Goal: Task Accomplishment & Management: Manage account settings

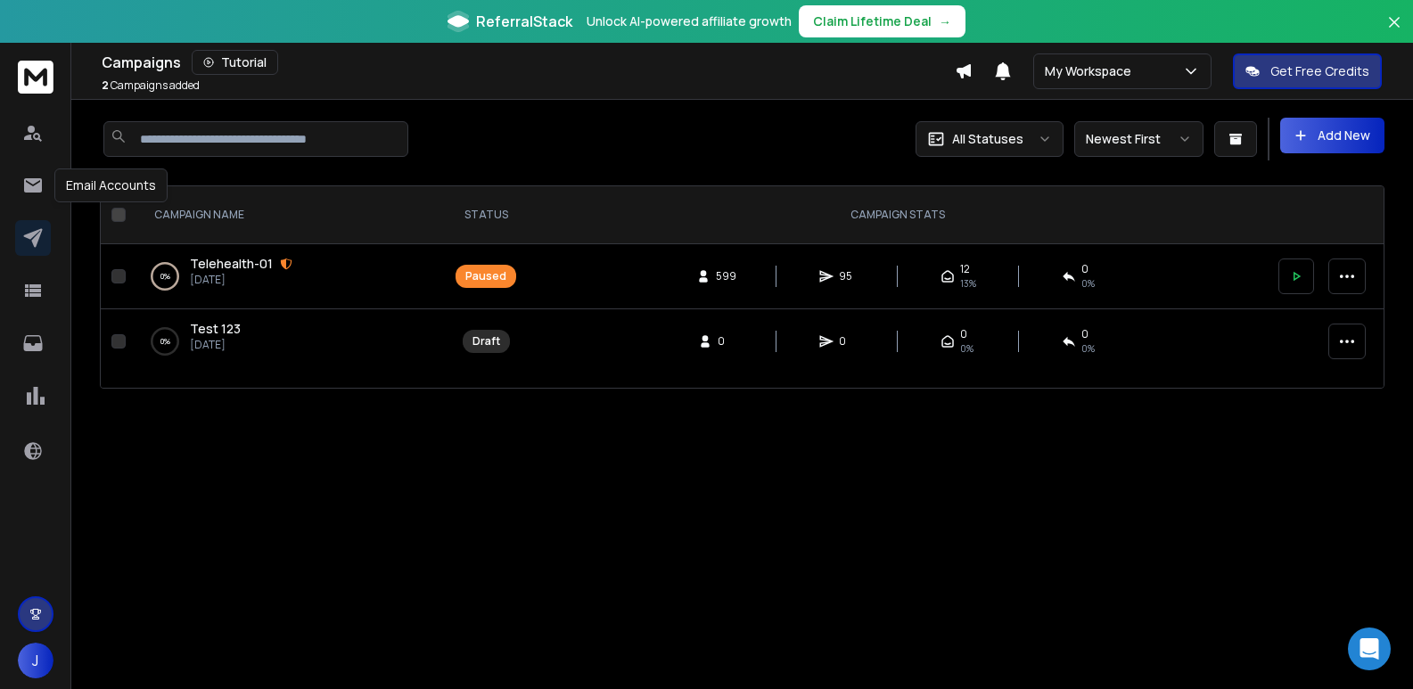
click at [27, 180] on icon at bounding box center [33, 185] width 18 height 14
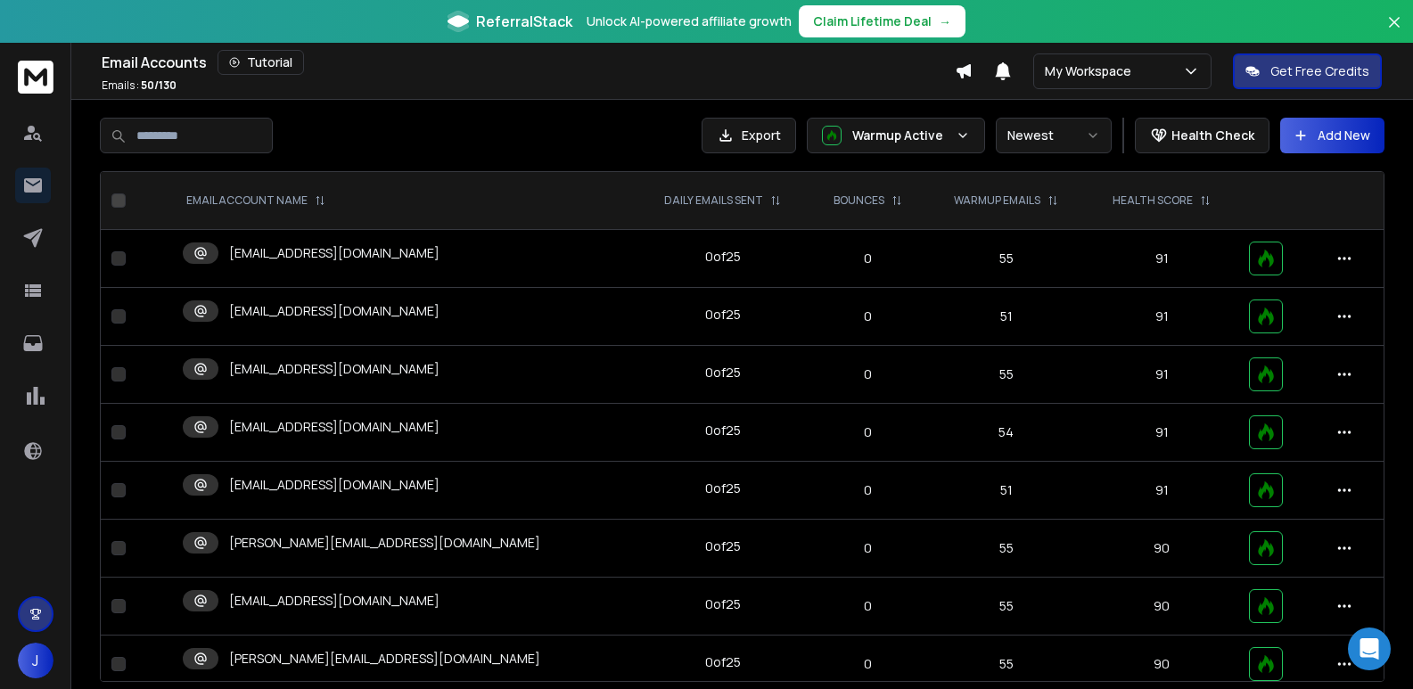
click at [1412, 21] on div "ReferralStack Unlock AI-powered affiliate growth Lifetime Deals available! Clai…" at bounding box center [706, 21] width 1413 height 43
click at [1398, 21] on icon "Close banner" at bounding box center [1395, 22] width 16 height 16
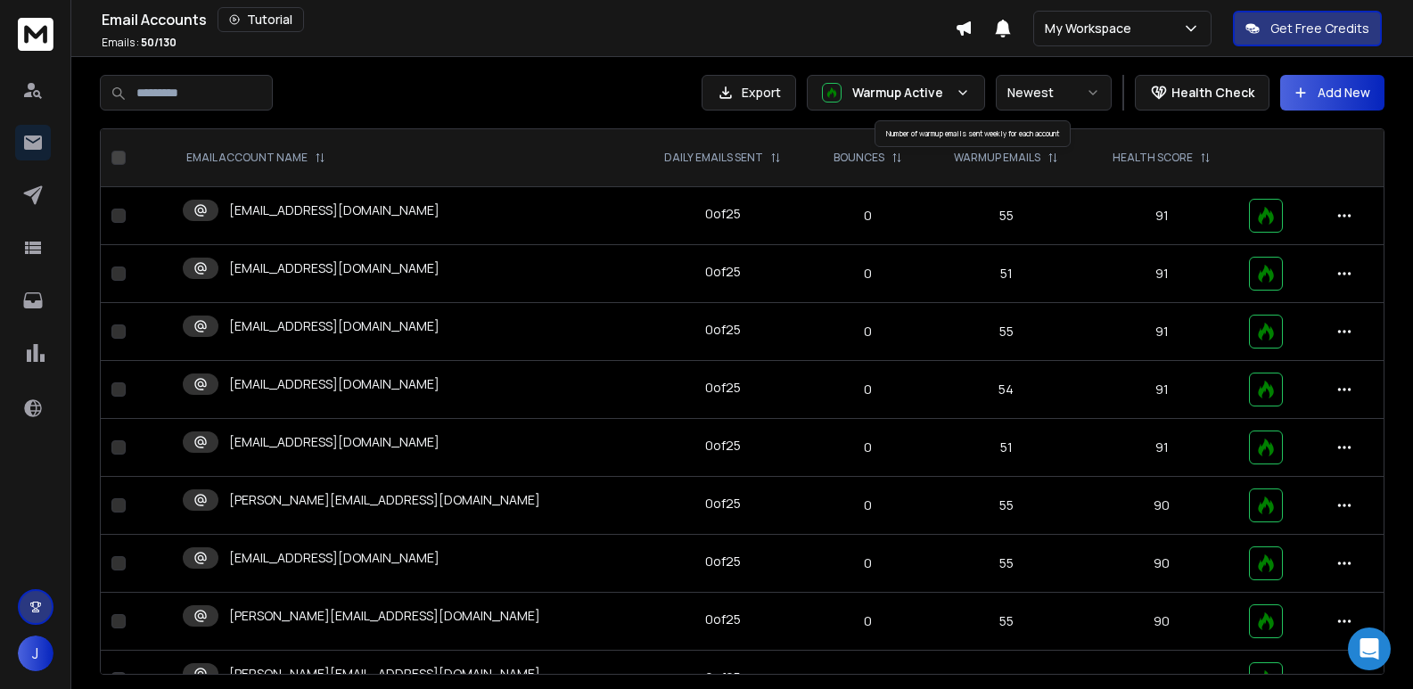
click at [985, 156] on p "WARMUP EMAILS" at bounding box center [997, 158] width 86 height 14
click at [998, 163] on p "WARMUP EMAILS" at bounding box center [997, 158] width 86 height 14
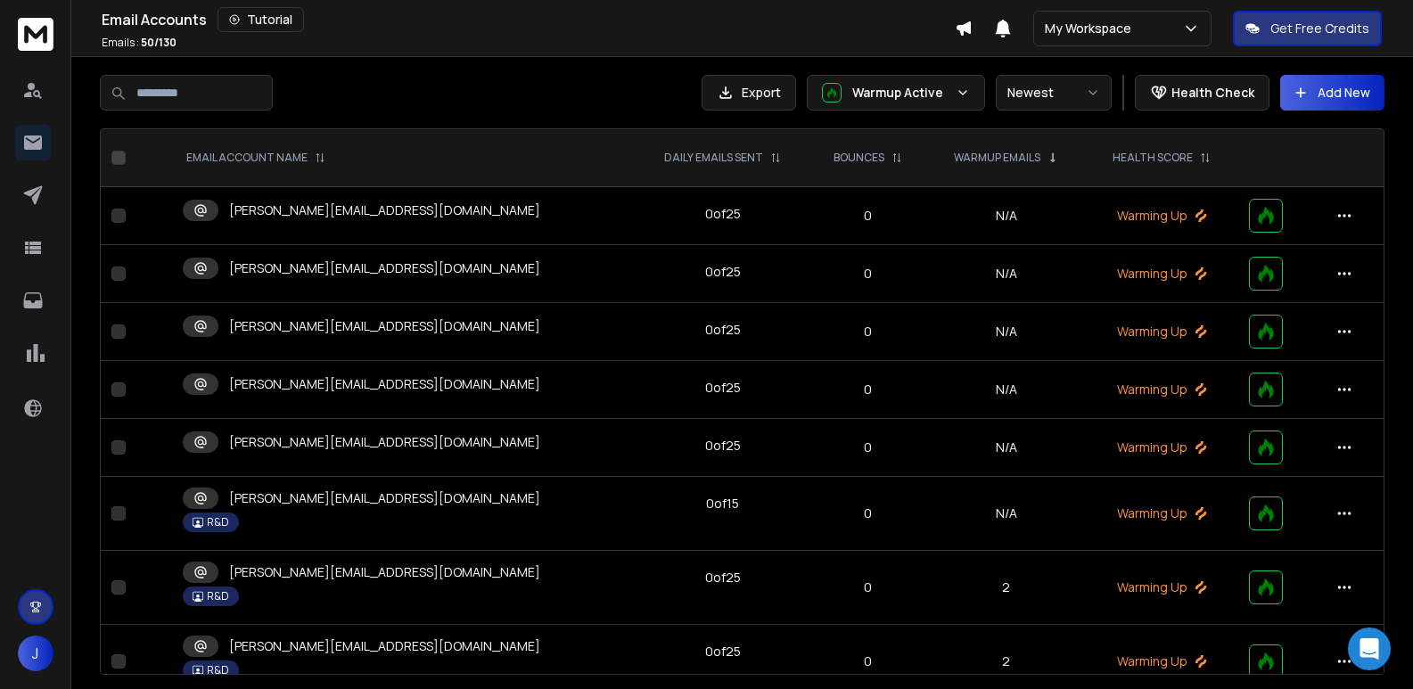
click at [279, 213] on p "[PERSON_NAME][EMAIL_ADDRESS][DOMAIN_NAME]" at bounding box center [384, 211] width 311 height 18
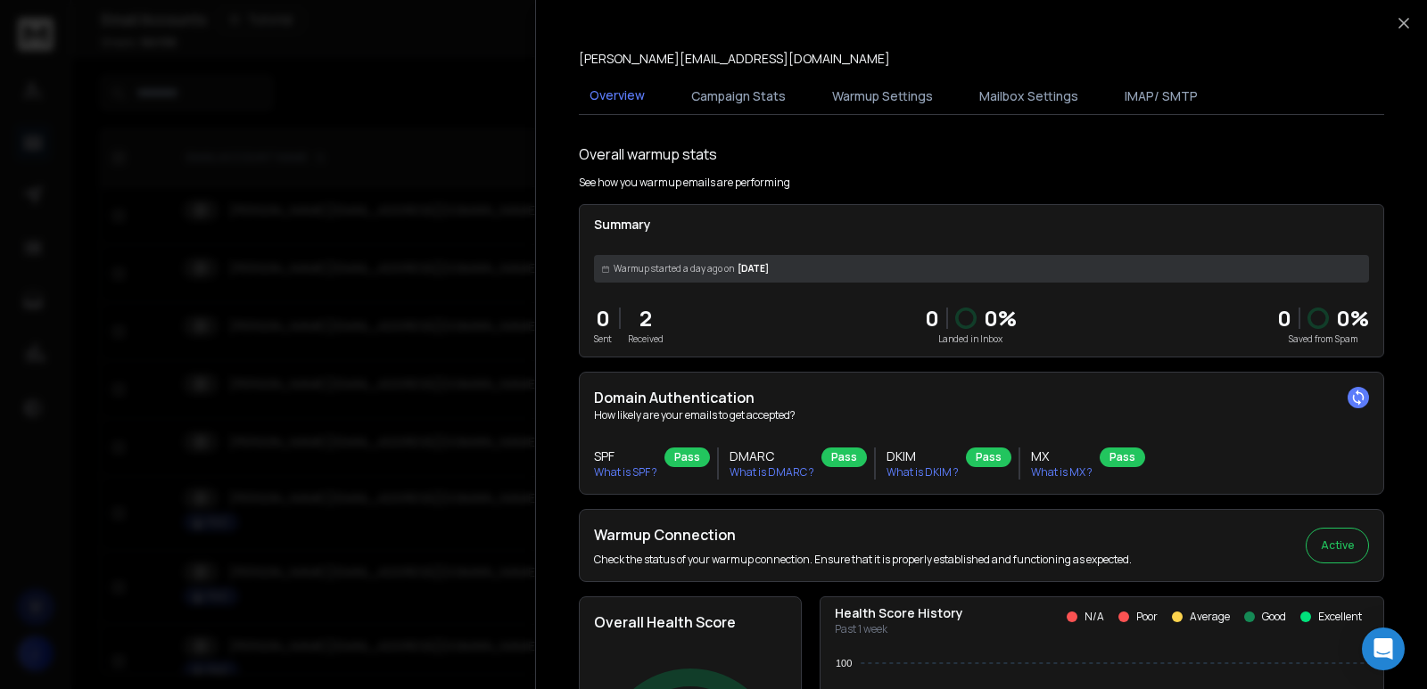
click at [889, 95] on button "Warmup Settings" at bounding box center [882, 96] width 122 height 39
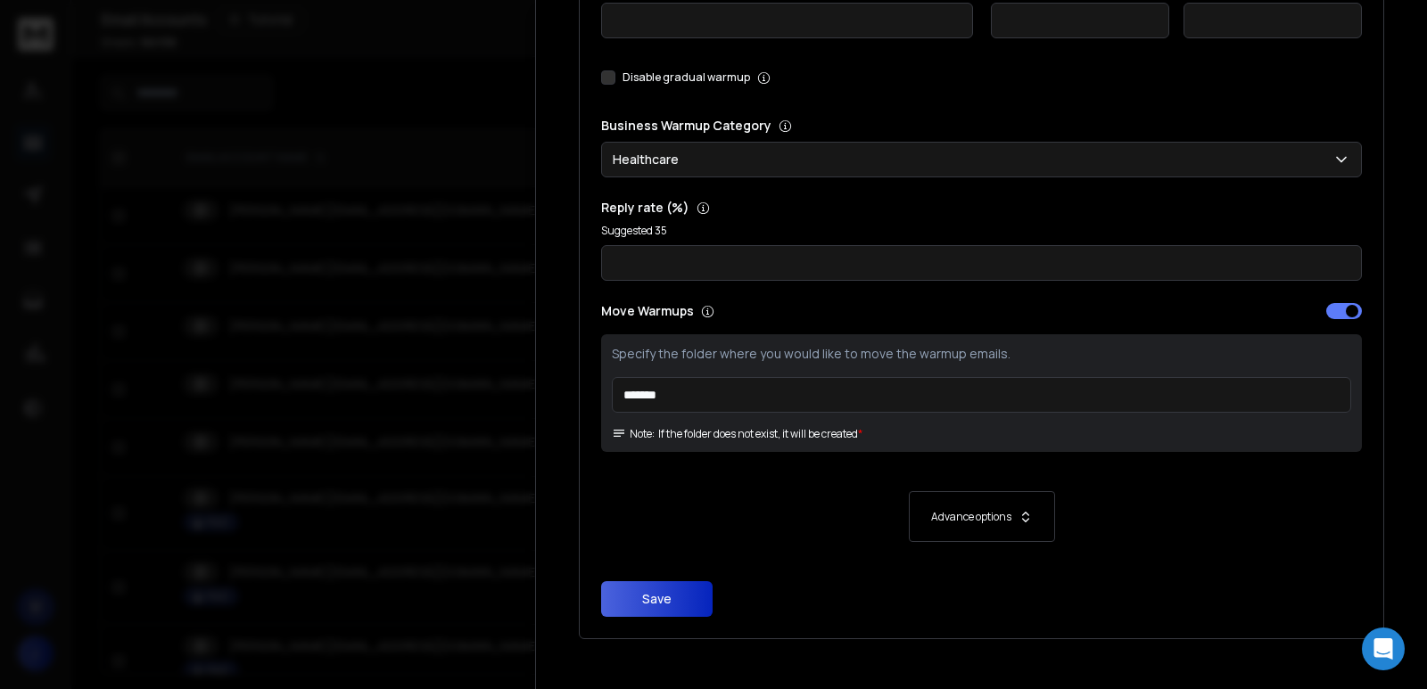
scroll to position [424, 0]
click at [964, 524] on div "Advance options" at bounding box center [982, 516] width 146 height 51
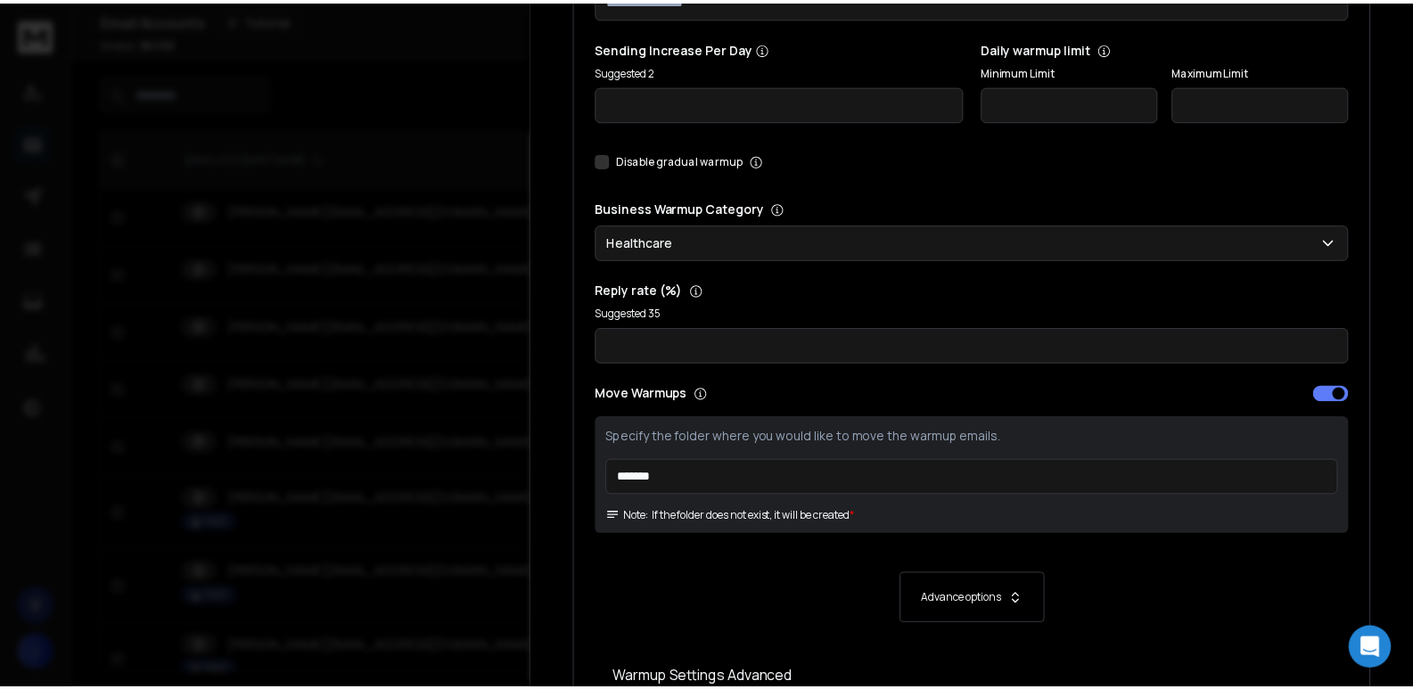
scroll to position [0, 0]
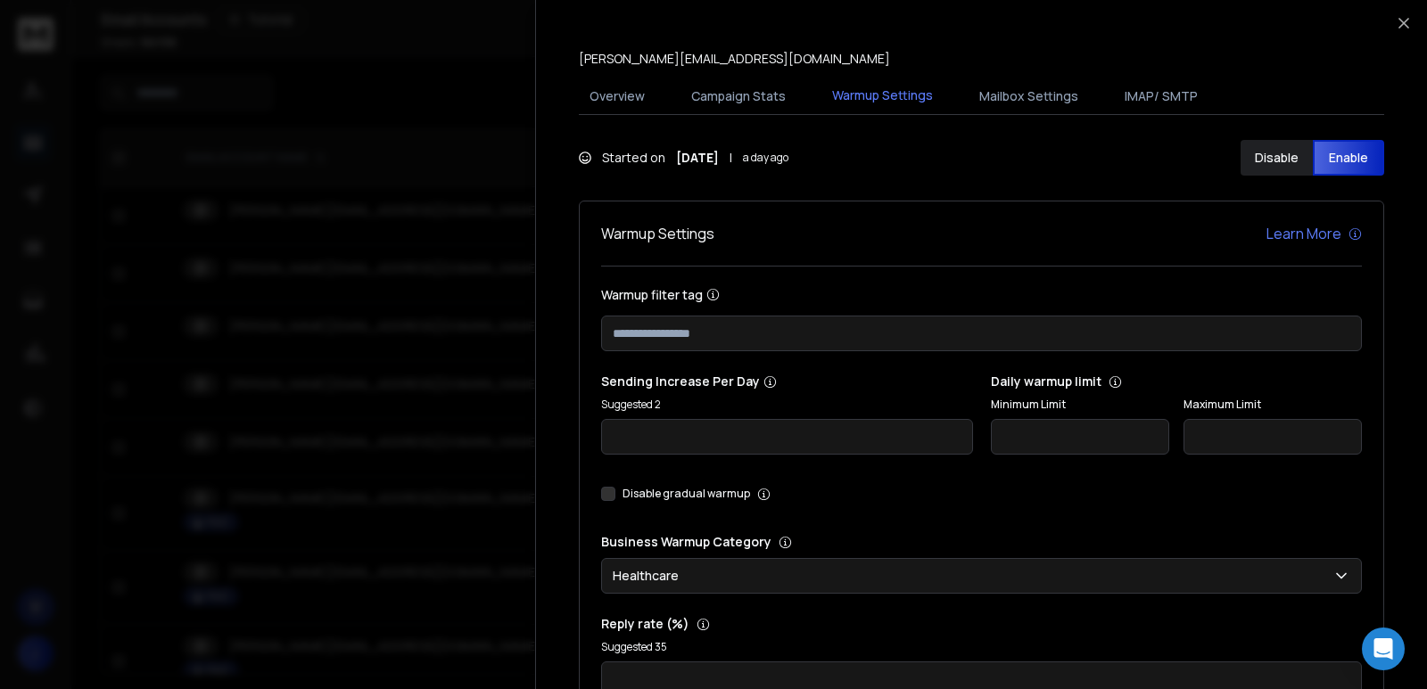
click at [456, 47] on div at bounding box center [713, 344] width 1427 height 689
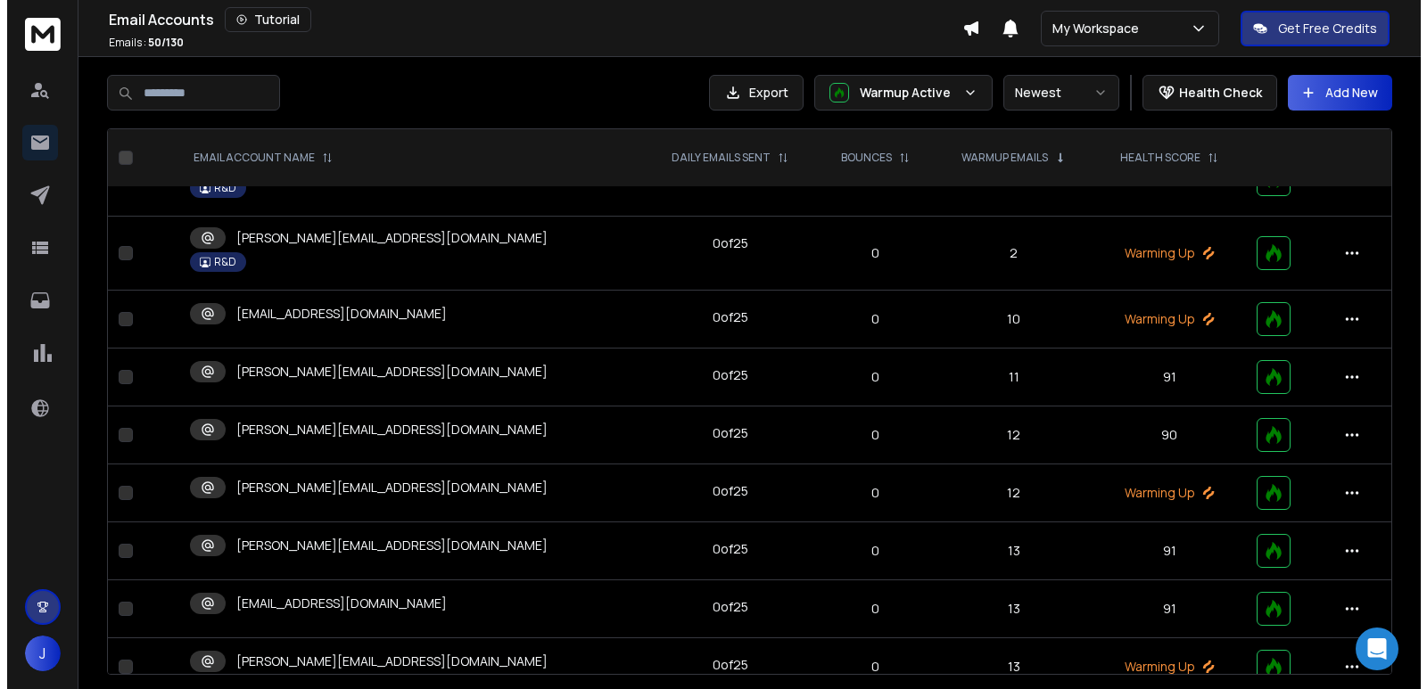
scroll to position [649, 0]
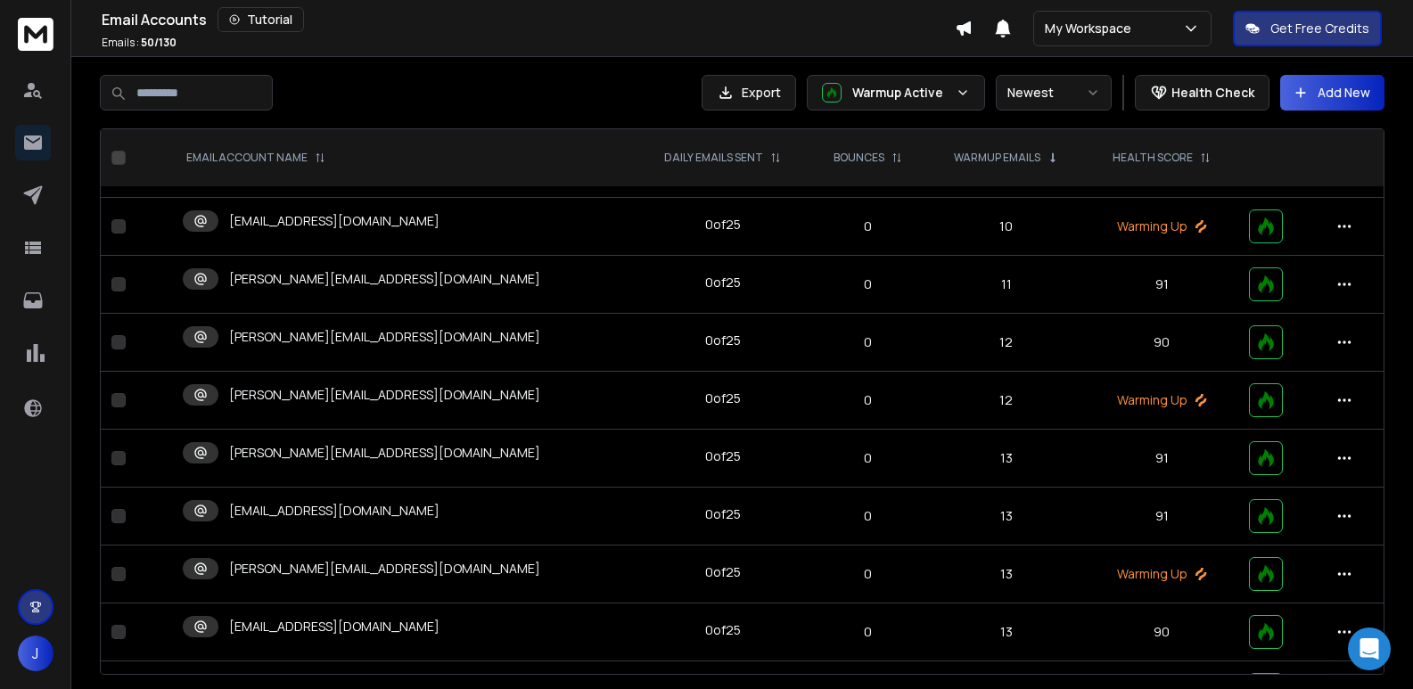
click at [446, 406] on td "[PERSON_NAME][EMAIL_ADDRESS][DOMAIN_NAME]" at bounding box center [404, 401] width 464 height 58
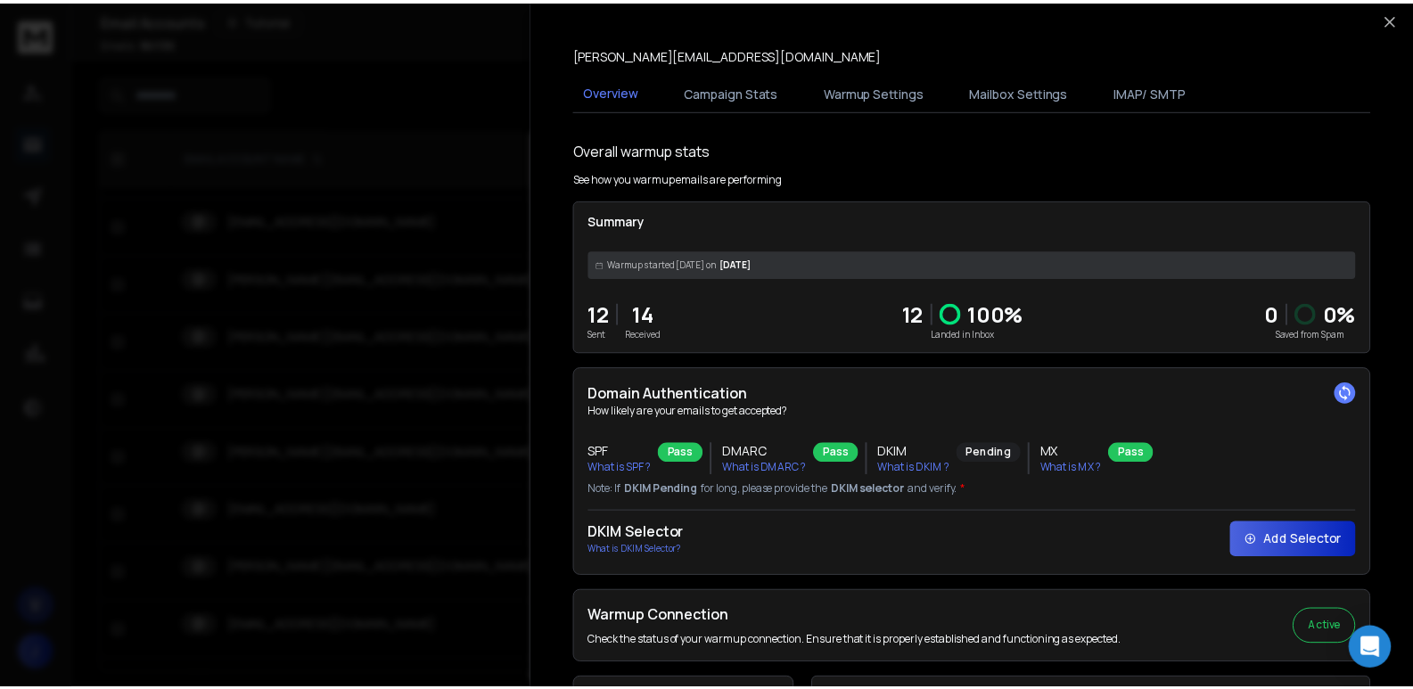
scroll to position [0, 0]
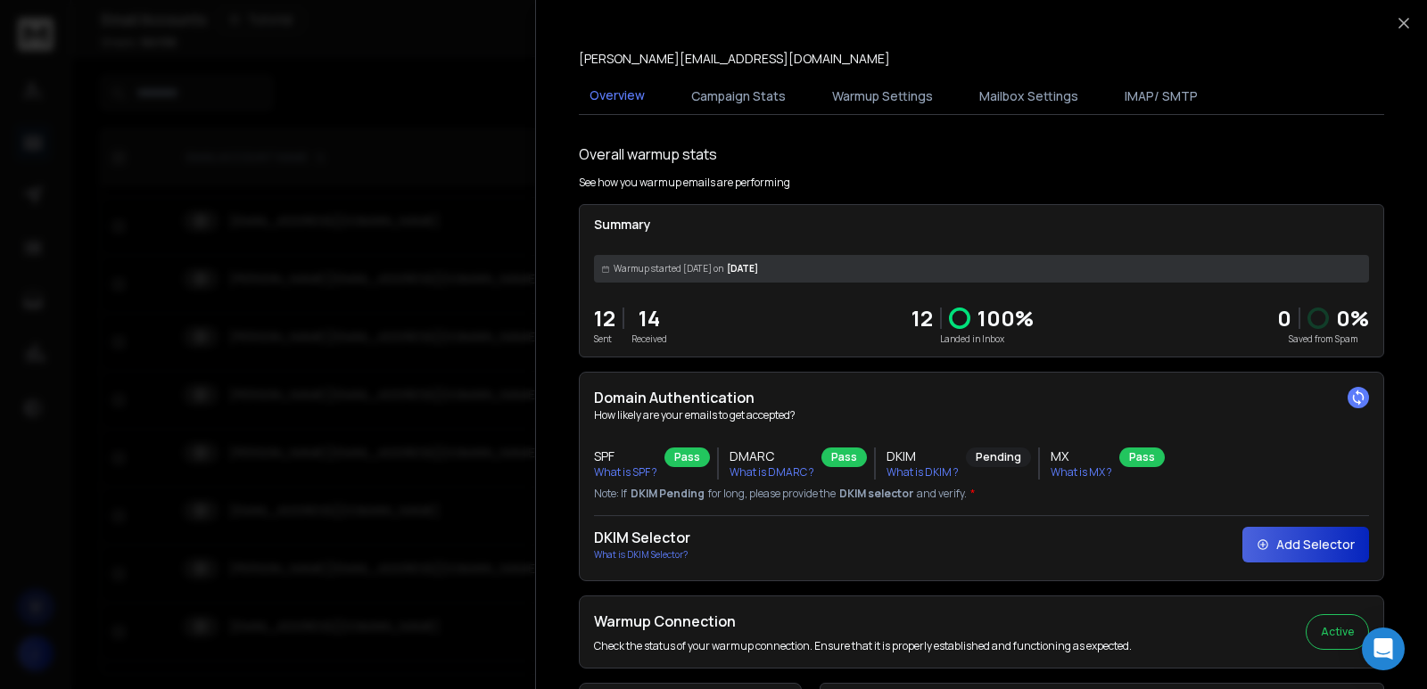
click at [490, 164] on div at bounding box center [713, 344] width 1427 height 689
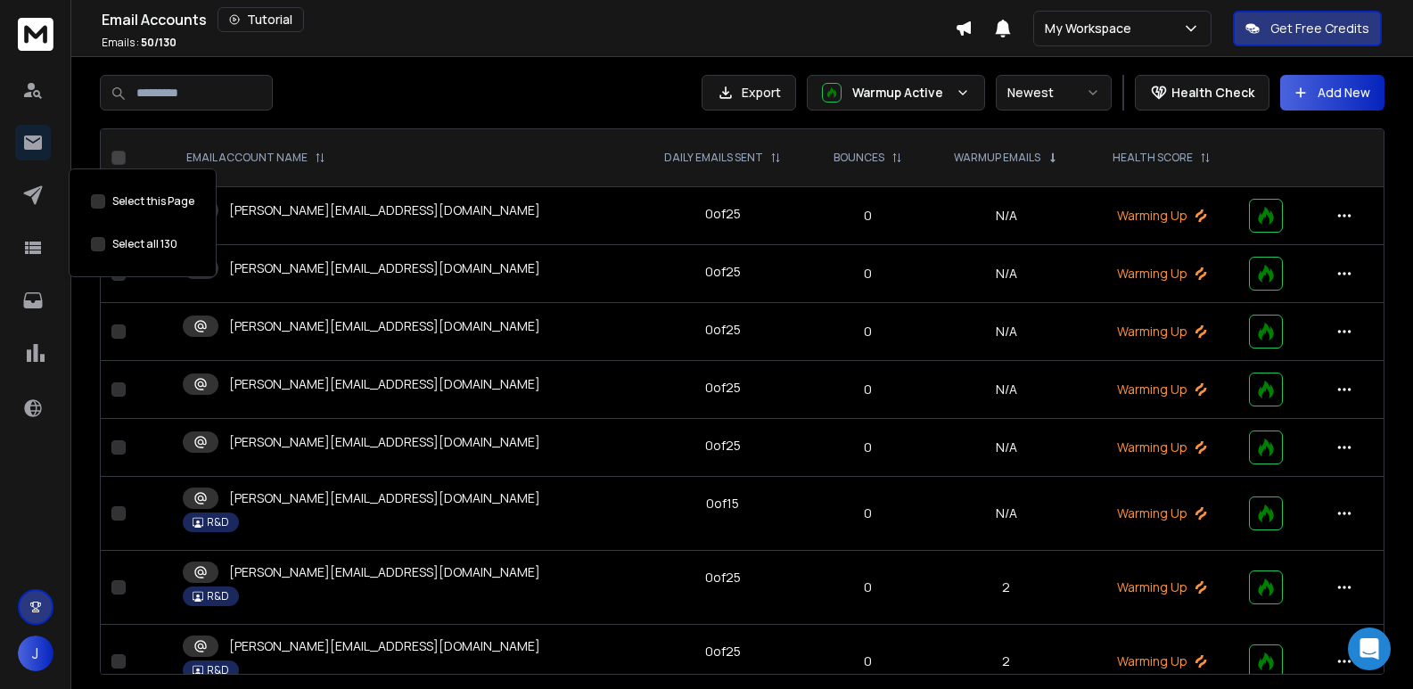
click at [119, 156] on button "Select this Page" at bounding box center [118, 158] width 14 height 14
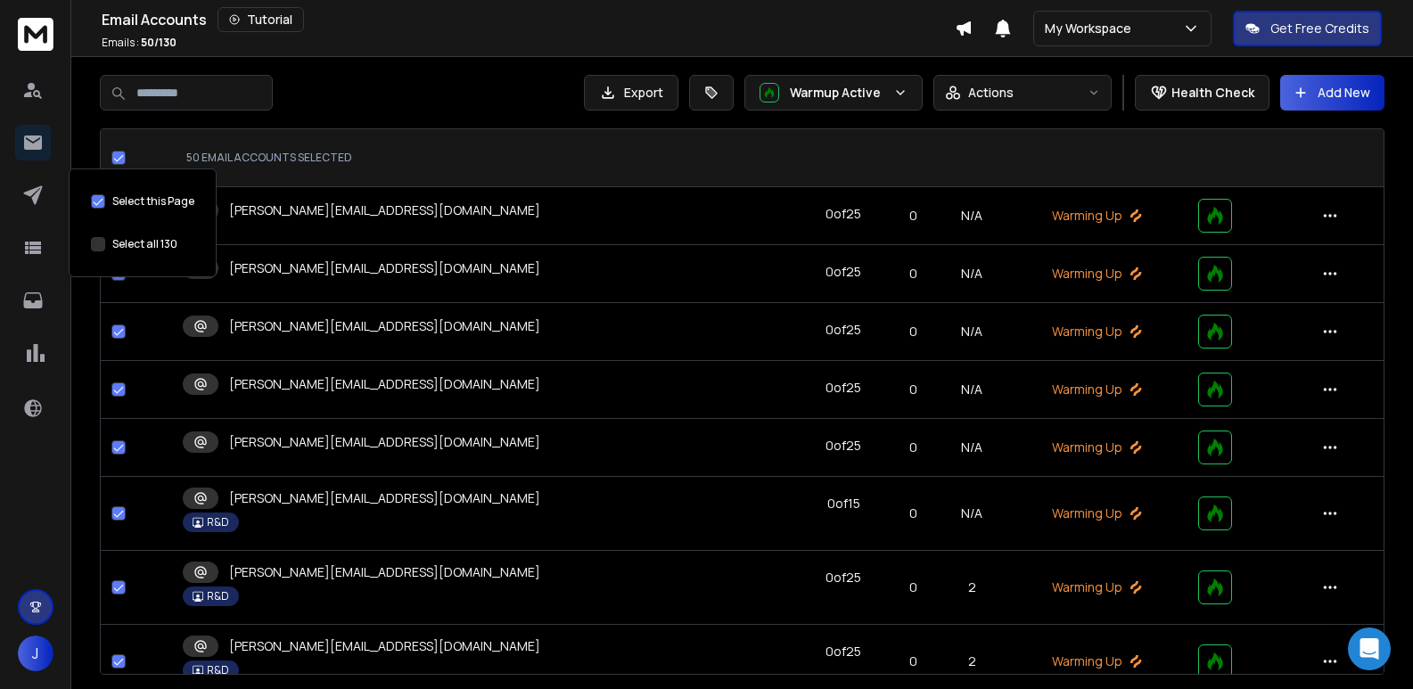
click at [101, 247] on button "Select this Page" at bounding box center [98, 244] width 14 height 14
click at [650, 93] on button "Export" at bounding box center [631, 93] width 95 height 36
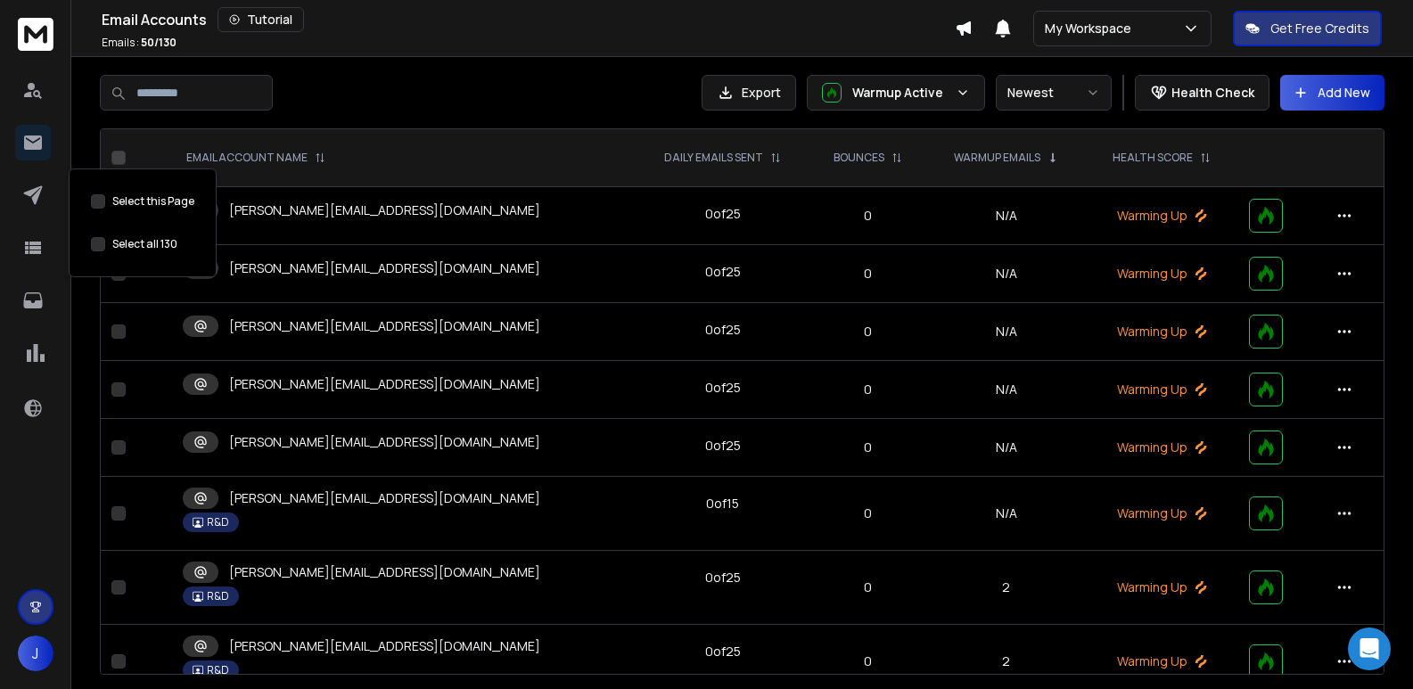
click at [116, 160] on button "Select this Page" at bounding box center [118, 158] width 14 height 14
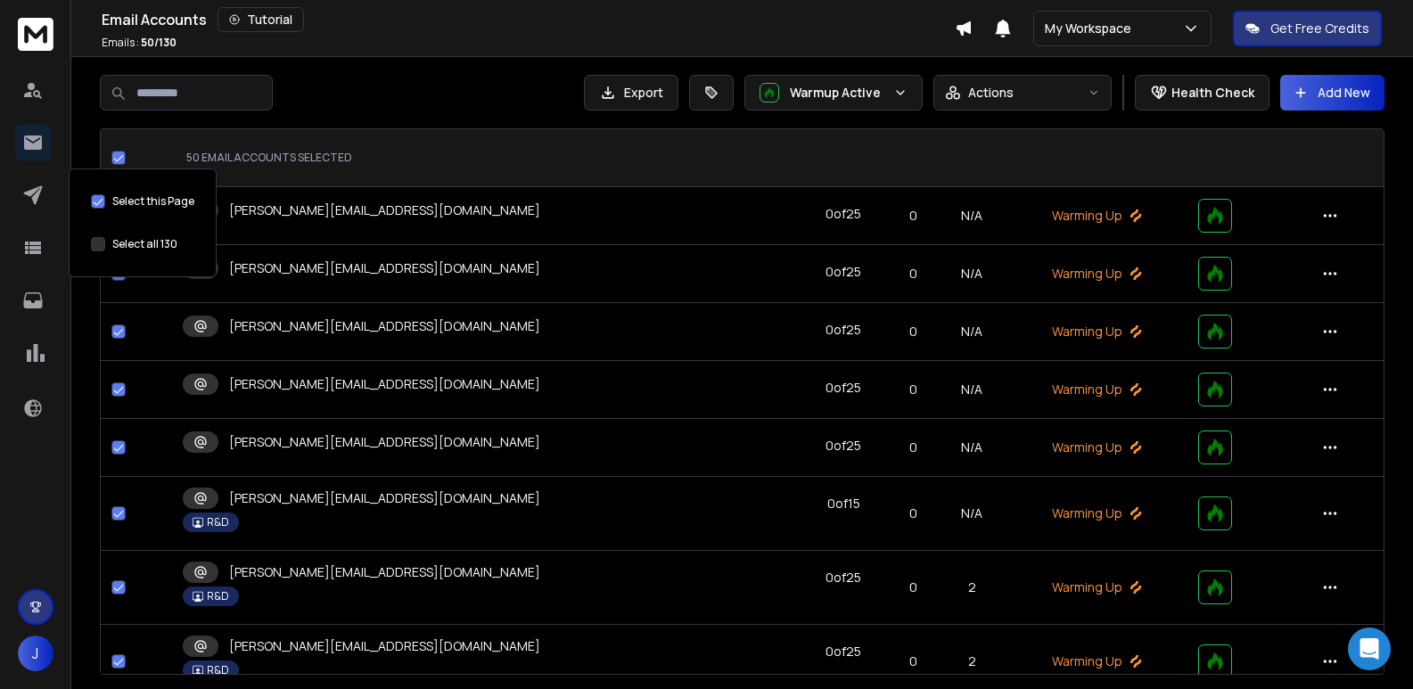
click at [102, 247] on button "Select this Page" at bounding box center [98, 244] width 14 height 14
click at [1100, 95] on icon "button" at bounding box center [1094, 93] width 12 height 14
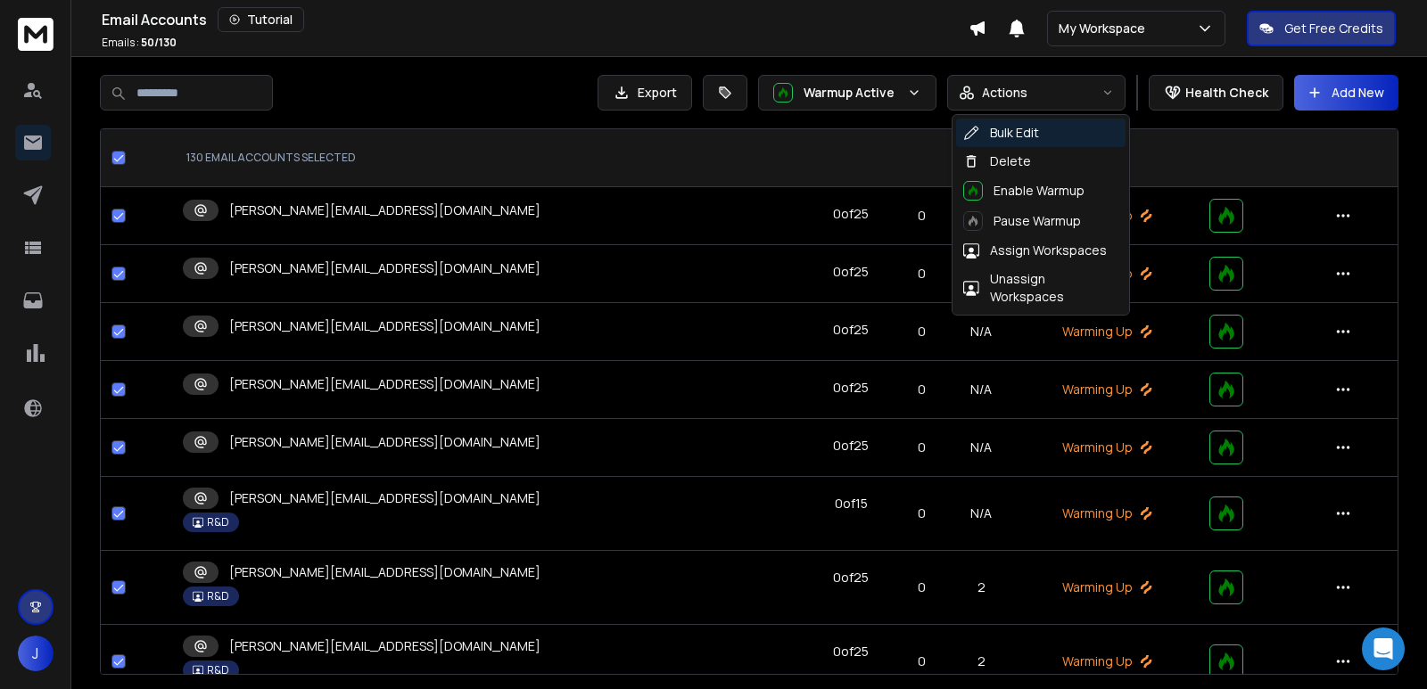
click at [1005, 139] on div "Bulk Edit" at bounding box center [1001, 133] width 76 height 18
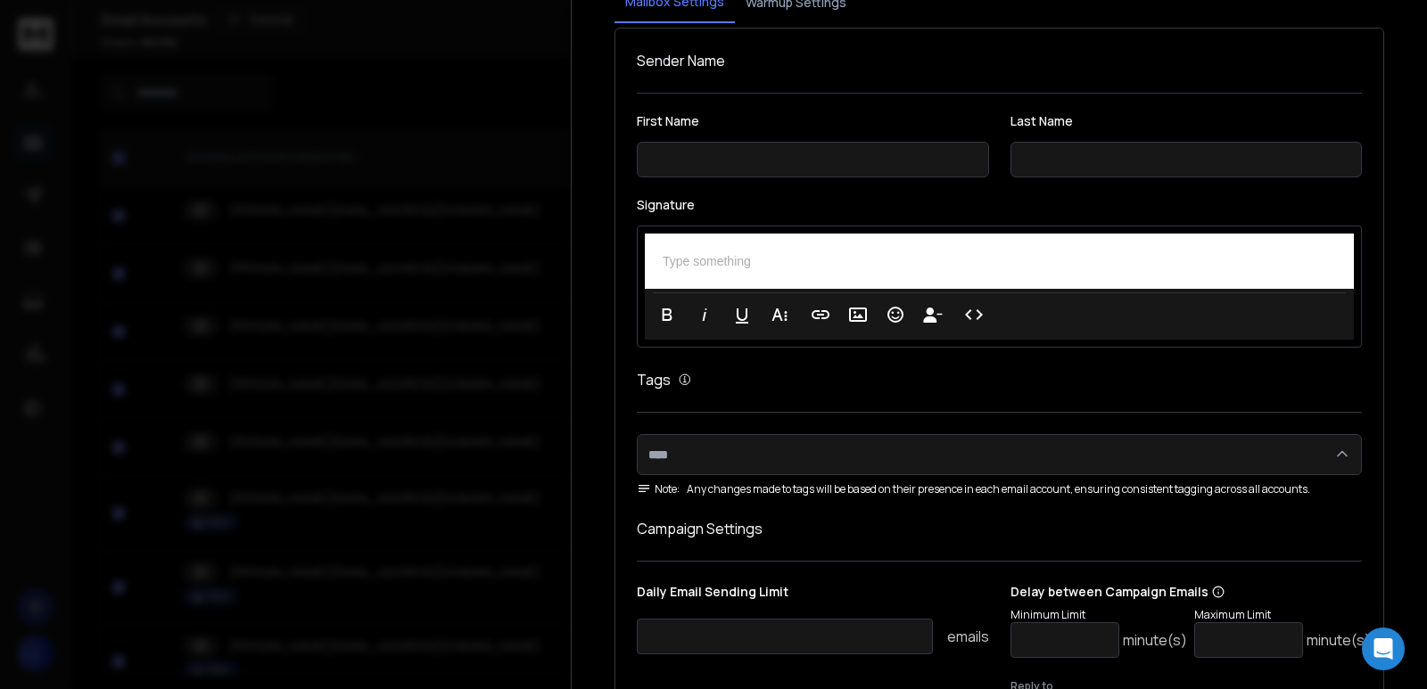
scroll to position [14, 0]
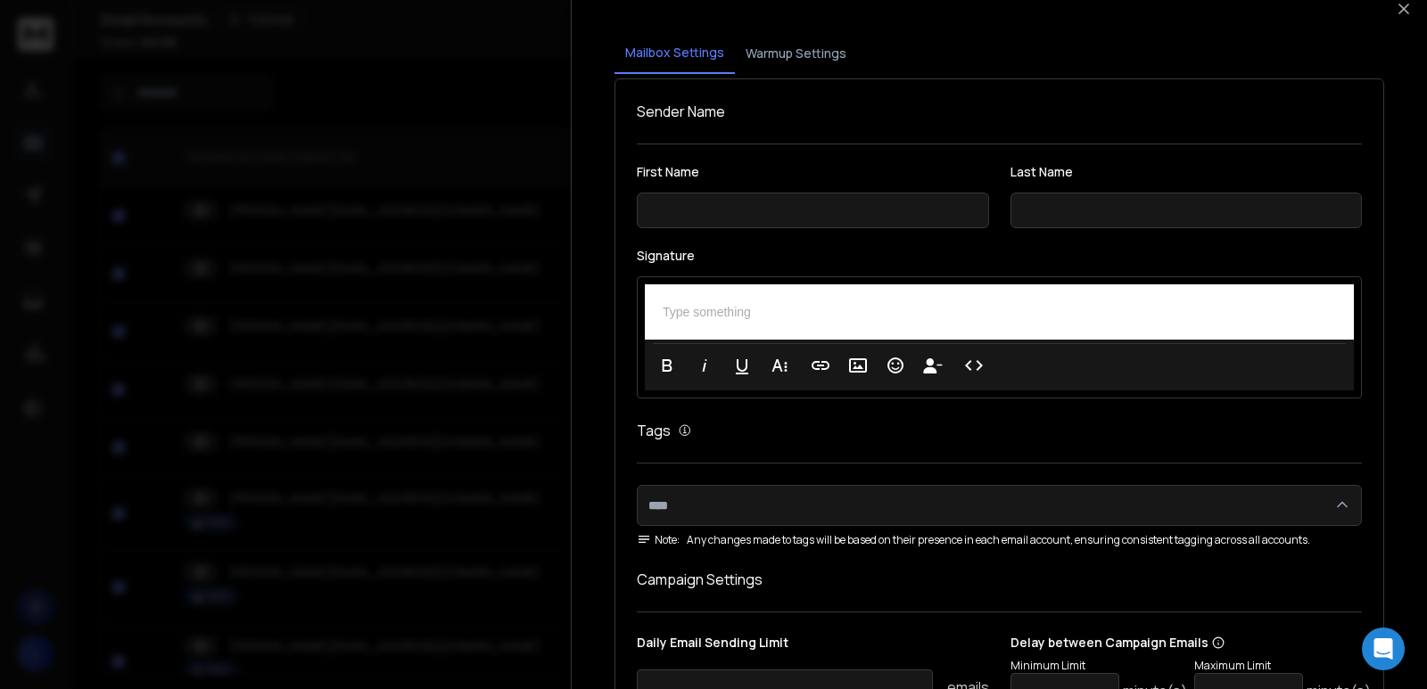
click at [791, 55] on button "Warmup Settings" at bounding box center [796, 53] width 122 height 39
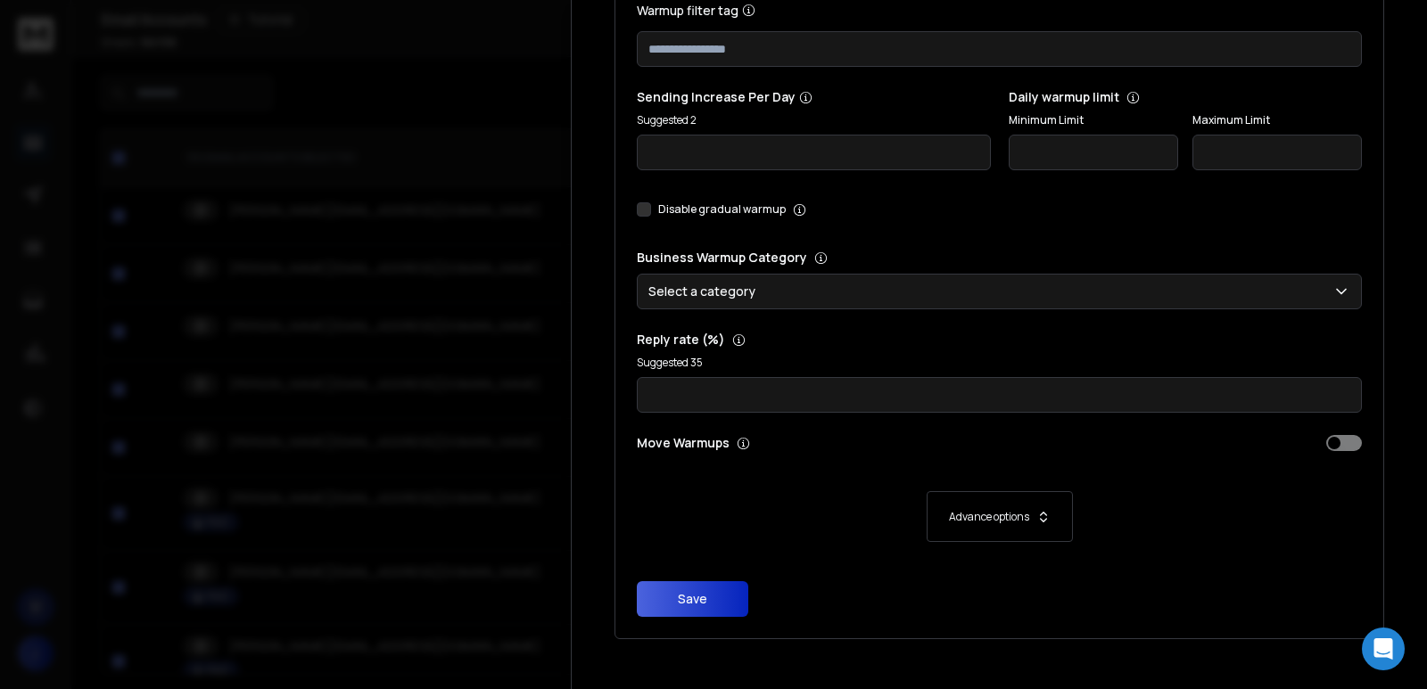
scroll to position [255, 0]
click at [1032, 517] on div "Advance options" at bounding box center [999, 516] width 146 height 51
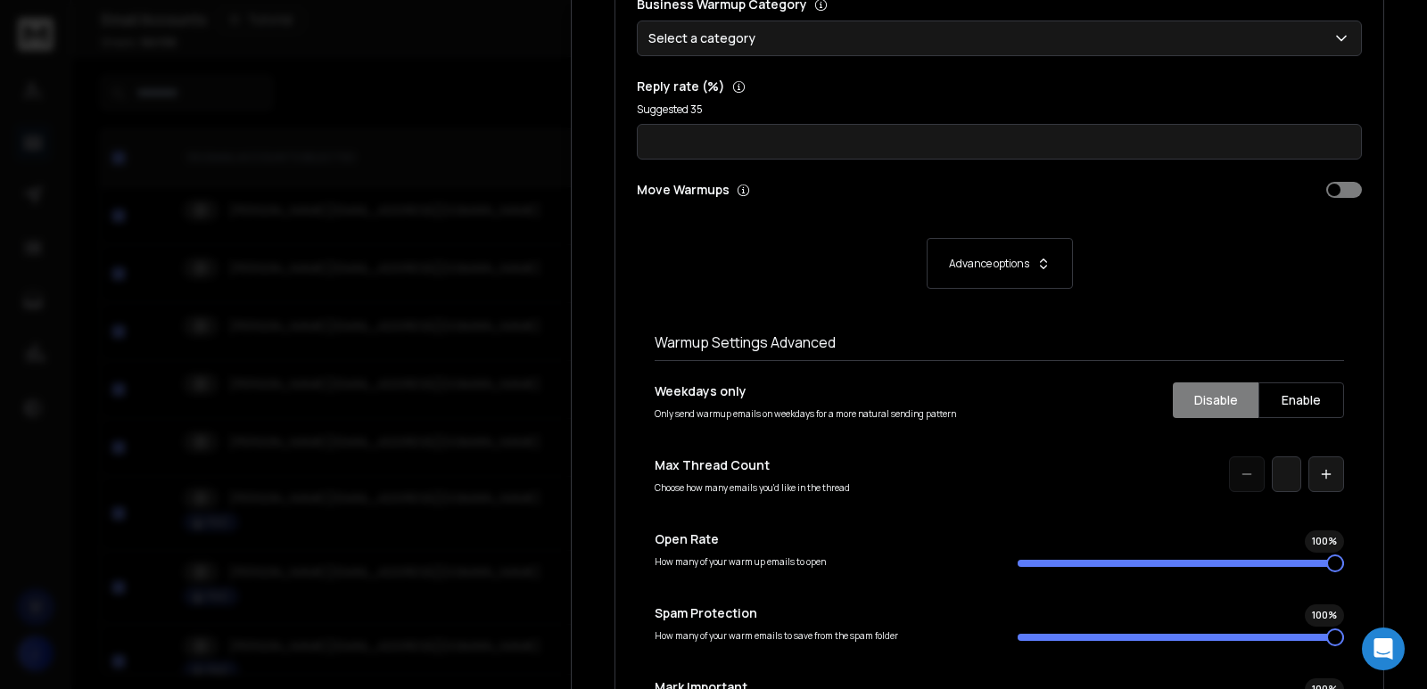
scroll to position [534, 0]
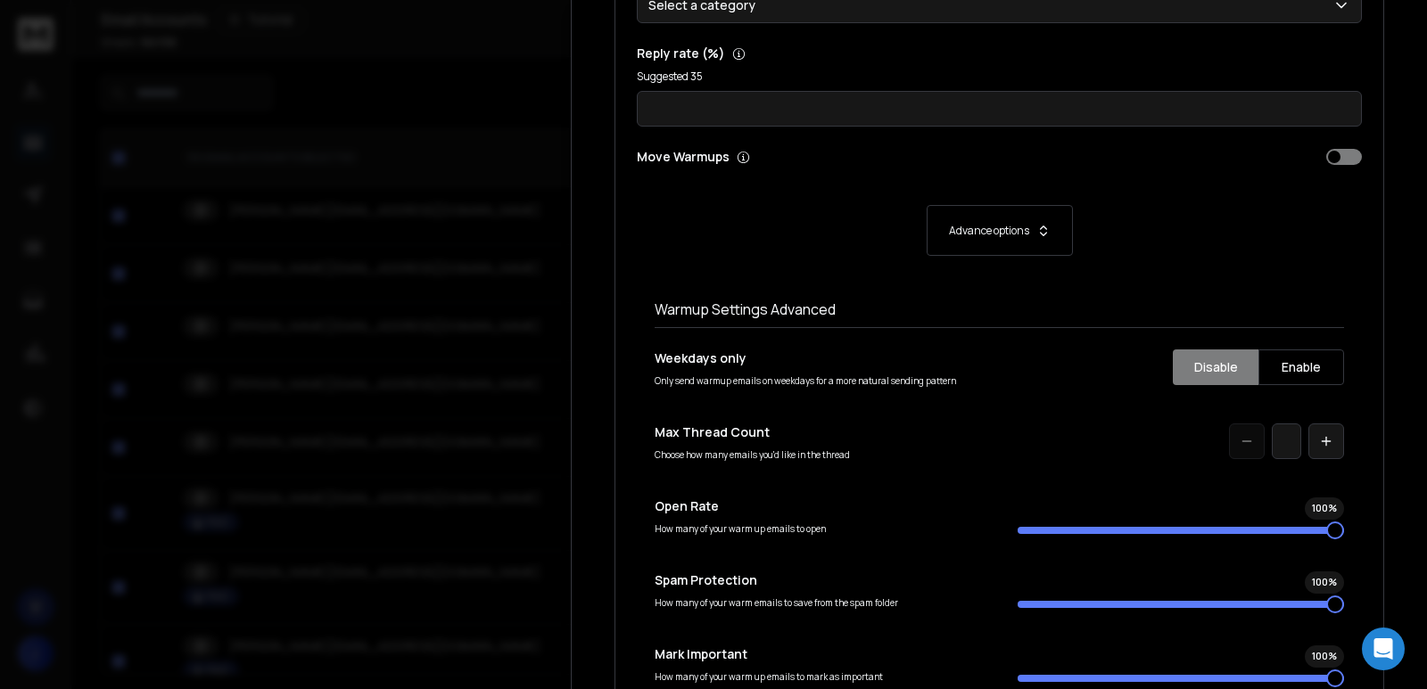
click at [1344, 538] on span at bounding box center [1335, 531] width 18 height 18
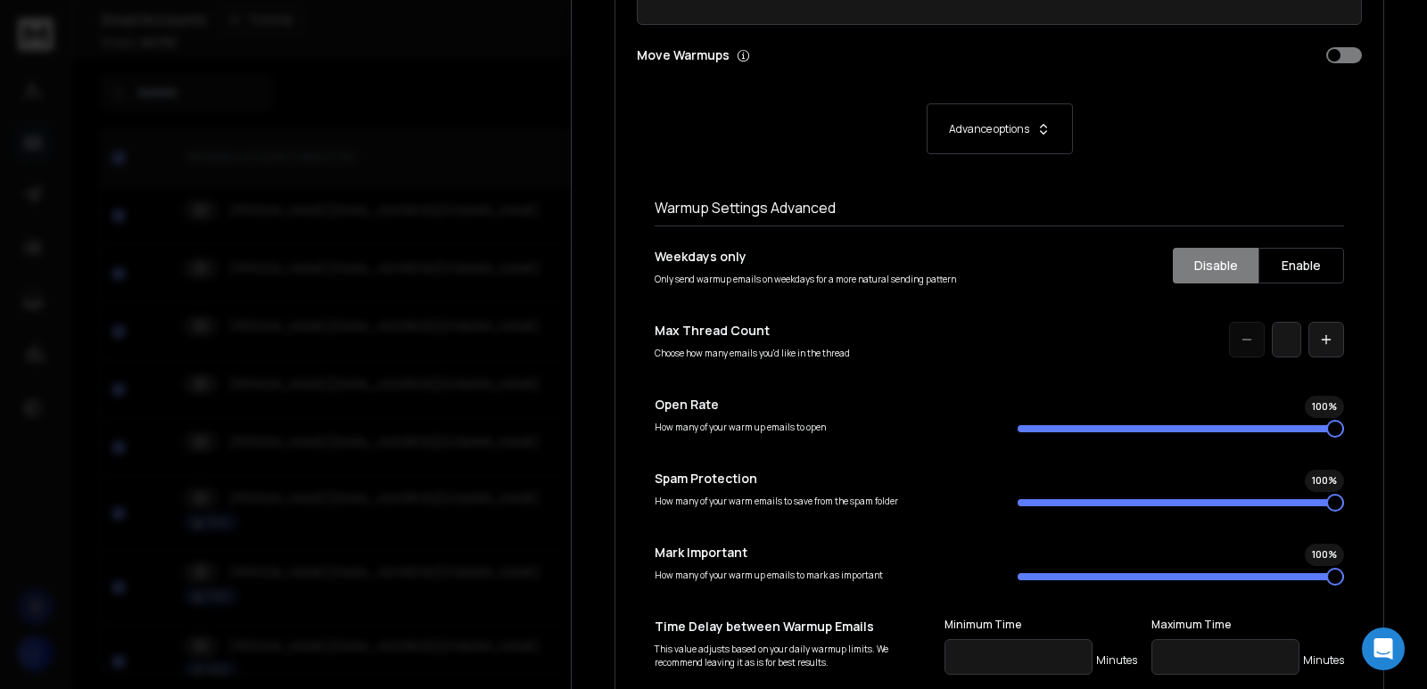
scroll to position [649, 0]
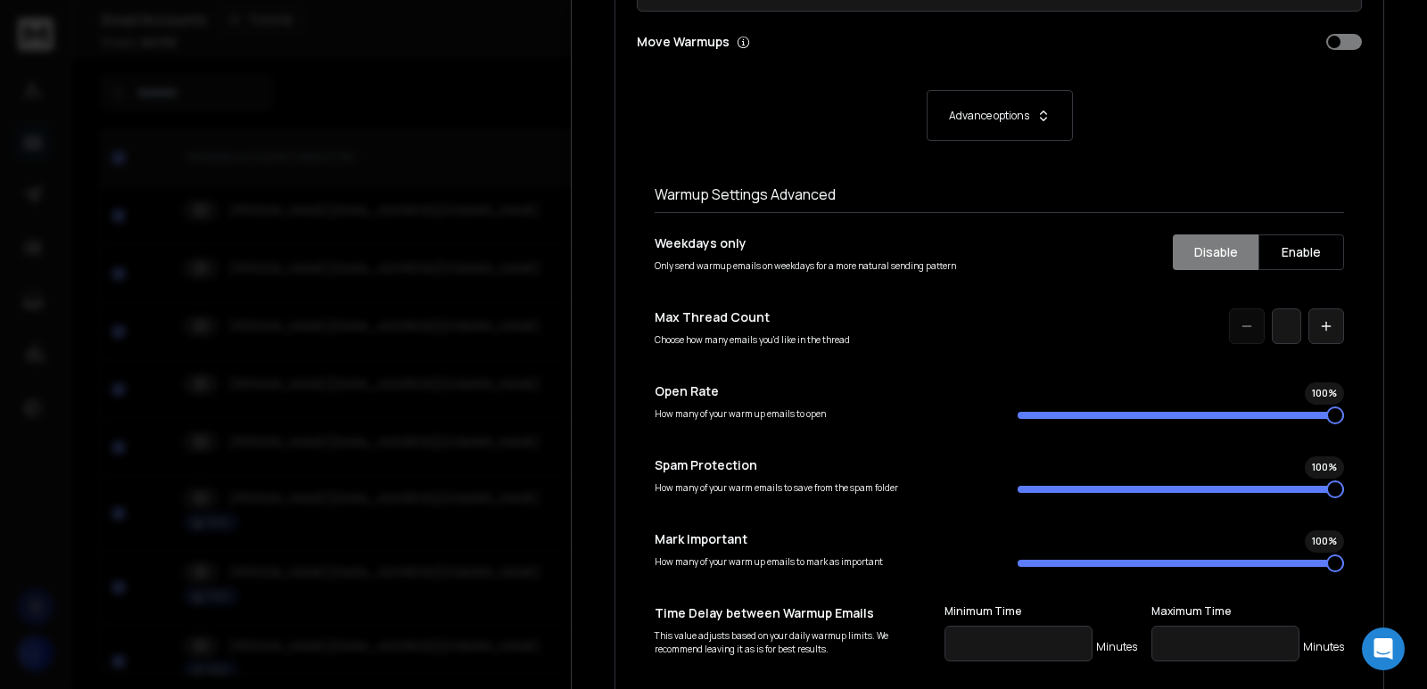
click at [1344, 496] on span at bounding box center [1335, 490] width 18 height 18
click at [1305, 498] on span at bounding box center [1304, 490] width 18 height 18
click at [1344, 498] on span at bounding box center [1335, 490] width 18 height 18
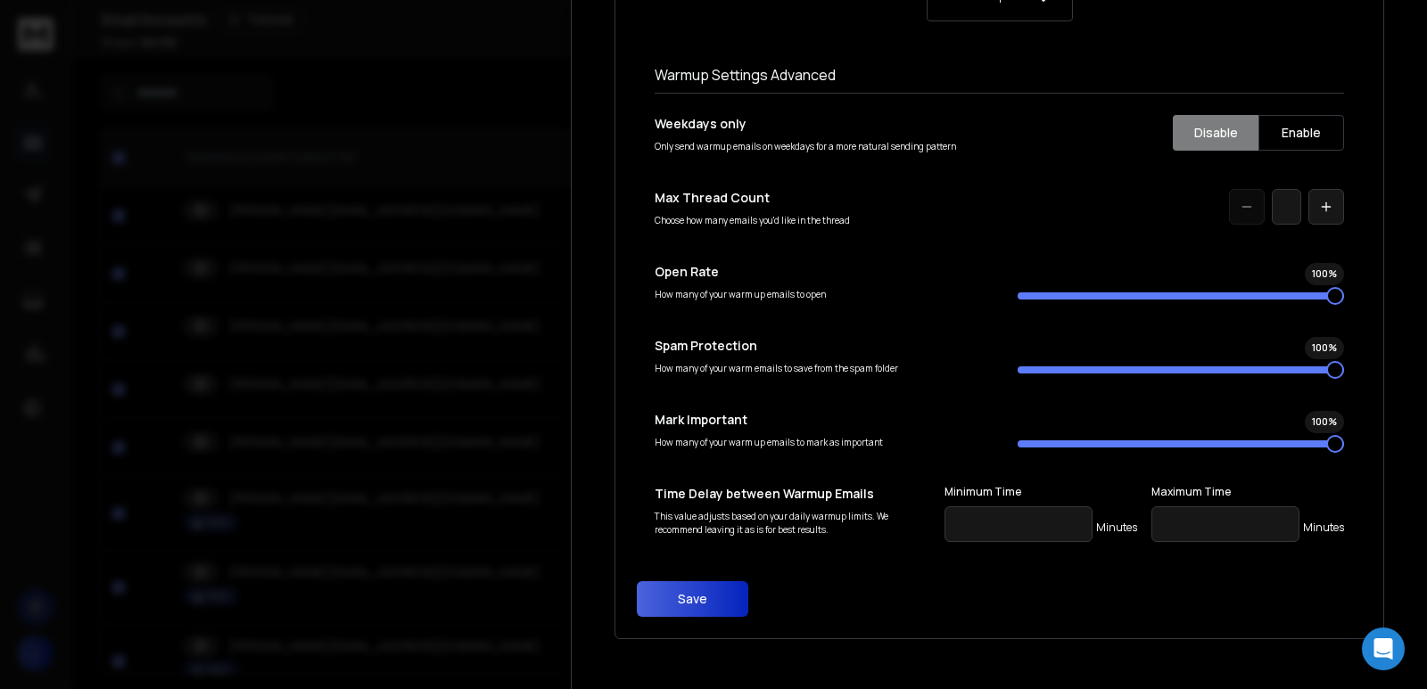
scroll to position [776, 0]
click at [712, 606] on button "Save" at bounding box center [692, 599] width 111 height 36
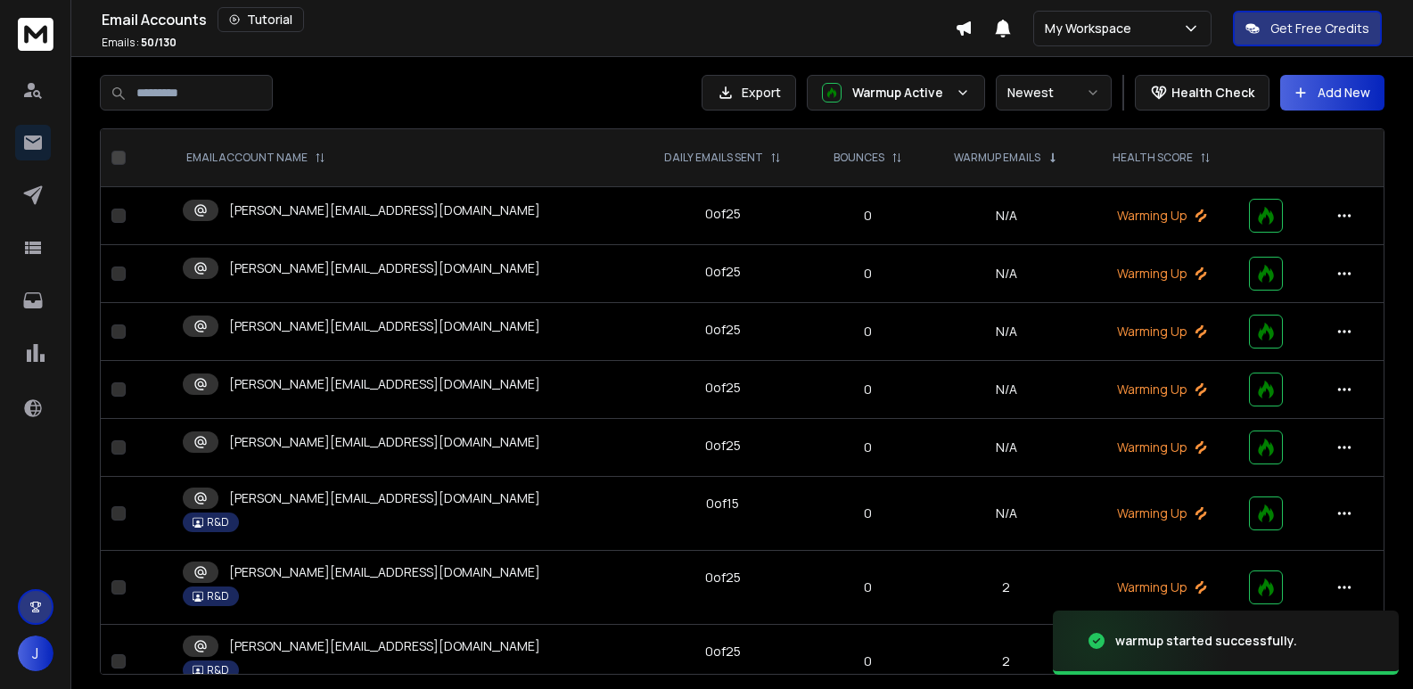
click at [313, 216] on p "[PERSON_NAME][EMAIL_ADDRESS][DOMAIN_NAME]" at bounding box center [384, 211] width 311 height 18
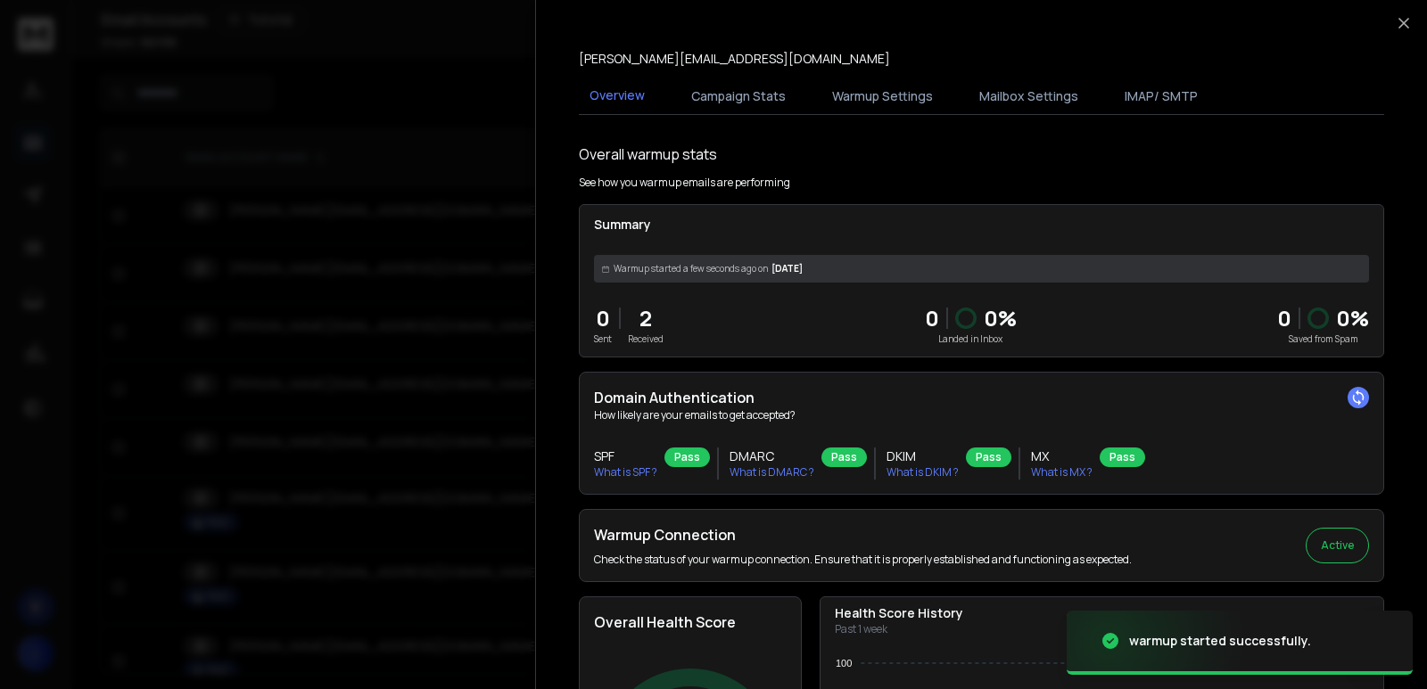
click at [901, 95] on button "Warmup Settings" at bounding box center [882, 96] width 122 height 39
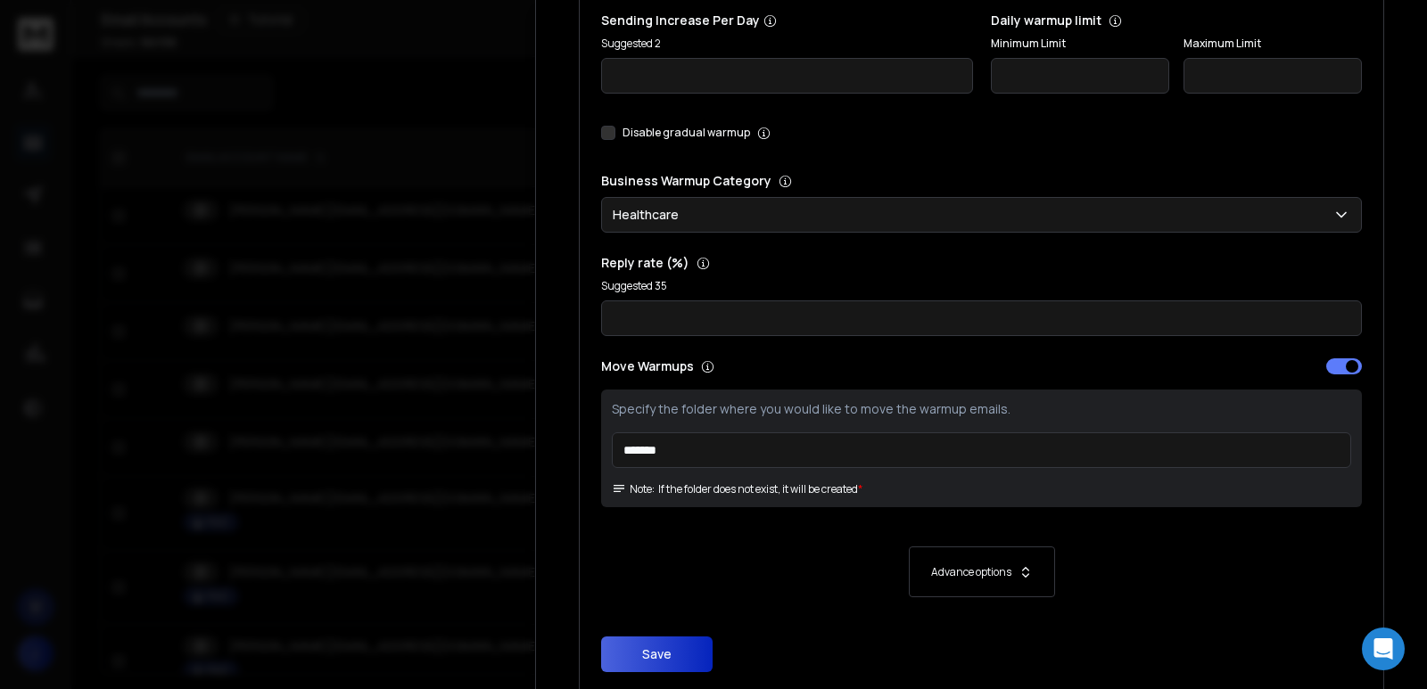
scroll to position [372, 0]
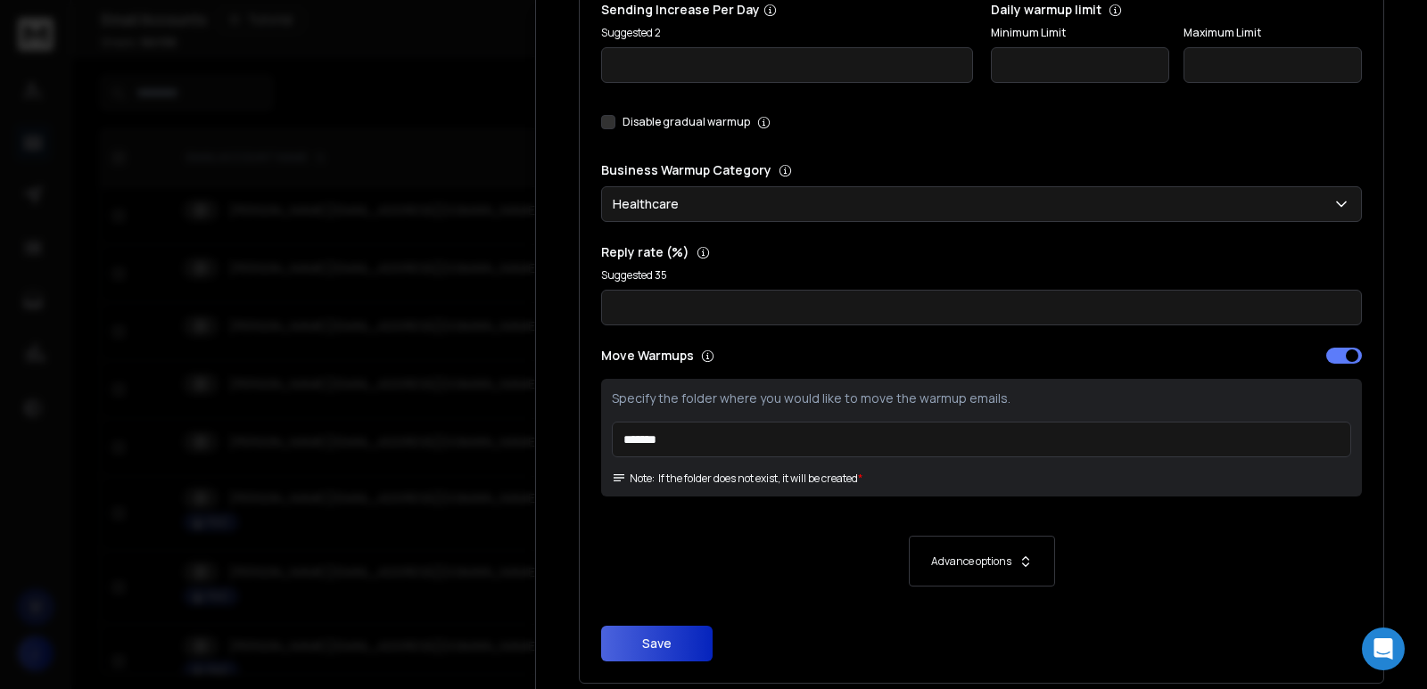
click at [947, 564] on p "Advance options" at bounding box center [971, 562] width 80 height 14
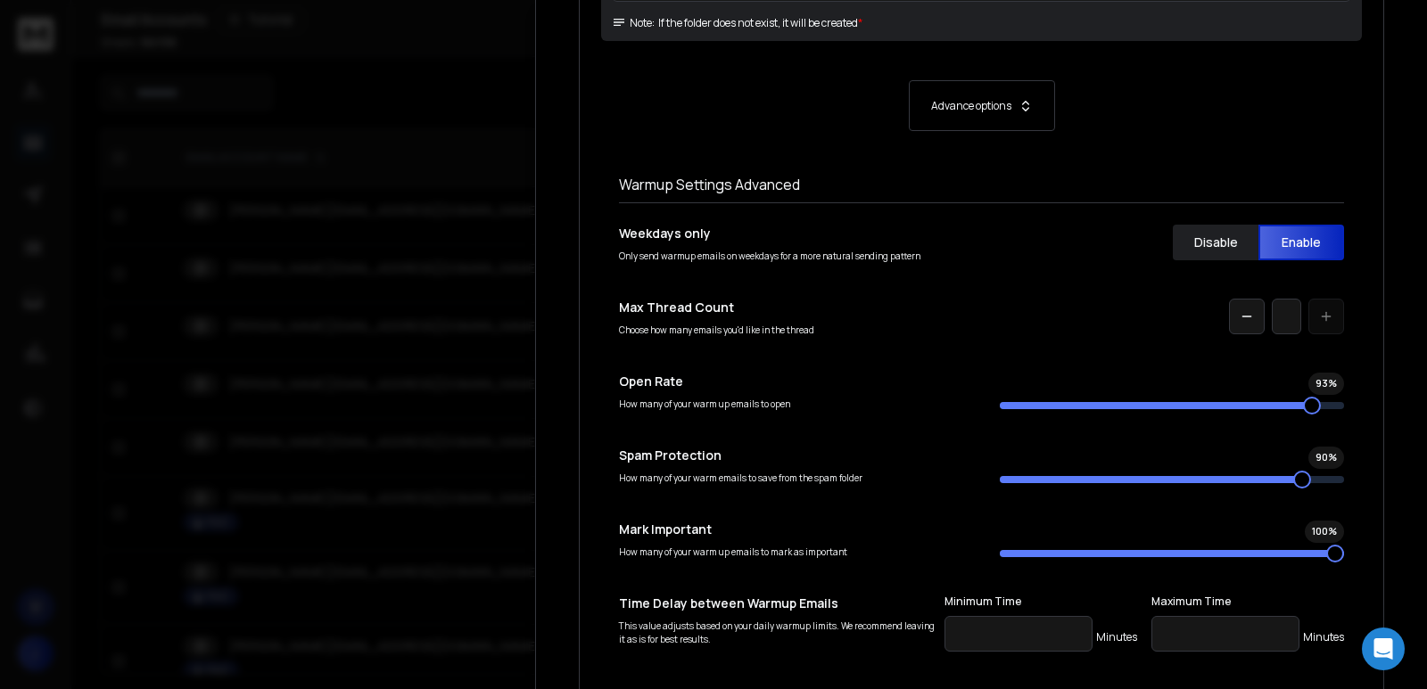
scroll to position [836, 0]
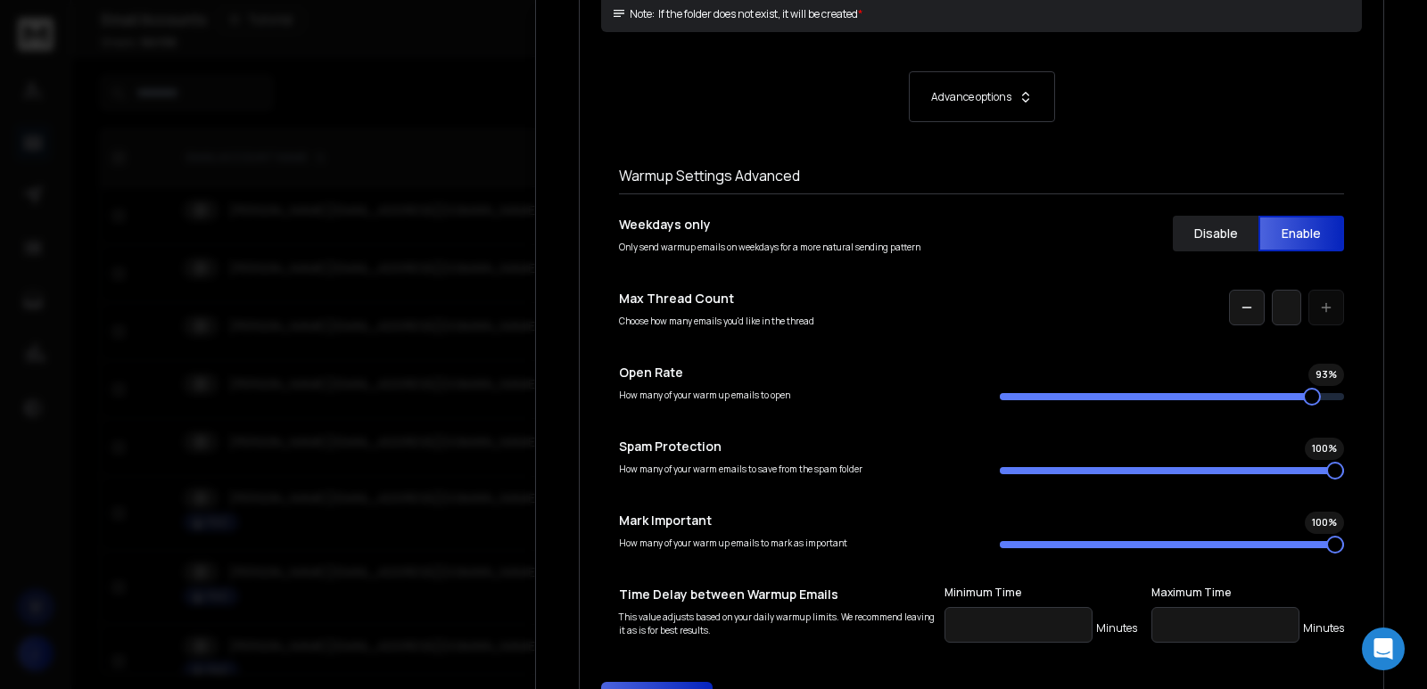
click at [1344, 477] on span at bounding box center [1335, 471] width 18 height 18
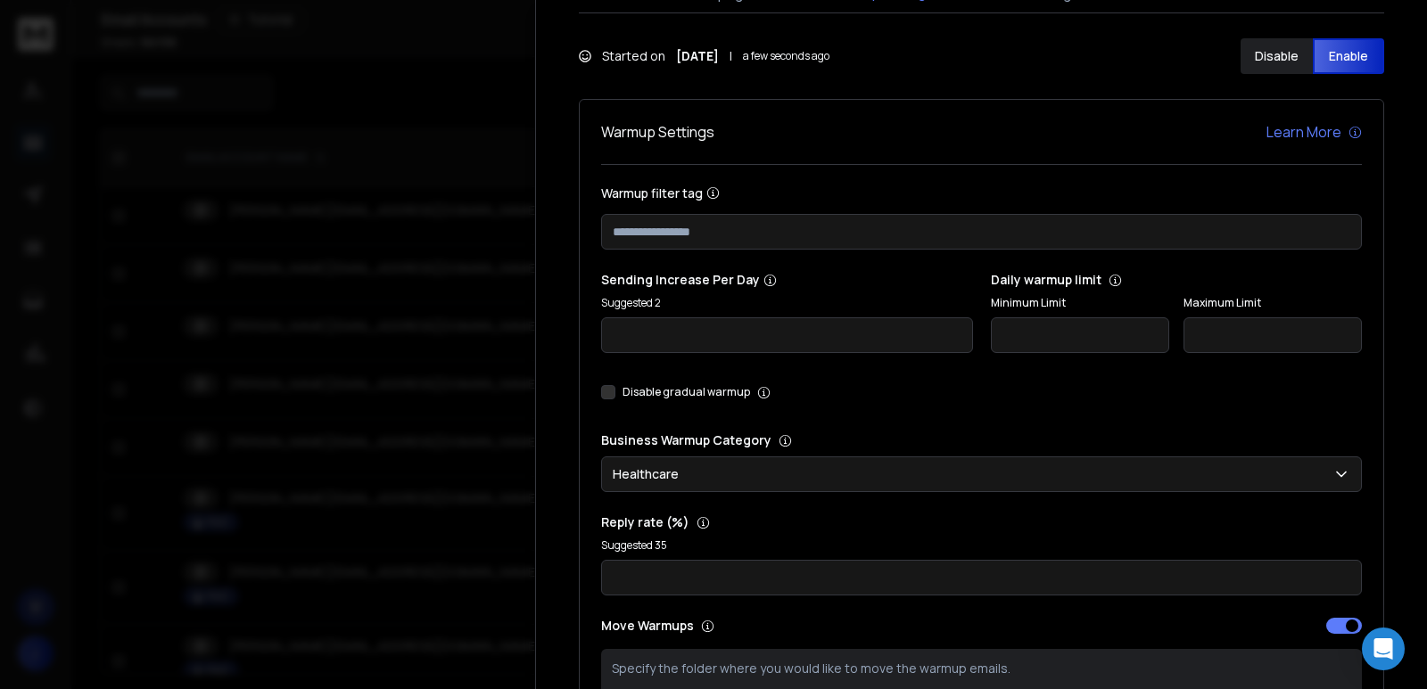
scroll to position [94, 0]
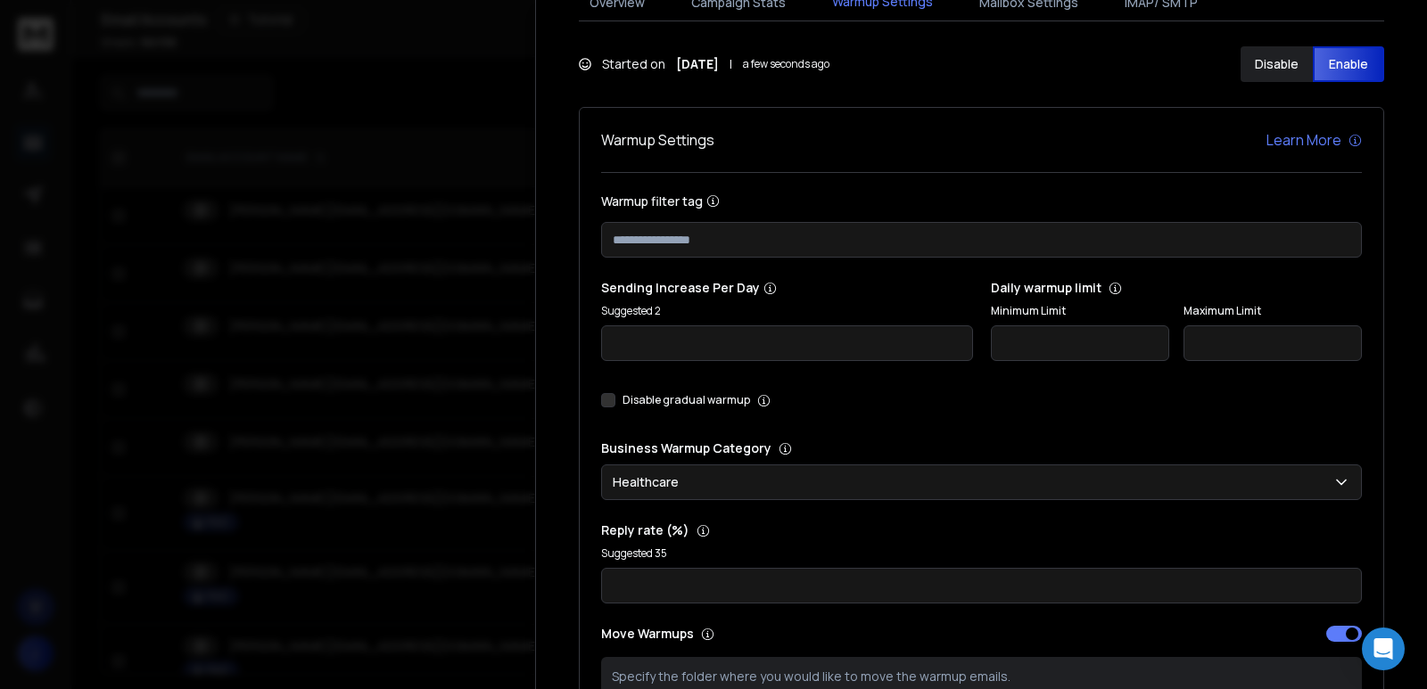
click at [475, 133] on div at bounding box center [713, 344] width 1427 height 689
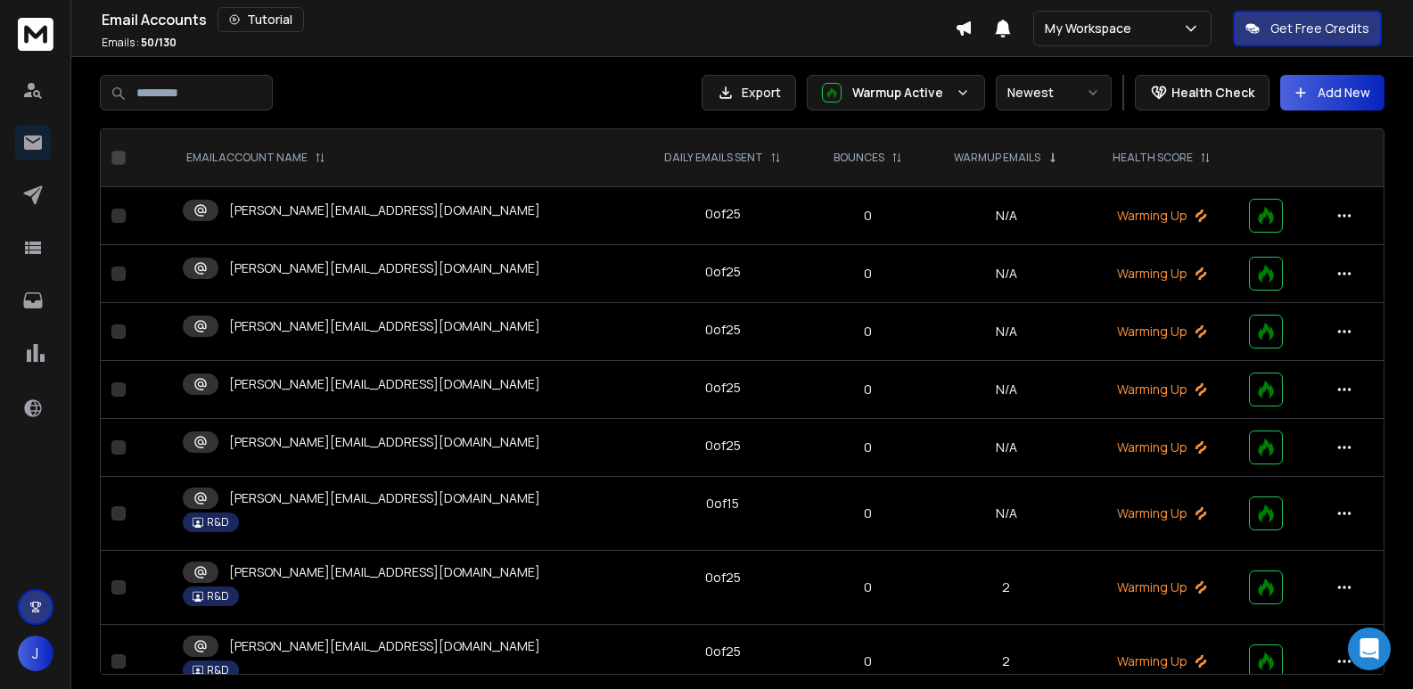
click at [117, 159] on button "button" at bounding box center [118, 158] width 14 height 14
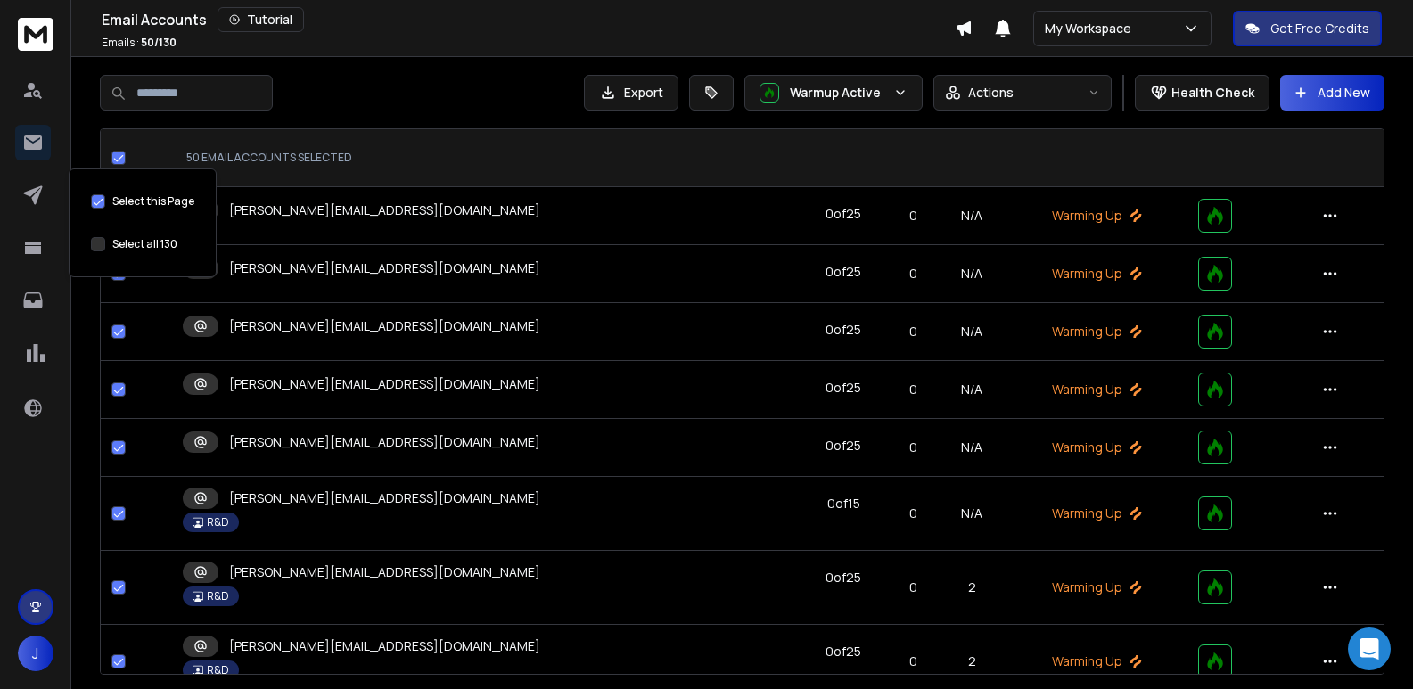
click at [102, 244] on button "Select this Page" at bounding box center [98, 244] width 14 height 14
click at [1086, 86] on button "Actions" at bounding box center [1023, 93] width 178 height 36
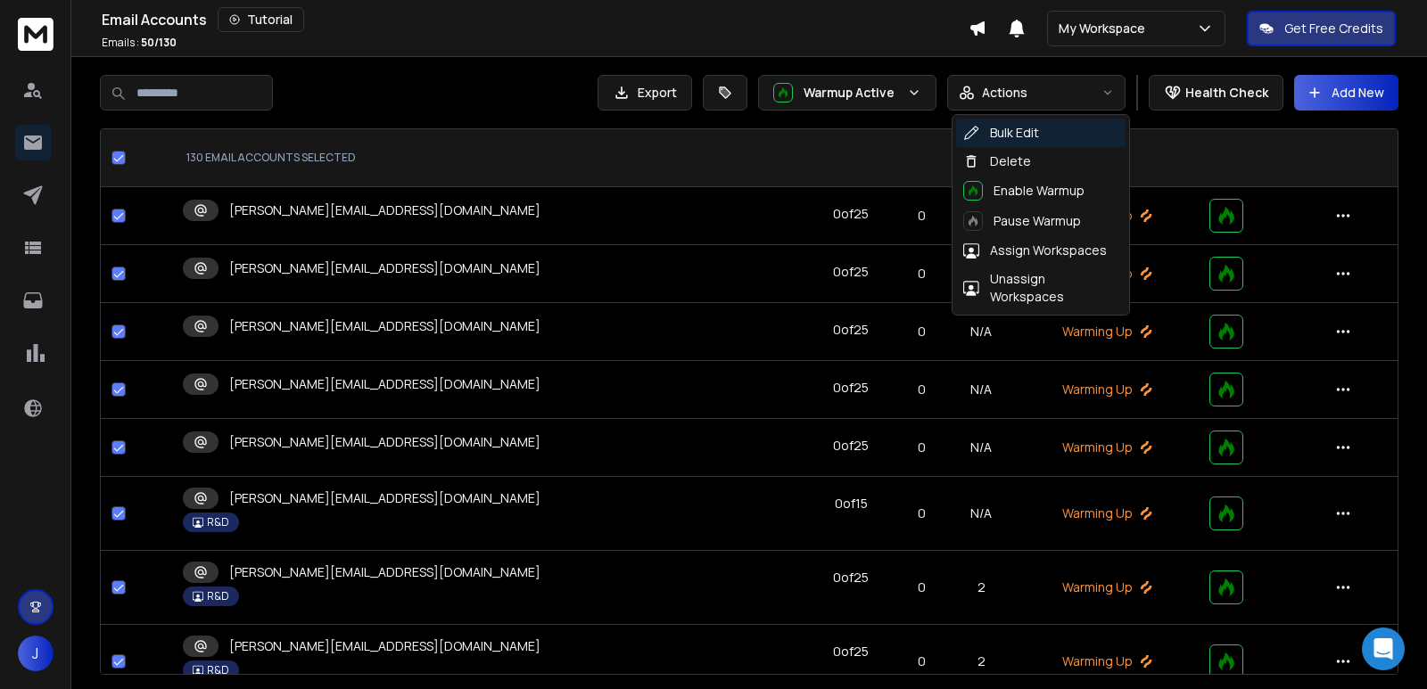
click at [990, 136] on div "Bulk Edit" at bounding box center [1001, 133] width 76 height 18
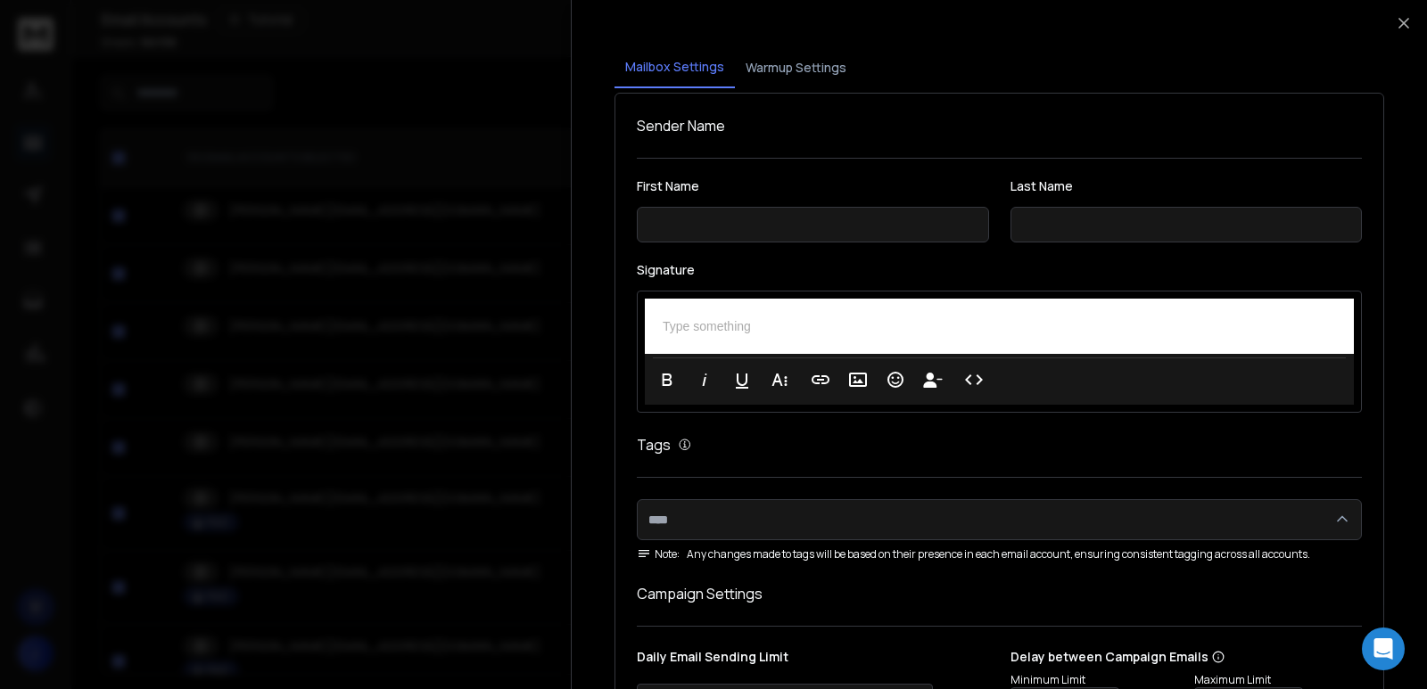
click at [778, 62] on button "Warmup Settings" at bounding box center [796, 67] width 122 height 39
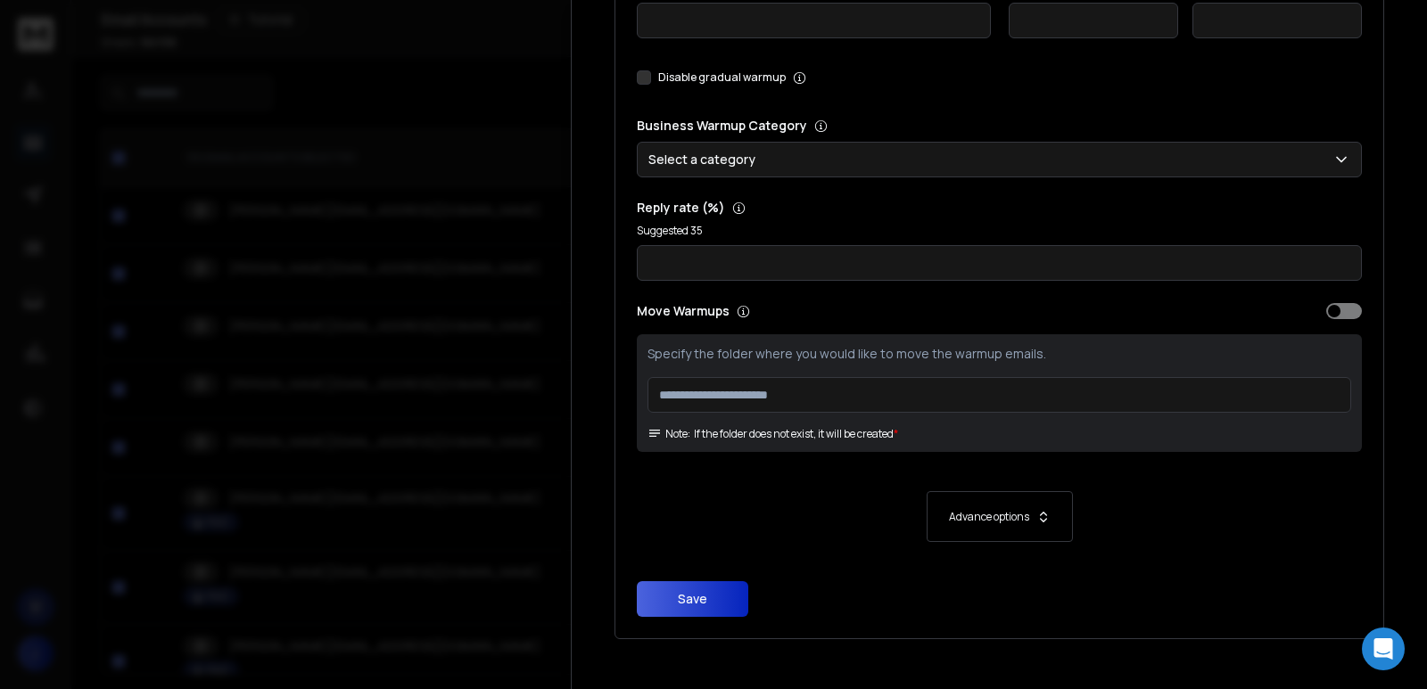
scroll to position [387, 0]
click at [999, 521] on p "Advance options" at bounding box center [989, 517] width 80 height 14
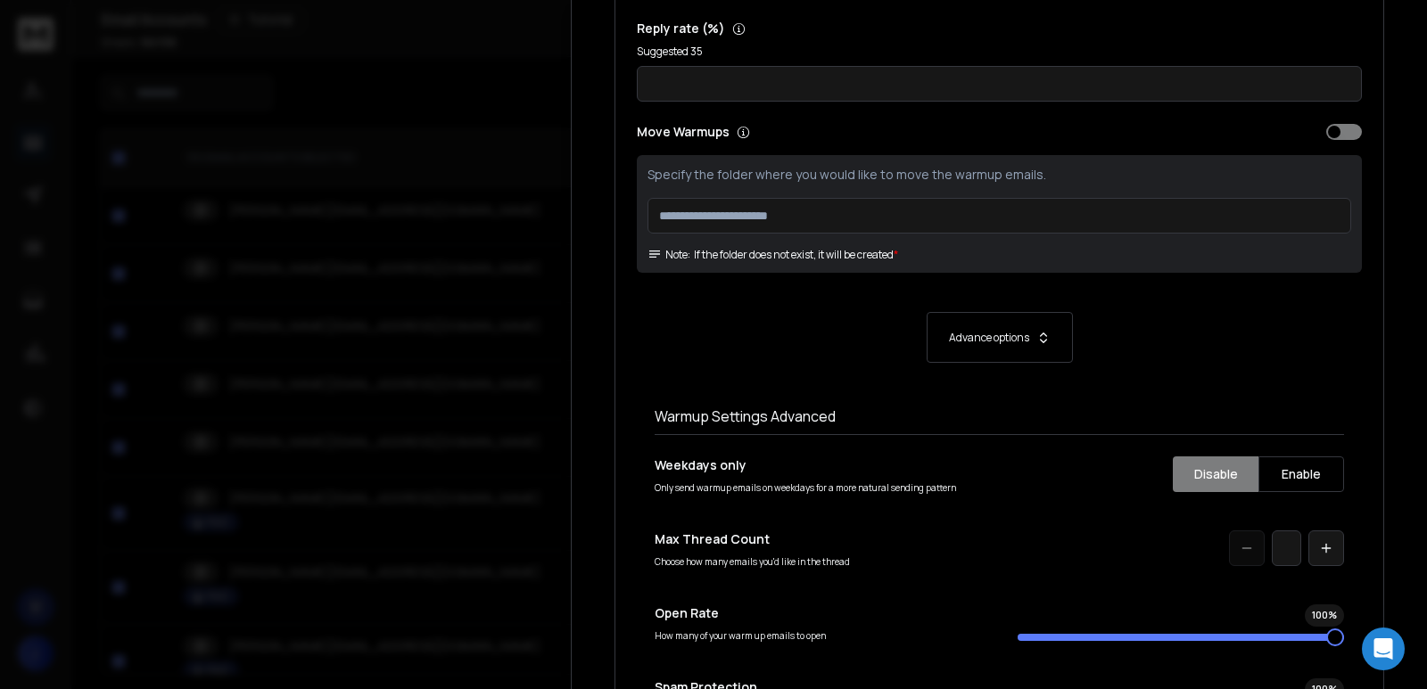
scroll to position [572, 0]
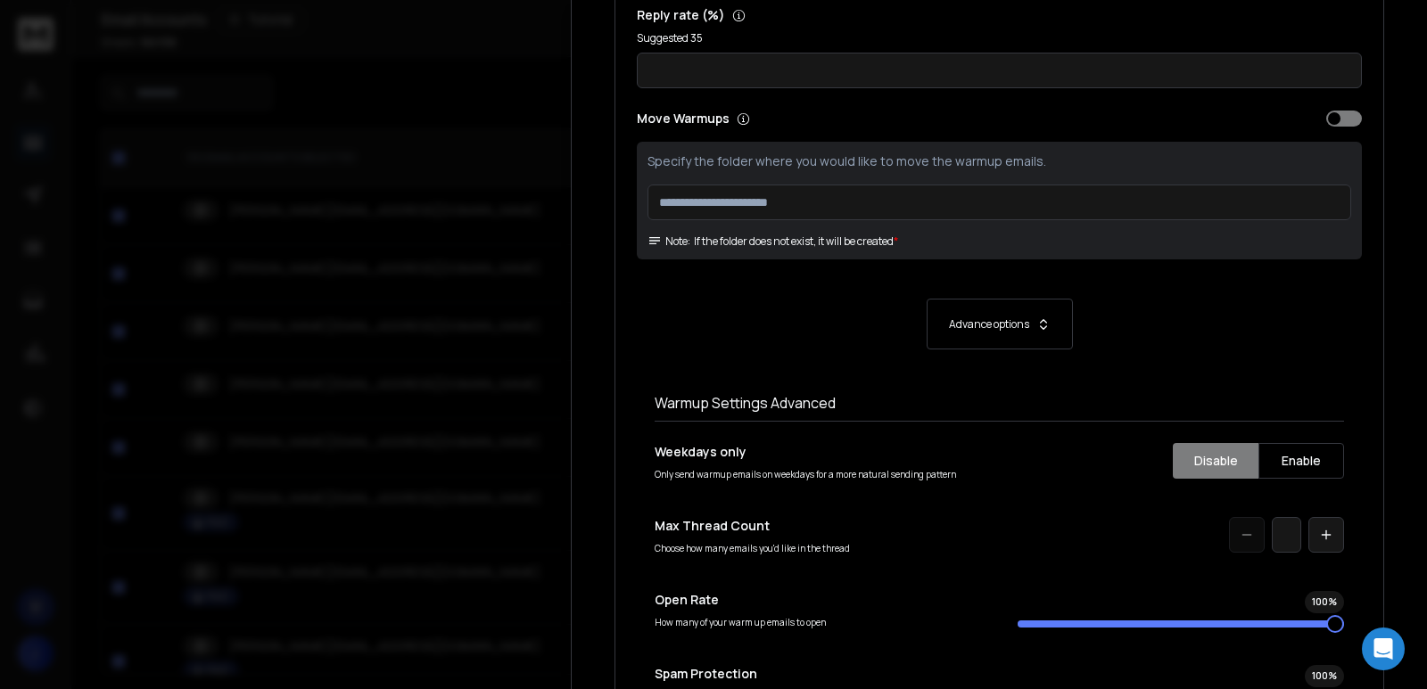
click at [1216, 472] on button "Disable" at bounding box center [1216, 461] width 86 height 36
click at [1329, 540] on button "button" at bounding box center [1326, 535] width 36 height 36
click at [1329, 538] on button "button" at bounding box center [1326, 535] width 36 height 36
type input "*"
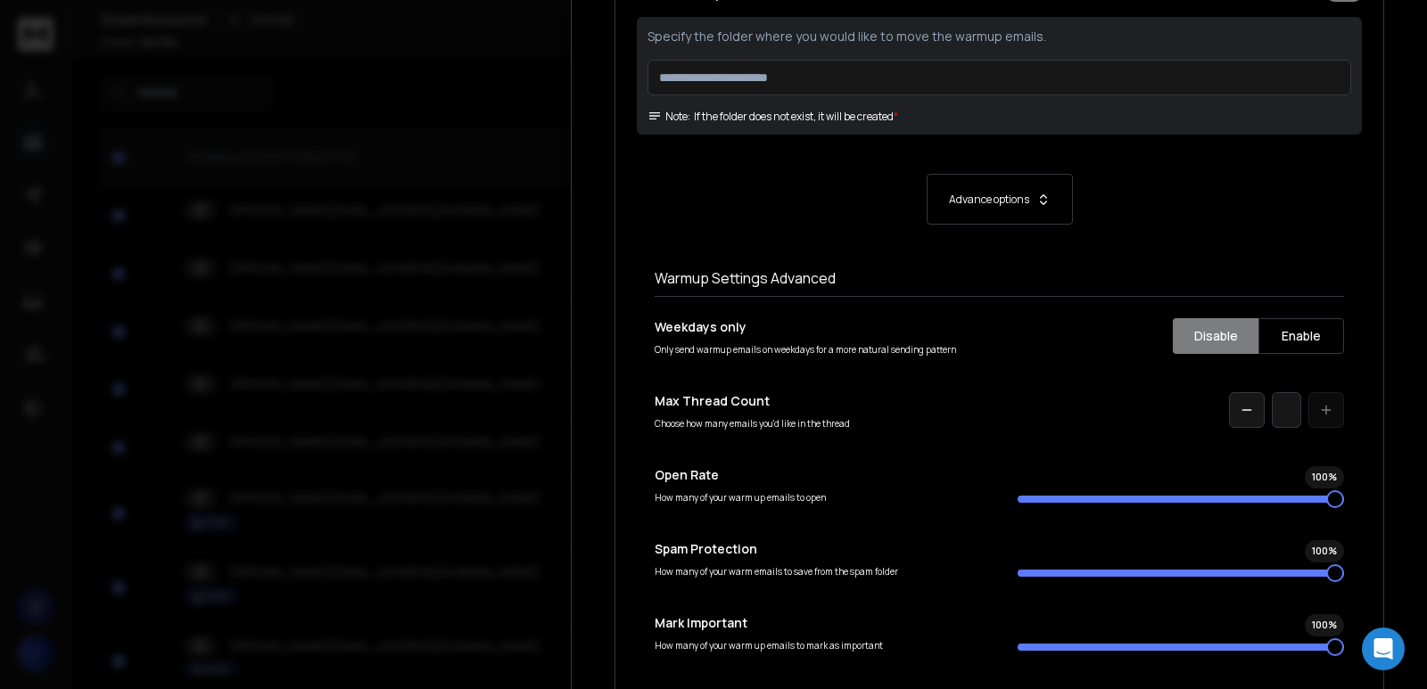
scroll to position [759, 0]
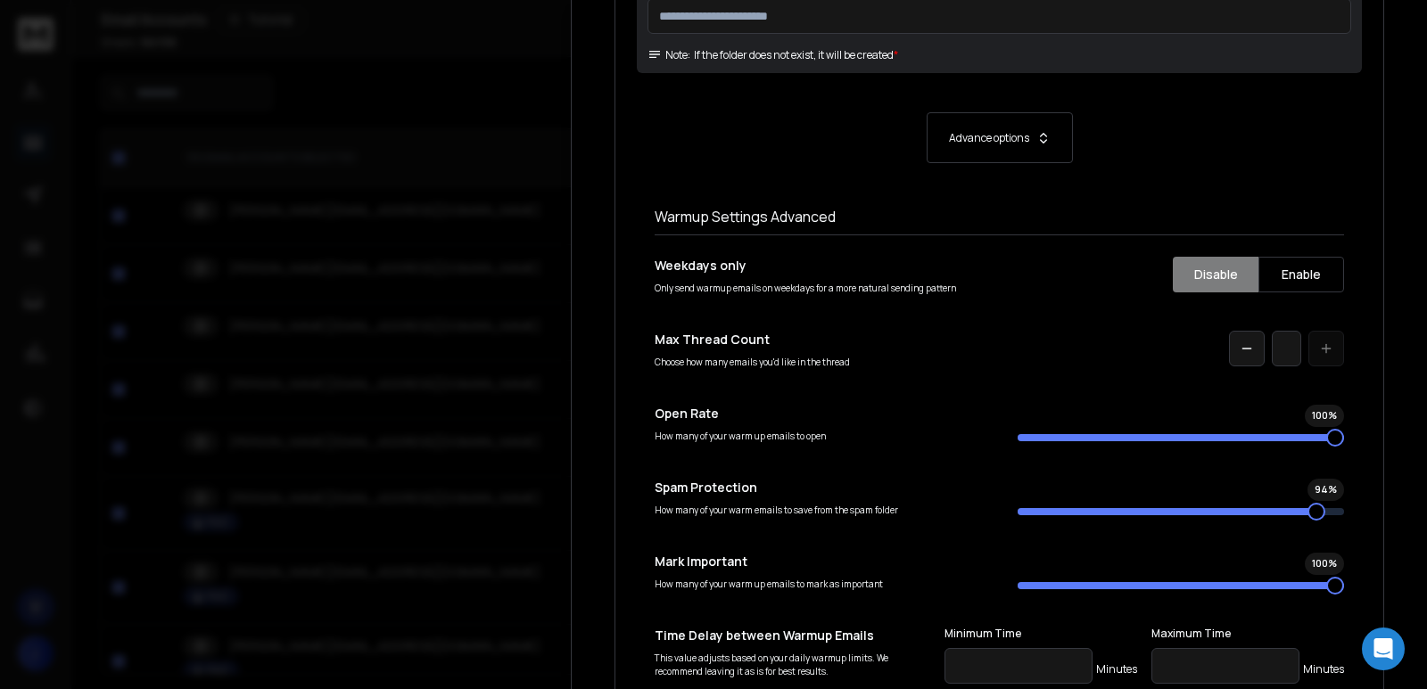
click at [1321, 521] on span at bounding box center [1316, 512] width 18 height 18
click at [1344, 514] on span at bounding box center [1335, 512] width 18 height 18
click at [1331, 447] on span at bounding box center [1329, 438] width 18 height 18
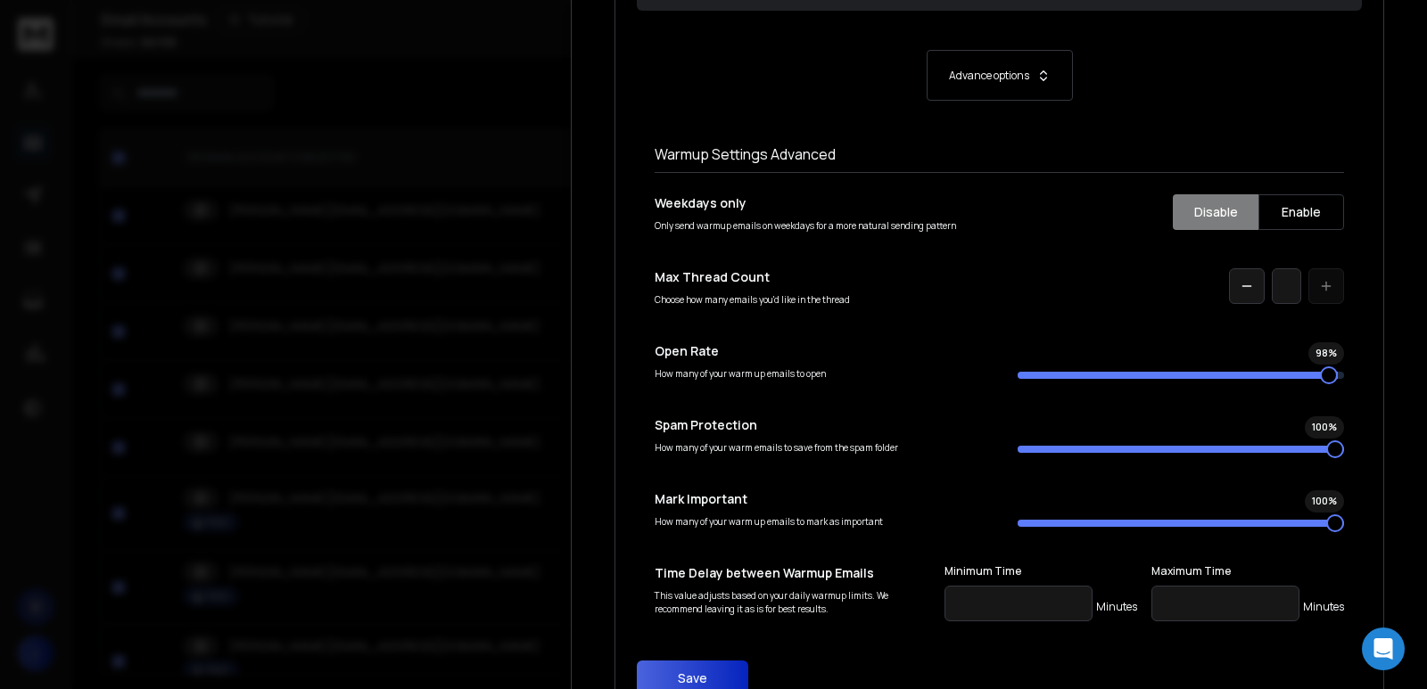
scroll to position [908, 0]
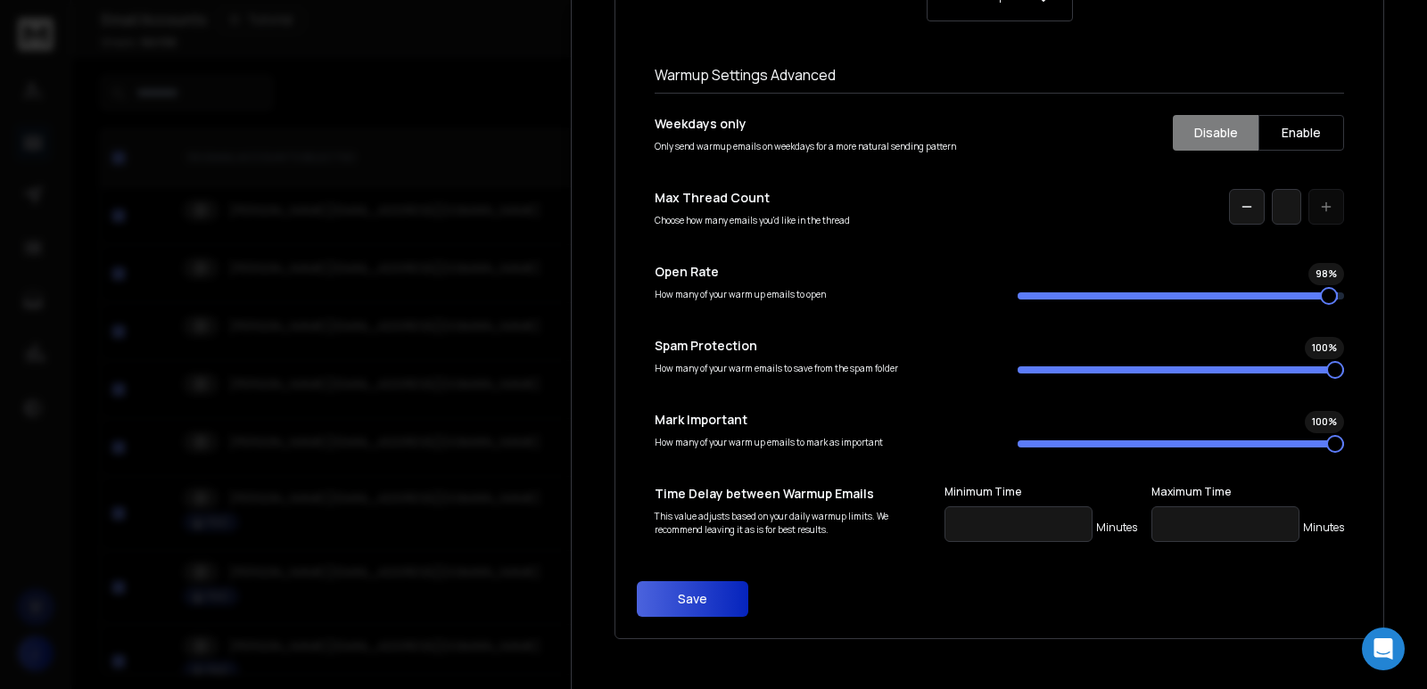
click at [708, 612] on button "Save" at bounding box center [692, 599] width 111 height 36
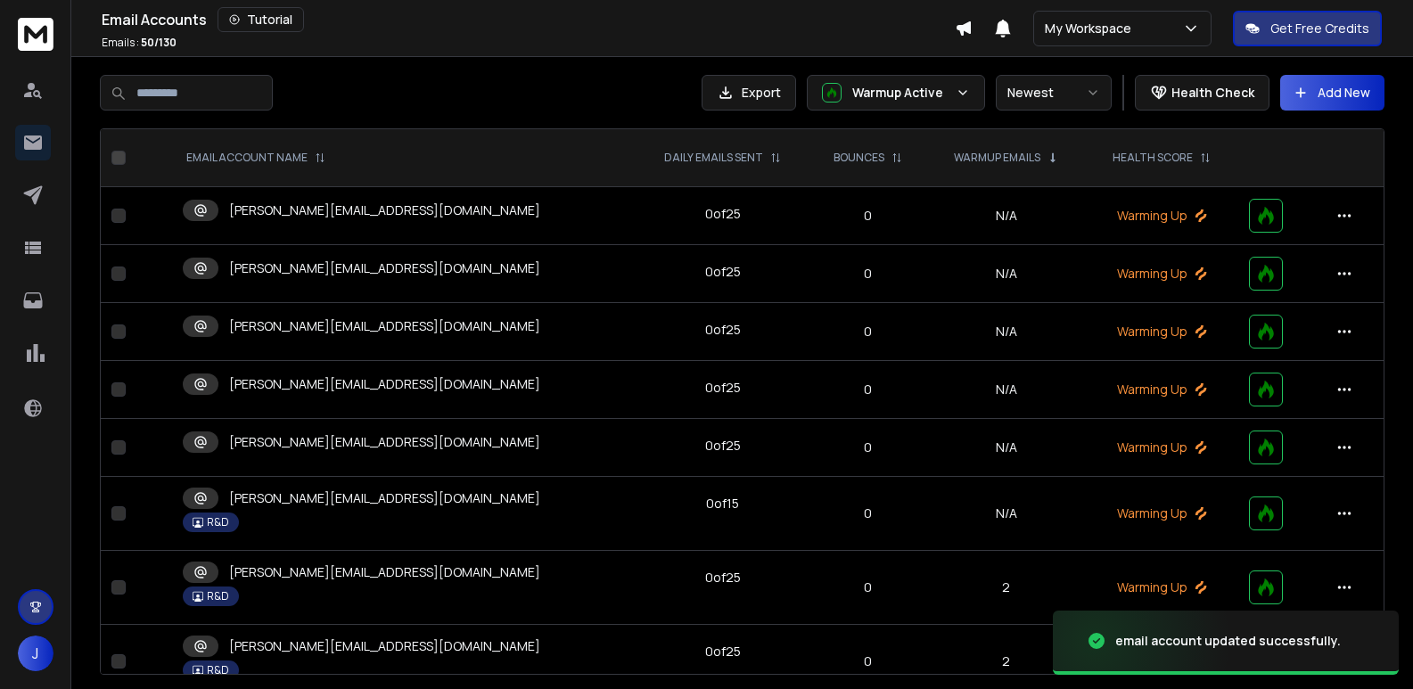
click at [324, 335] on div "[PERSON_NAME][EMAIL_ADDRESS][DOMAIN_NAME]" at bounding box center [362, 326] width 358 height 21
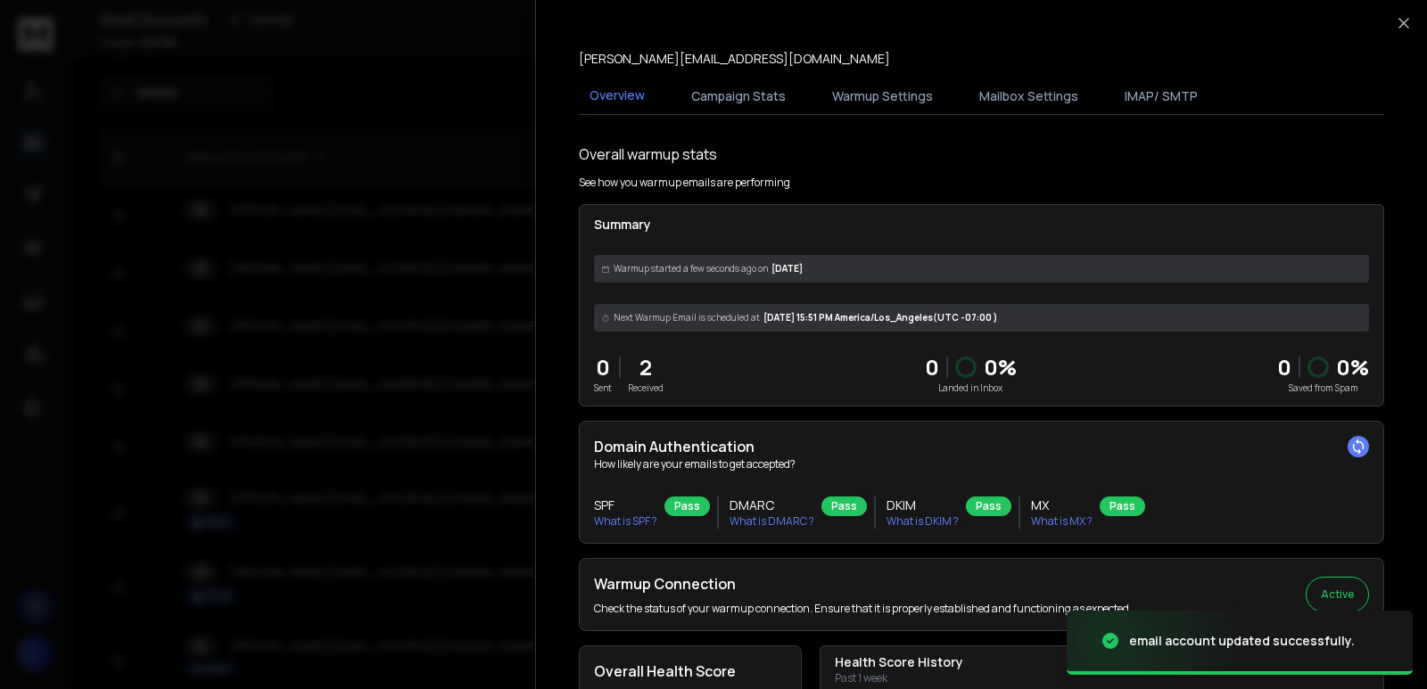
click at [847, 93] on button "Warmup Settings" at bounding box center [882, 96] width 122 height 39
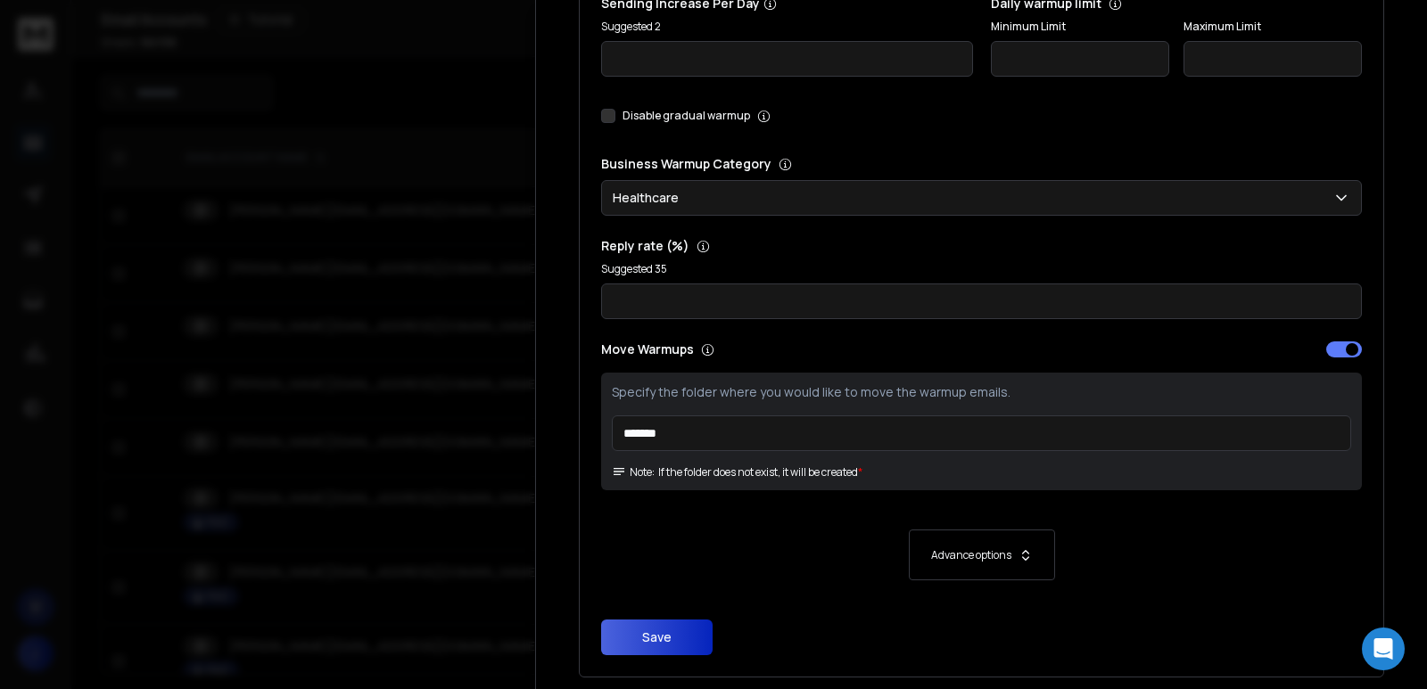
scroll to position [424, 0]
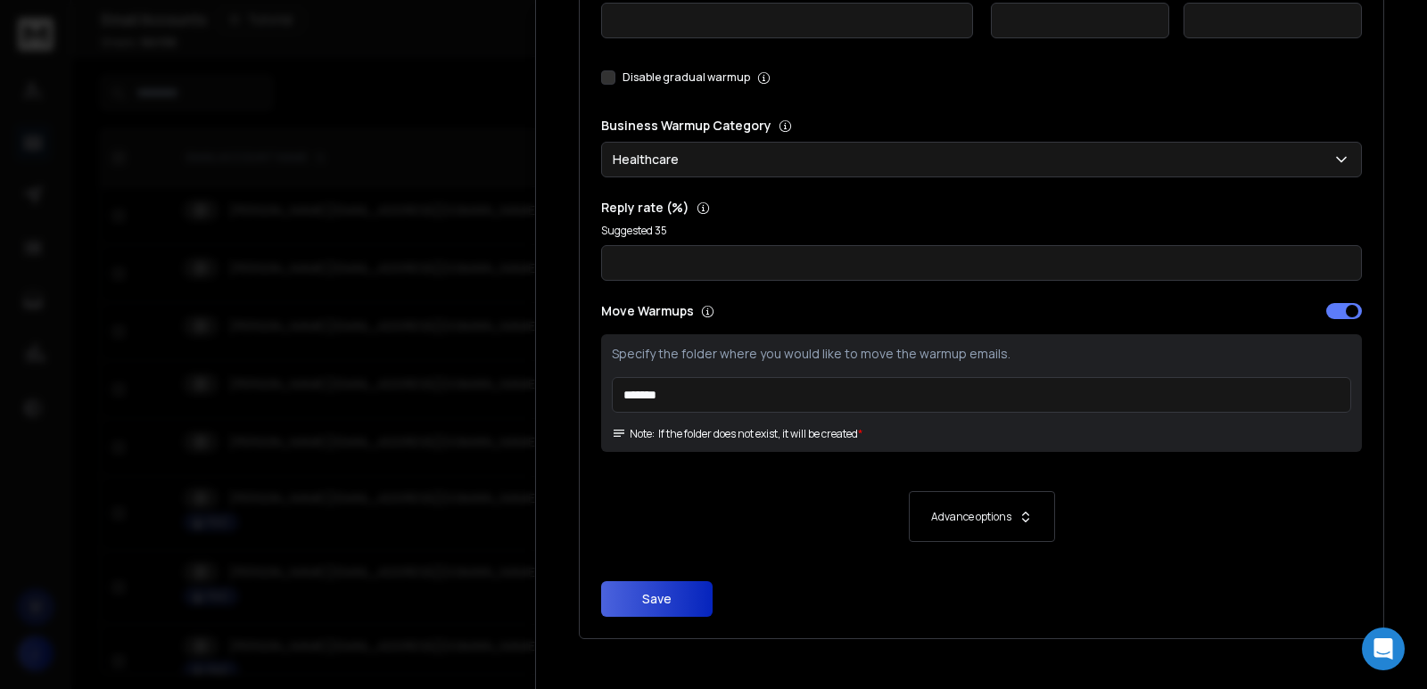
click at [1018, 523] on icon "button" at bounding box center [1025, 517] width 14 height 14
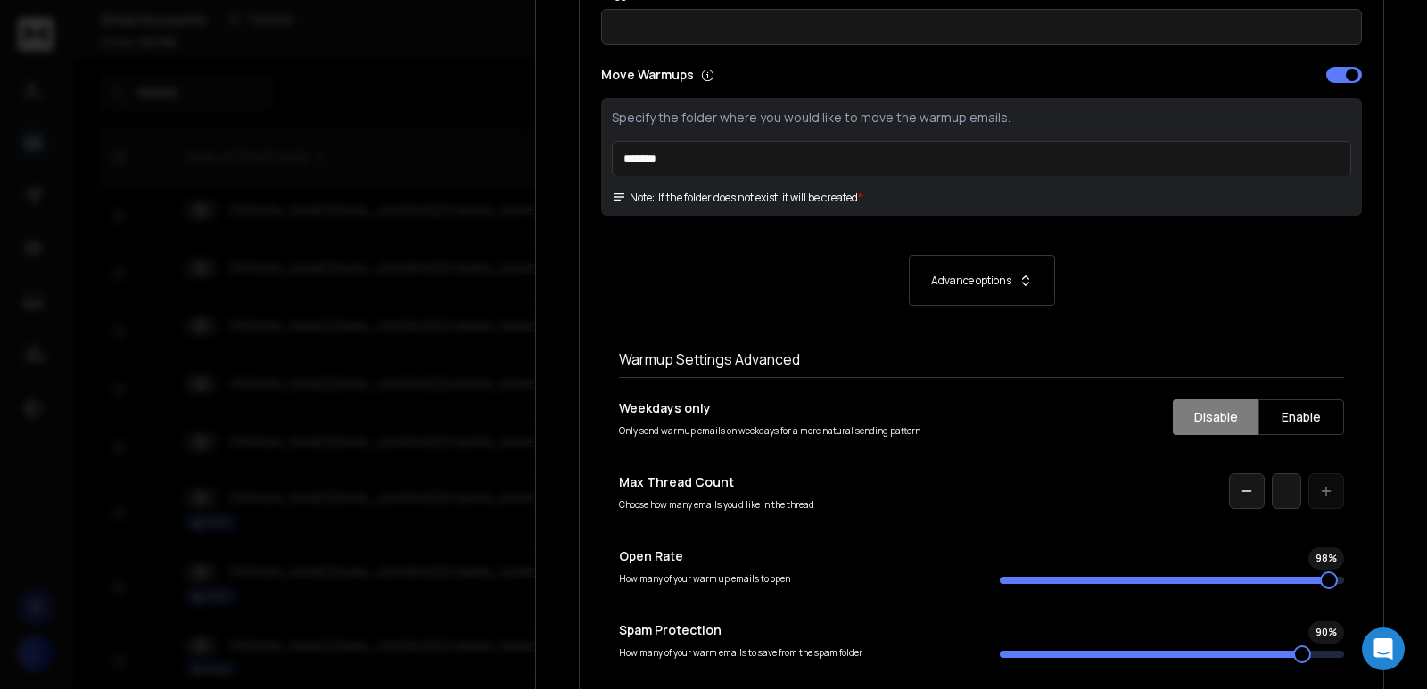
scroll to position [795, 0]
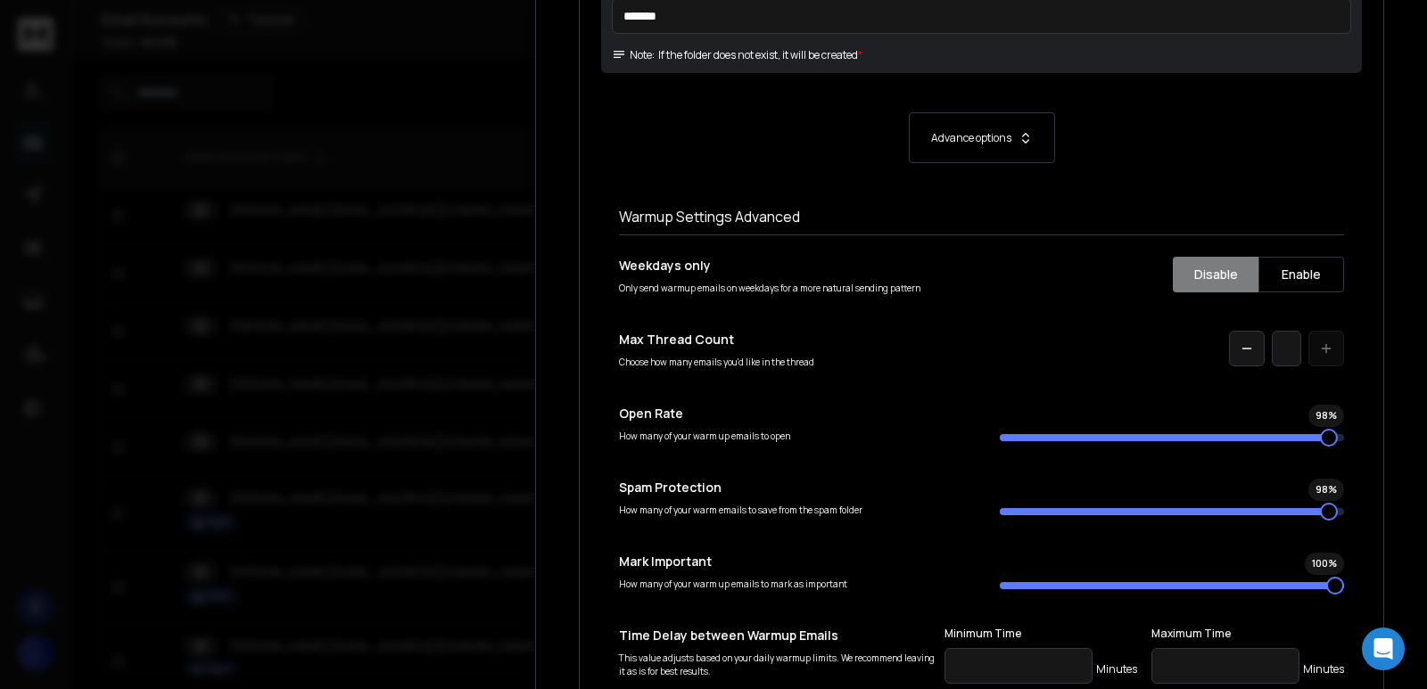
click at [1332, 518] on span at bounding box center [1329, 512] width 18 height 18
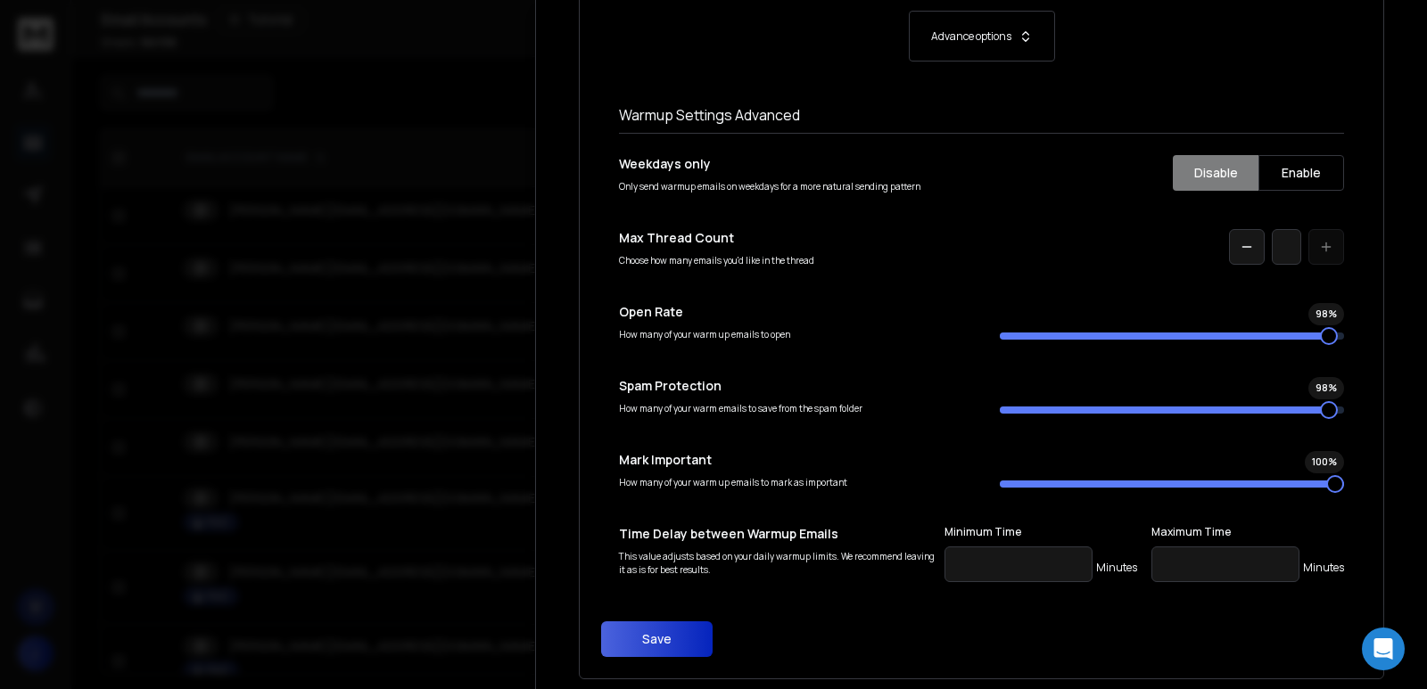
scroll to position [944, 0]
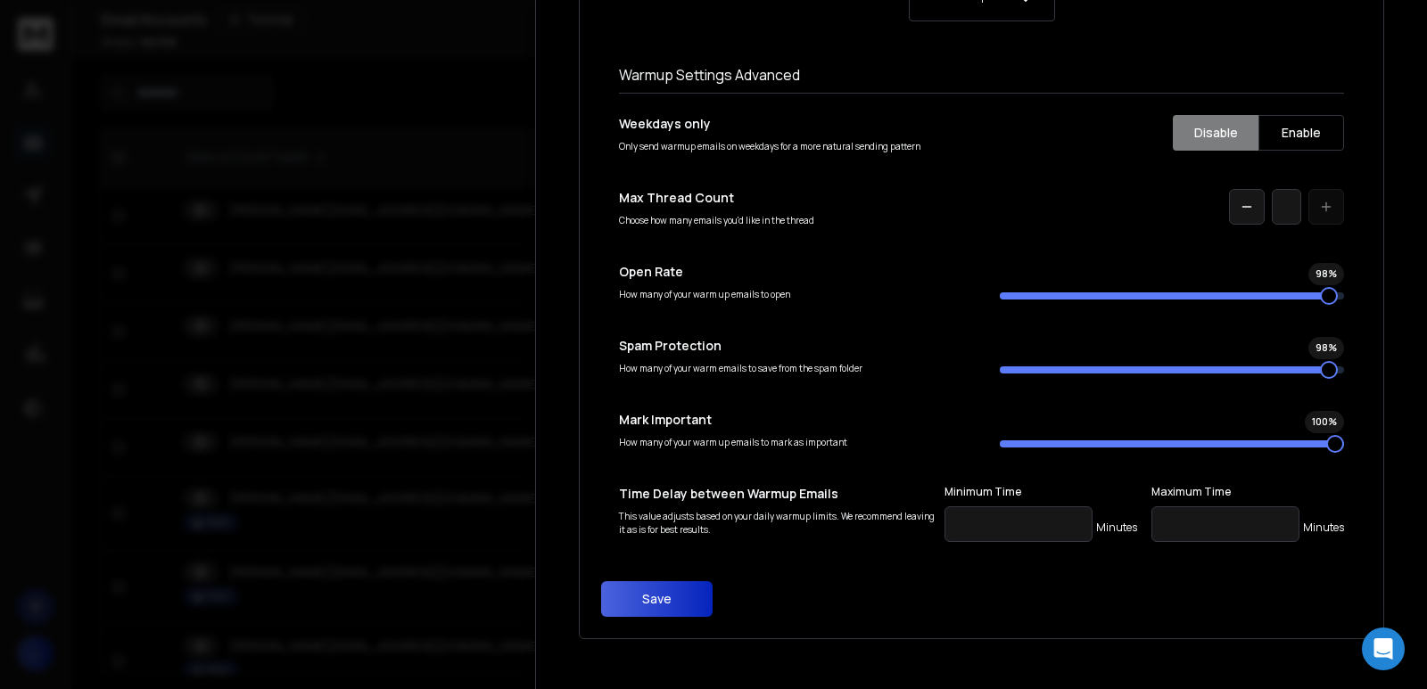
click at [671, 613] on button "Save" at bounding box center [656, 599] width 111 height 36
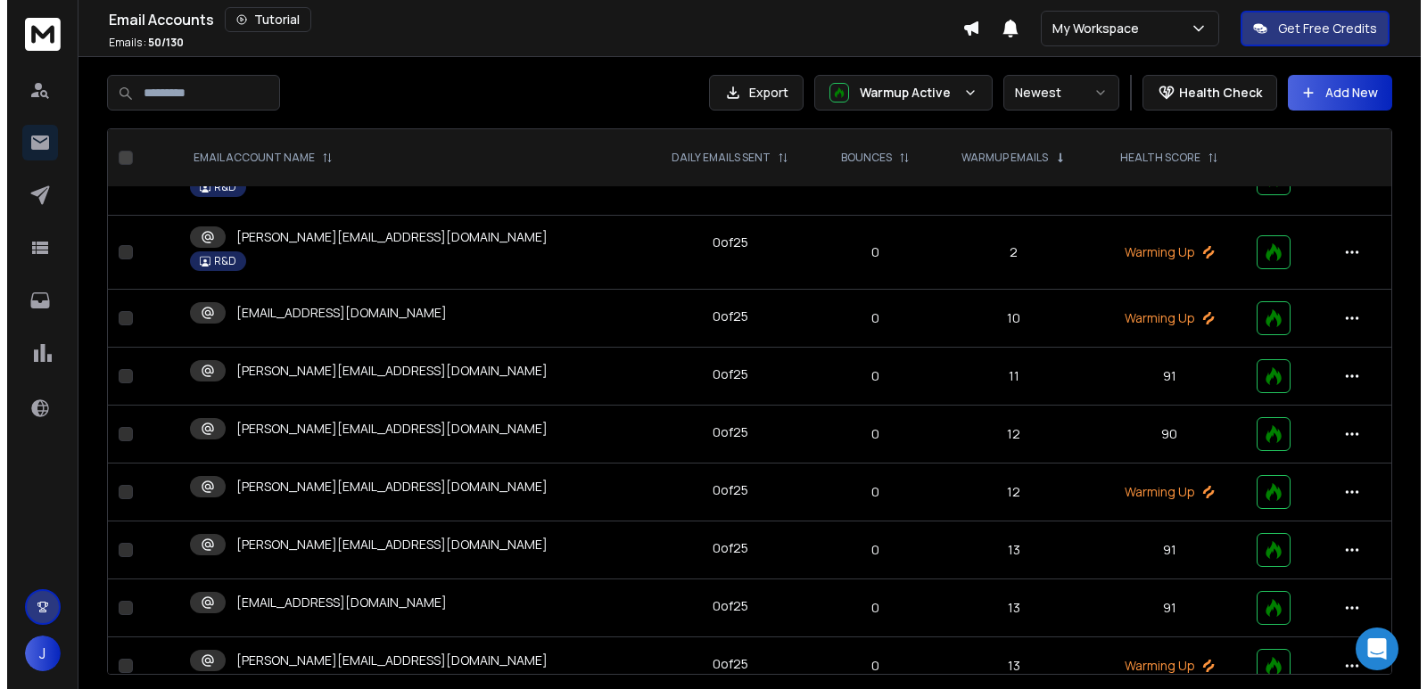
scroll to position [1022, 0]
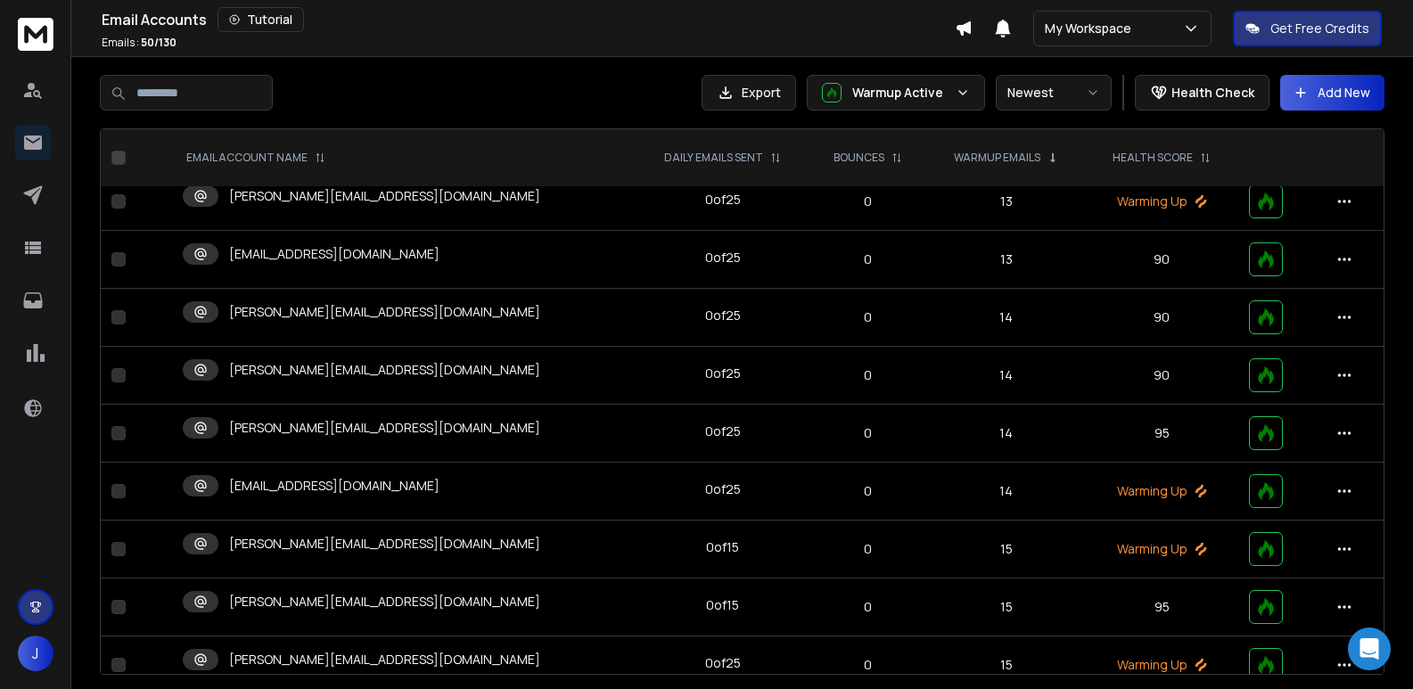
click at [350, 374] on p "[PERSON_NAME][EMAIL_ADDRESS][DOMAIN_NAME]" at bounding box center [384, 370] width 311 height 18
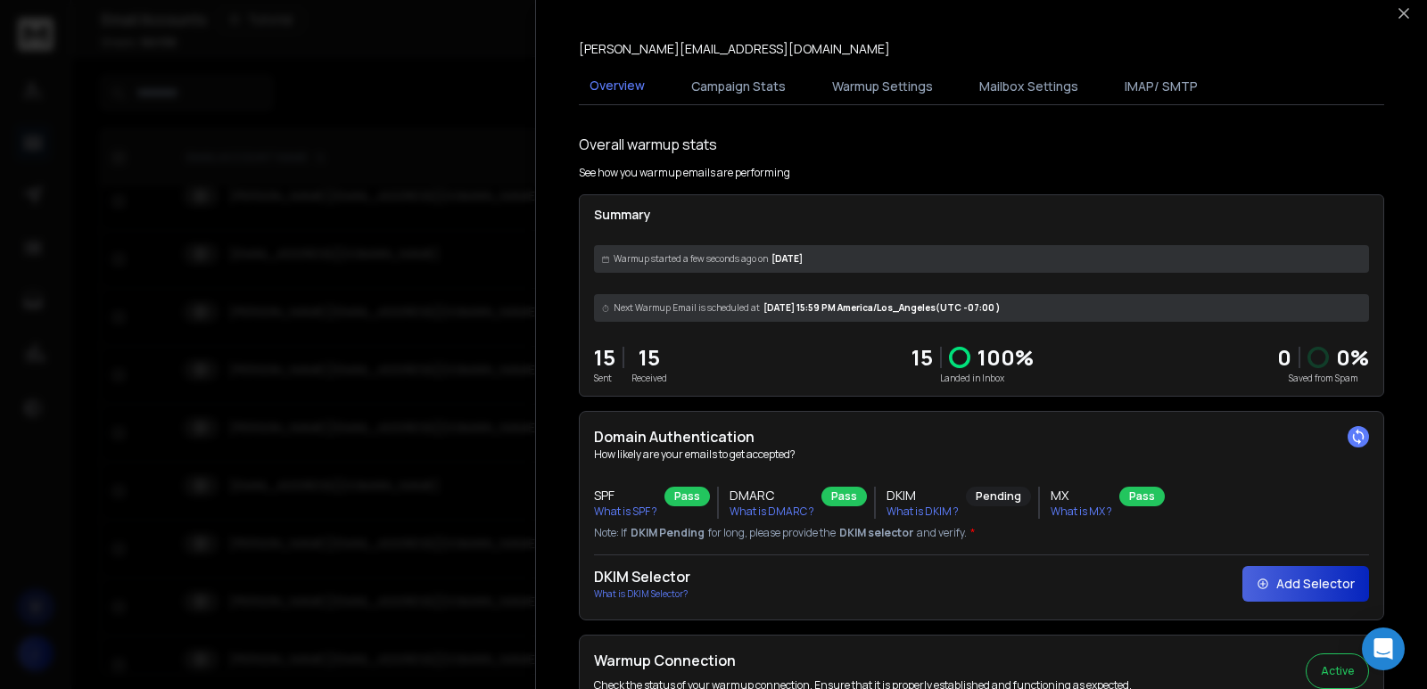
scroll to position [0, 0]
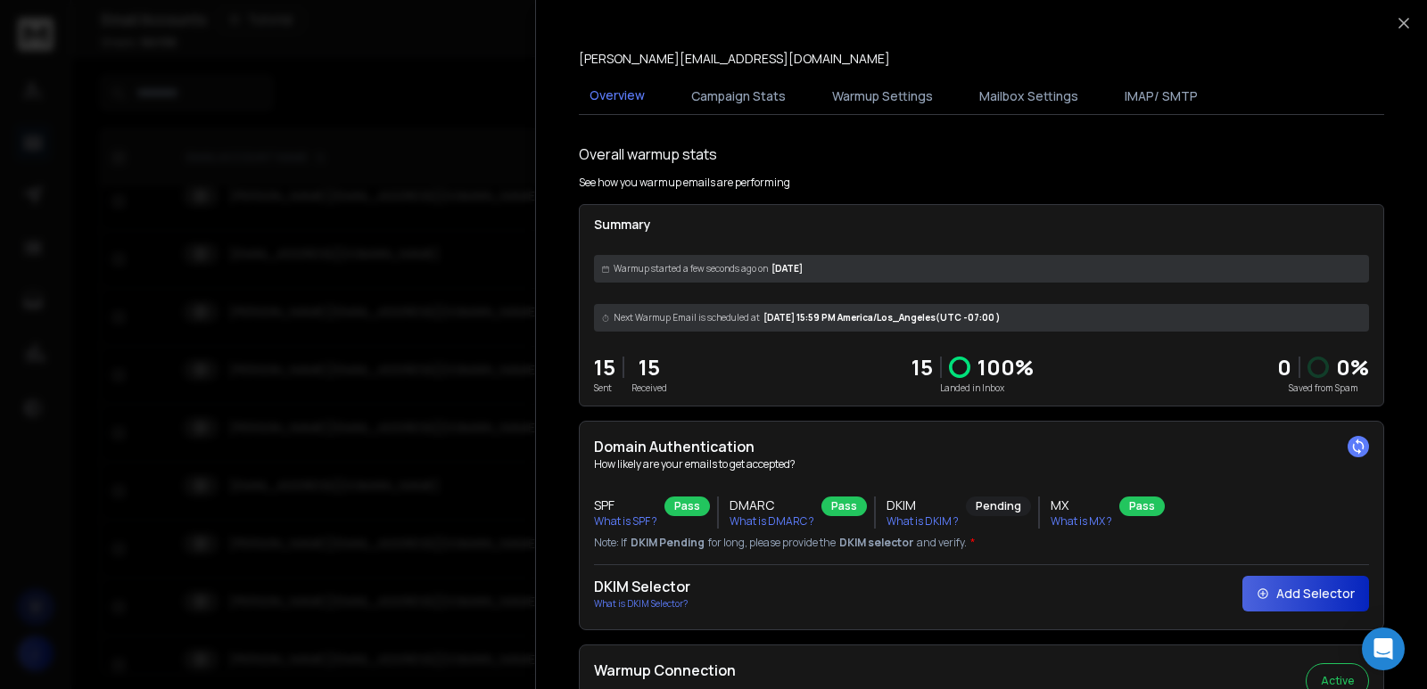
click at [857, 95] on button "Warmup Settings" at bounding box center [882, 96] width 122 height 39
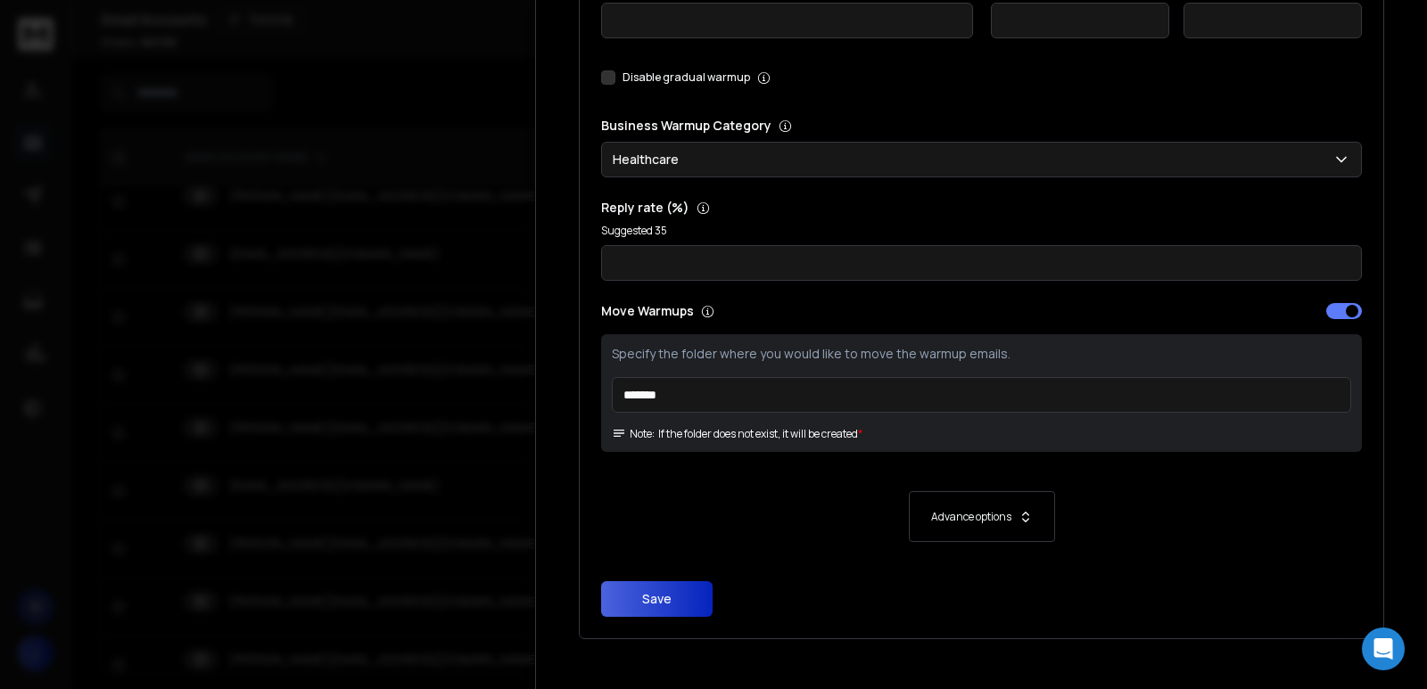
scroll to position [424, 0]
click at [1008, 524] on div "Advance options" at bounding box center [982, 516] width 146 height 51
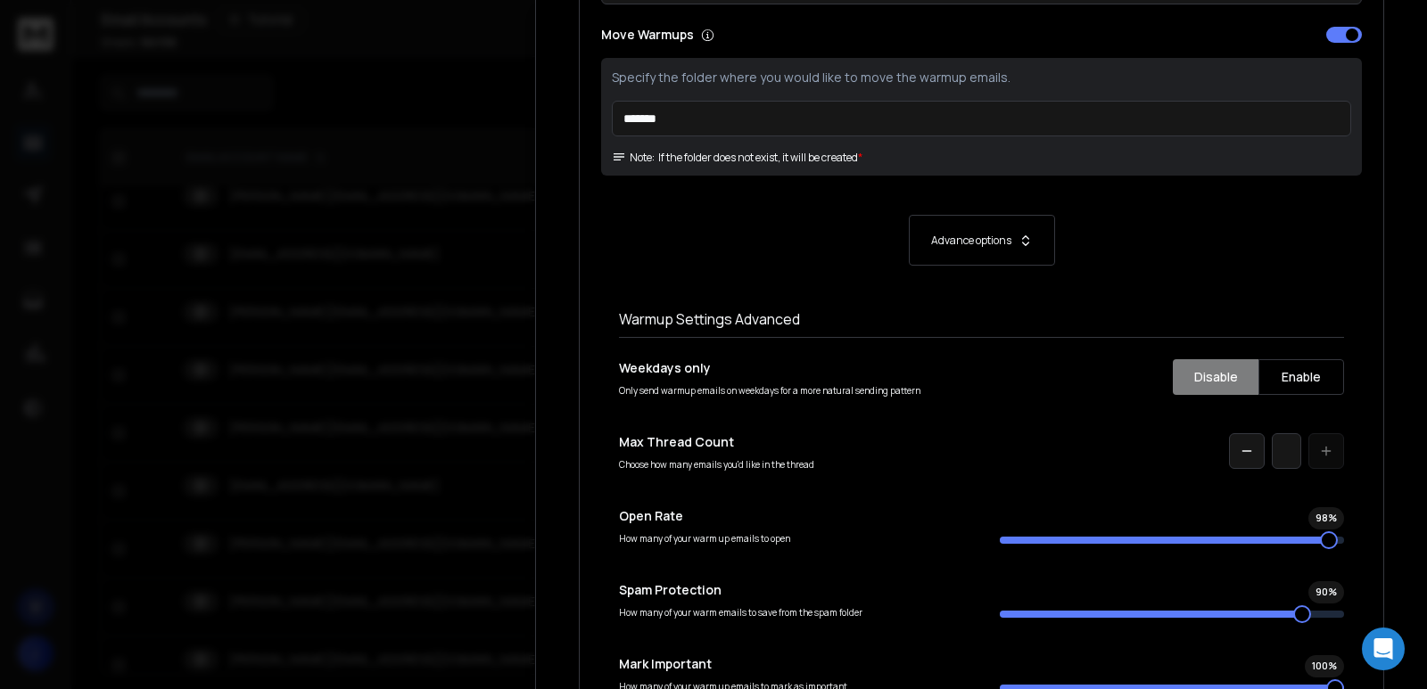
scroll to position [888, 0]
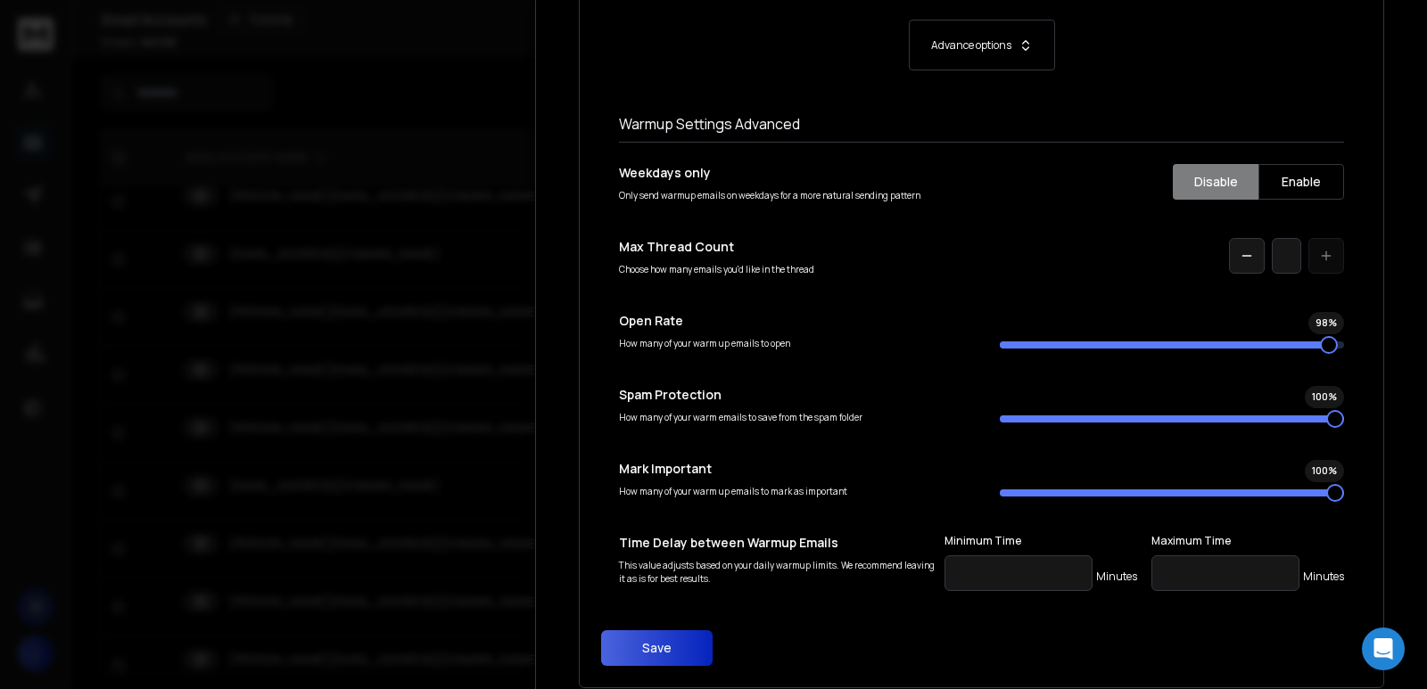
click at [1344, 427] on span at bounding box center [1335, 419] width 18 height 18
click at [696, 658] on button "Save" at bounding box center [656, 648] width 111 height 36
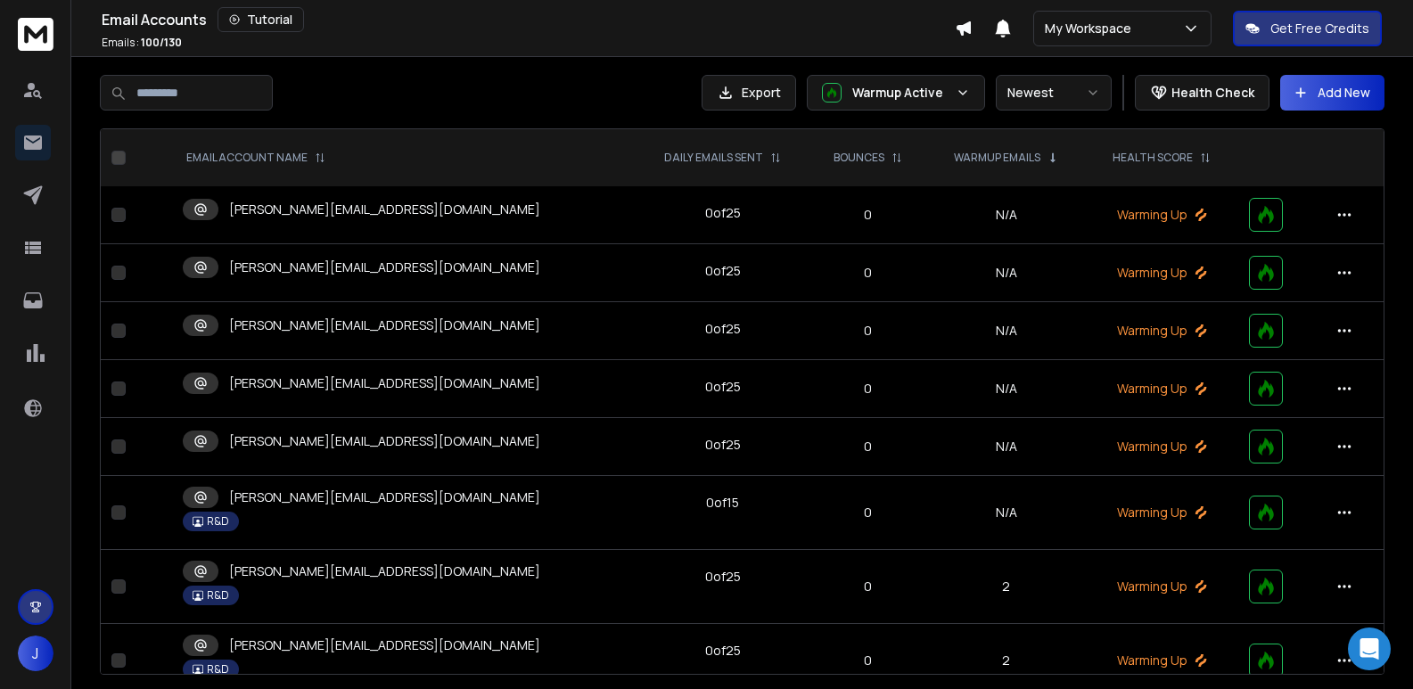
scroll to position [0, 0]
click at [1048, 159] on icon at bounding box center [1053, 157] width 11 height 11
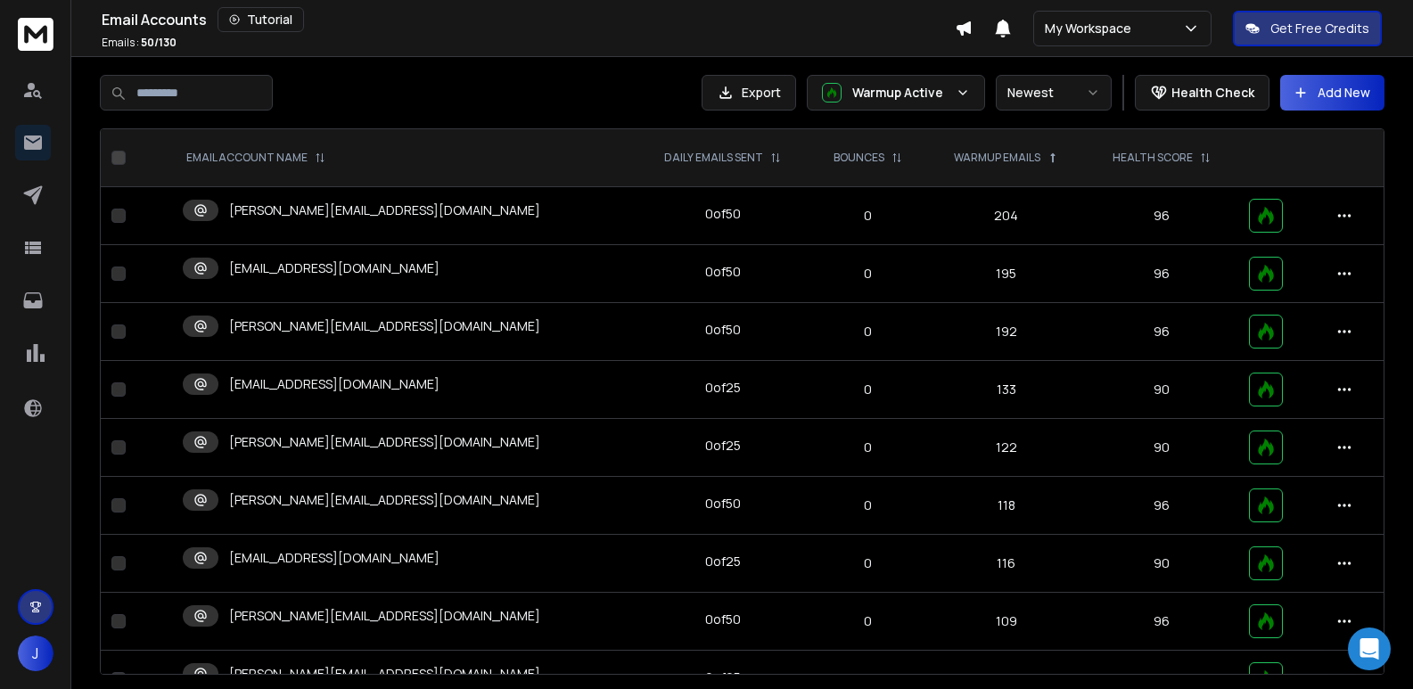
click at [324, 217] on p "[PERSON_NAME][EMAIL_ADDRESS][DOMAIN_NAME]" at bounding box center [384, 211] width 311 height 18
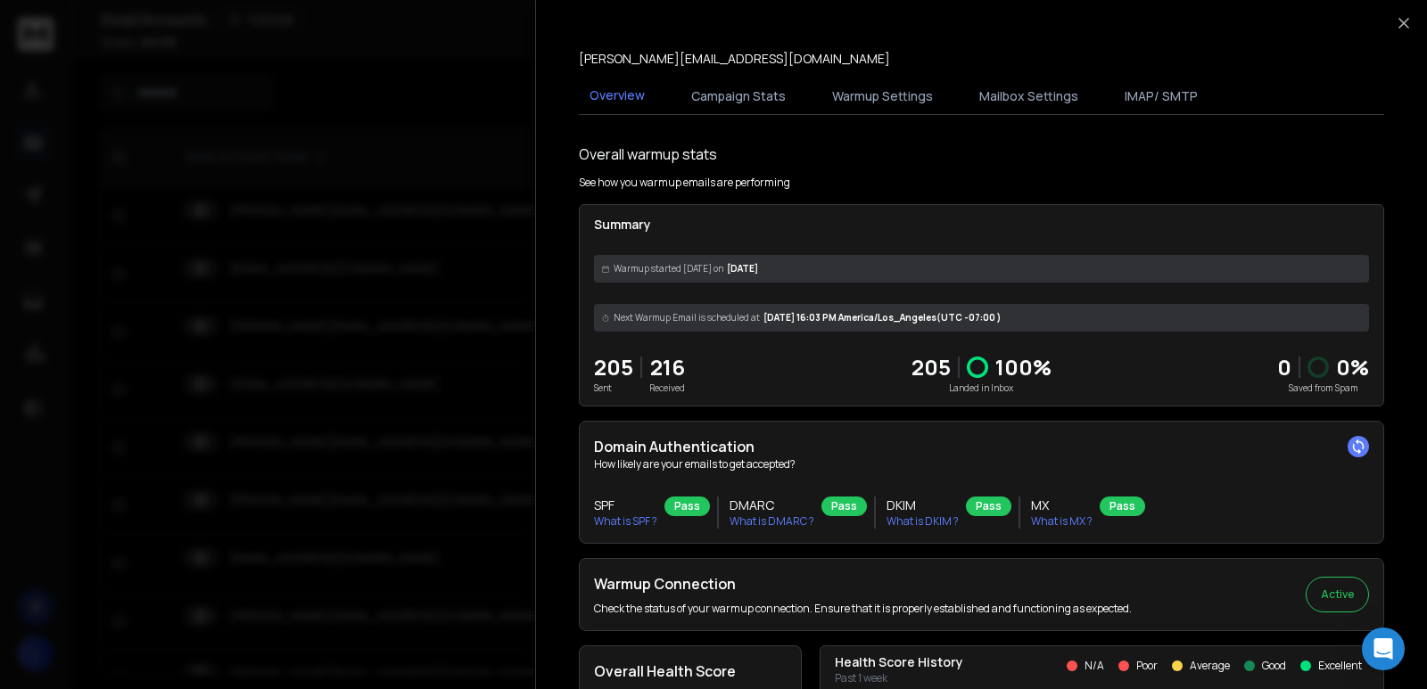
click at [912, 91] on button "Warmup Settings" at bounding box center [882, 96] width 122 height 39
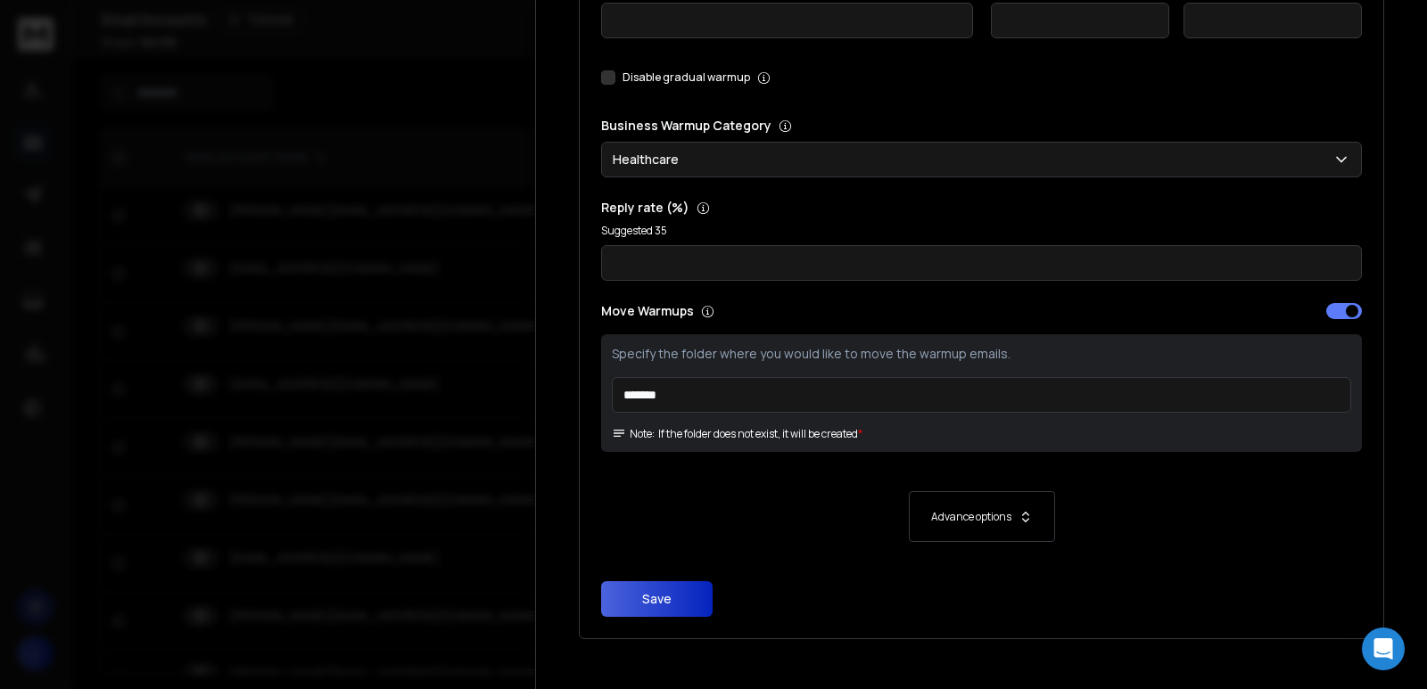
scroll to position [424, 0]
click at [1008, 511] on p "Advance options" at bounding box center [971, 517] width 80 height 14
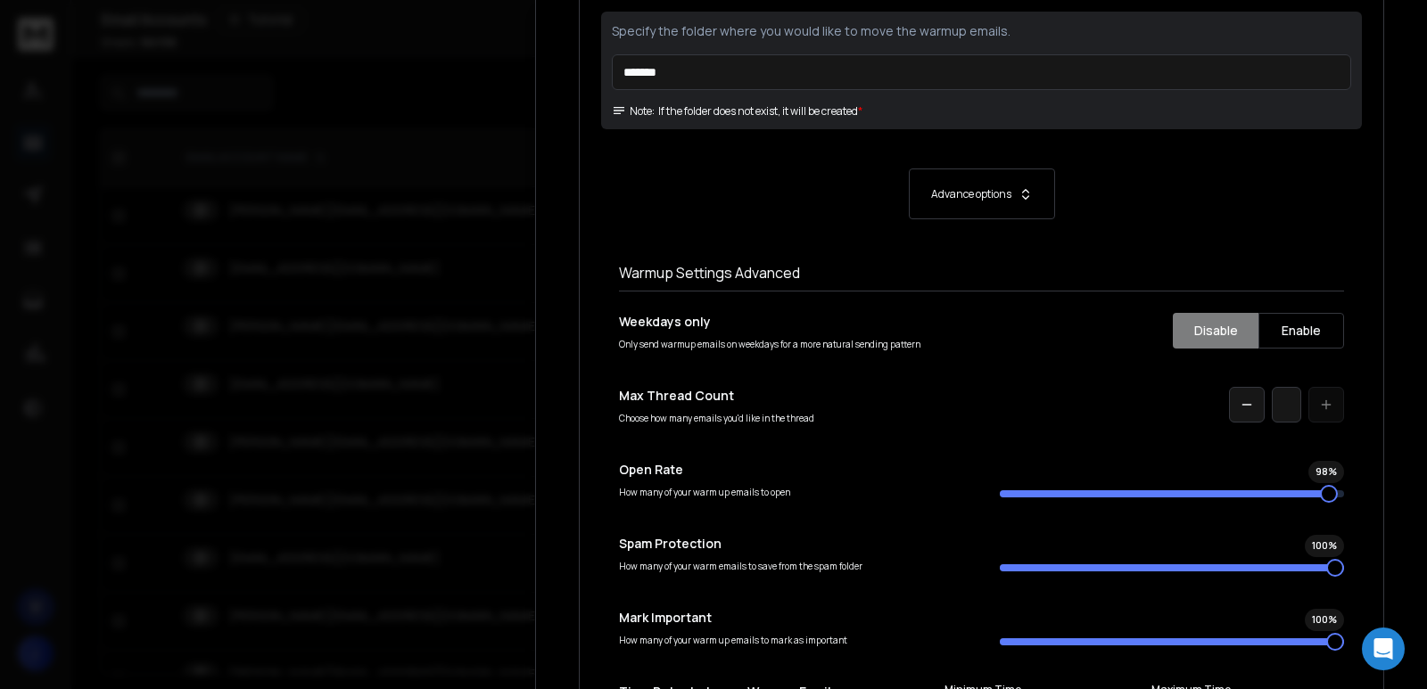
scroll to position [795, 0]
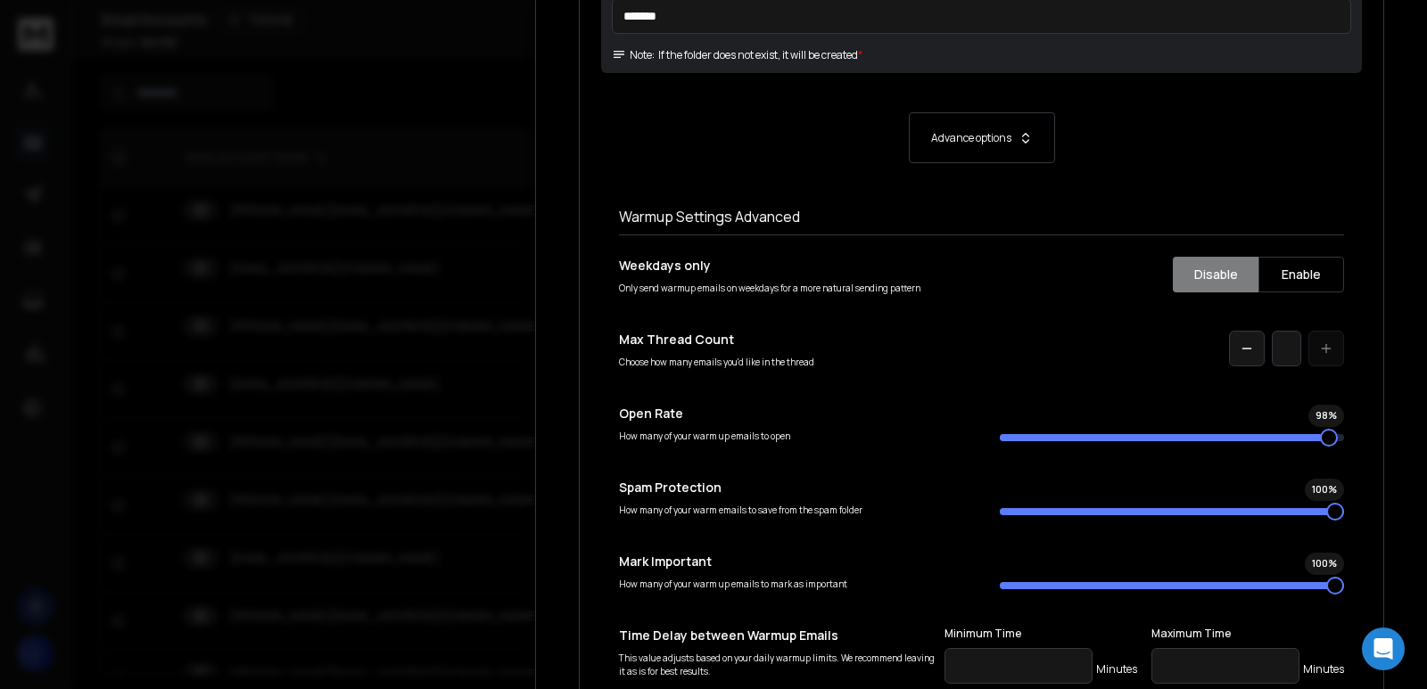
click at [461, 140] on div at bounding box center [713, 344] width 1427 height 689
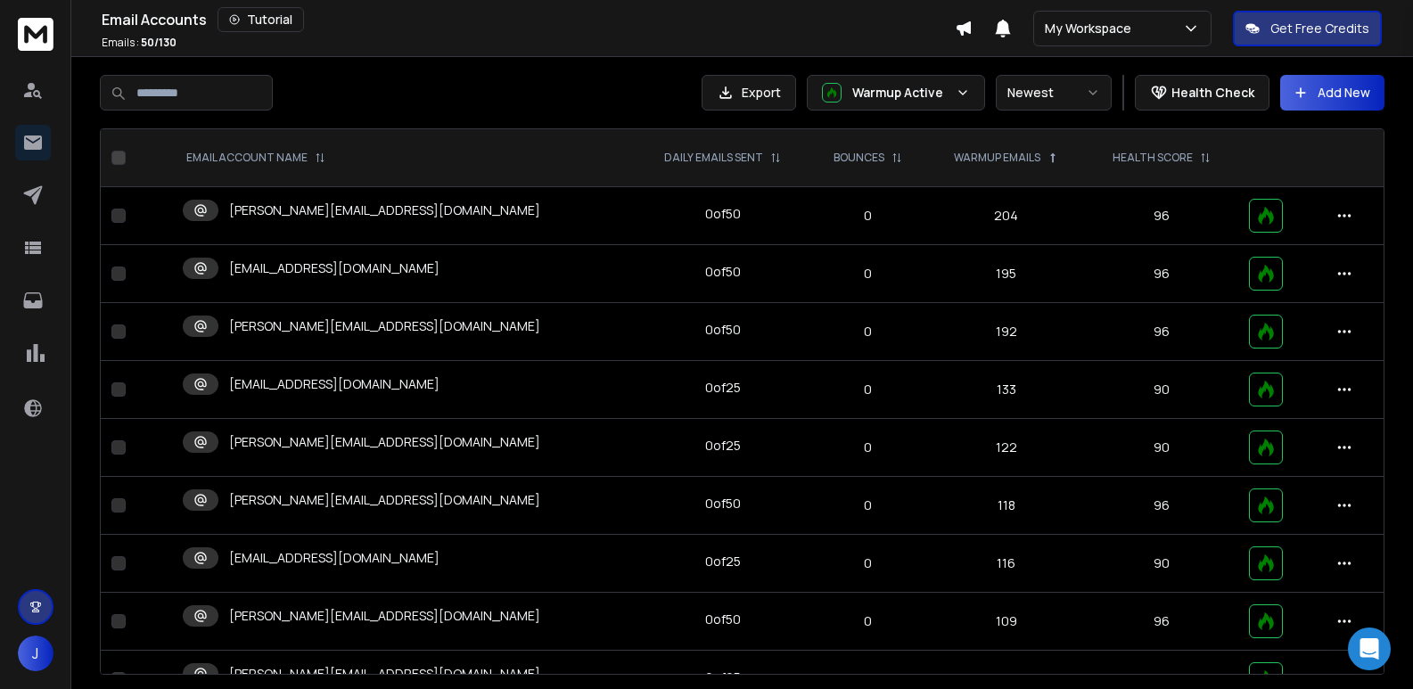
scroll to position [0, 0]
click at [303, 393] on div "[EMAIL_ADDRESS][DOMAIN_NAME]" at bounding box center [311, 384] width 257 height 21
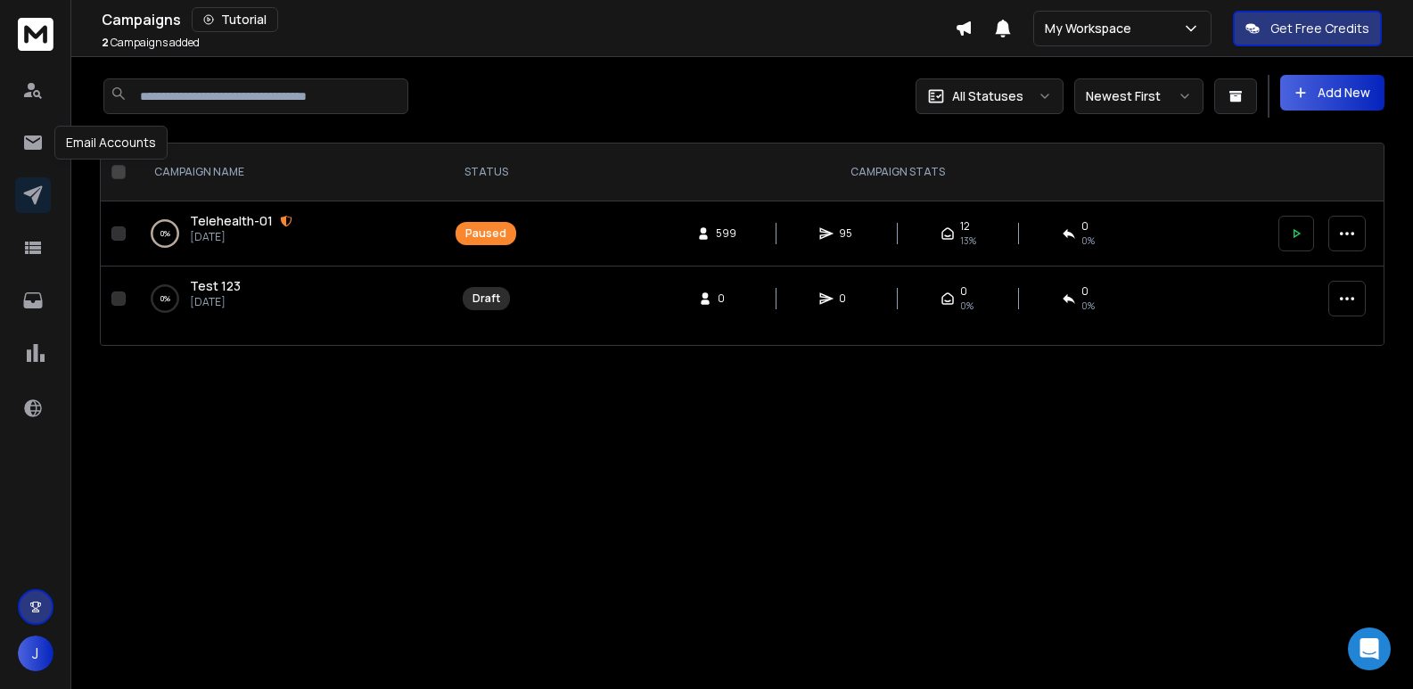
click at [16, 136] on link at bounding box center [33, 143] width 36 height 36
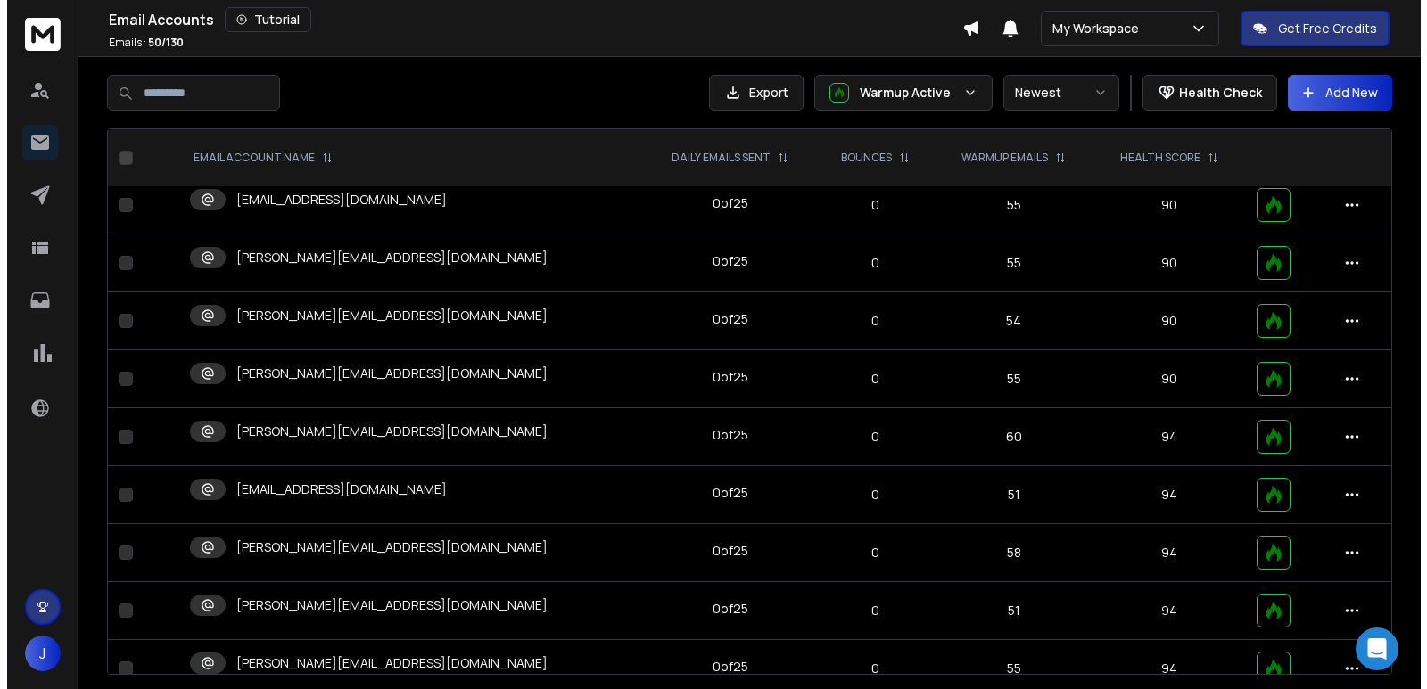
scroll to position [464, 0]
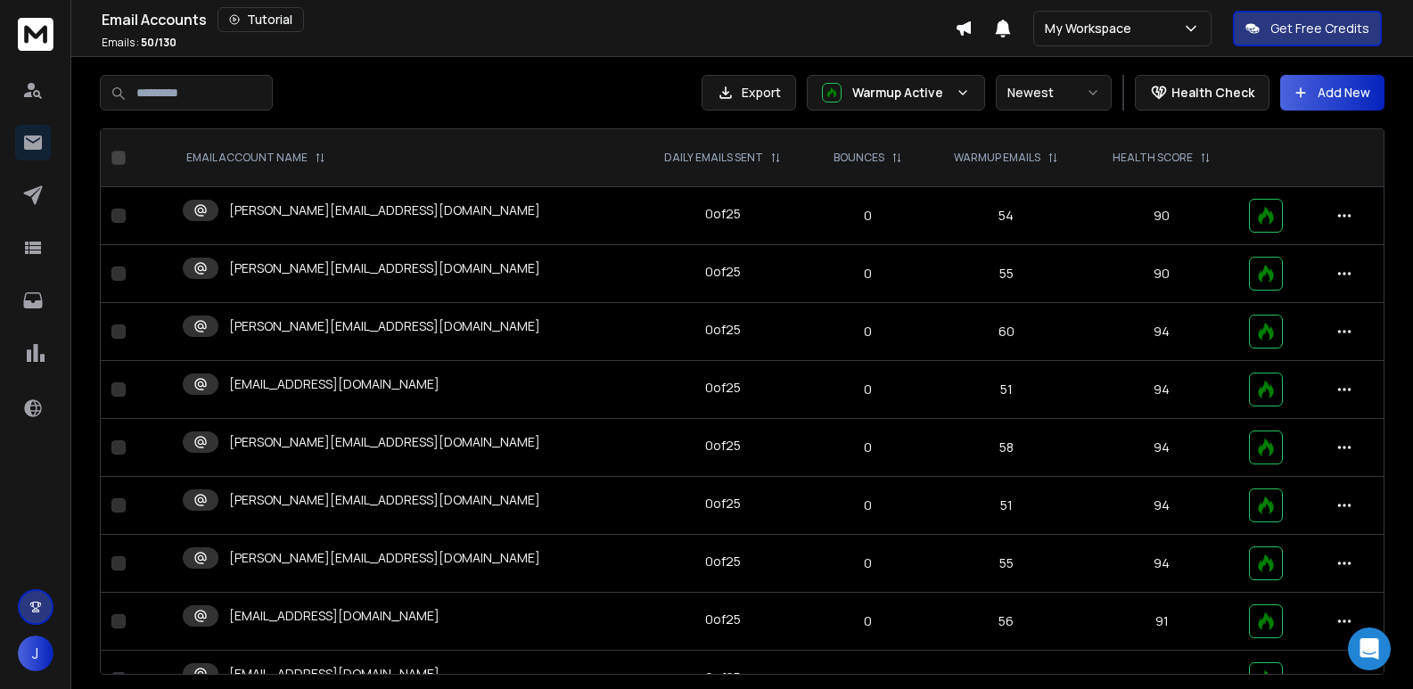
click at [251, 500] on p "[PERSON_NAME][EMAIL_ADDRESS][DOMAIN_NAME]" at bounding box center [384, 500] width 311 height 18
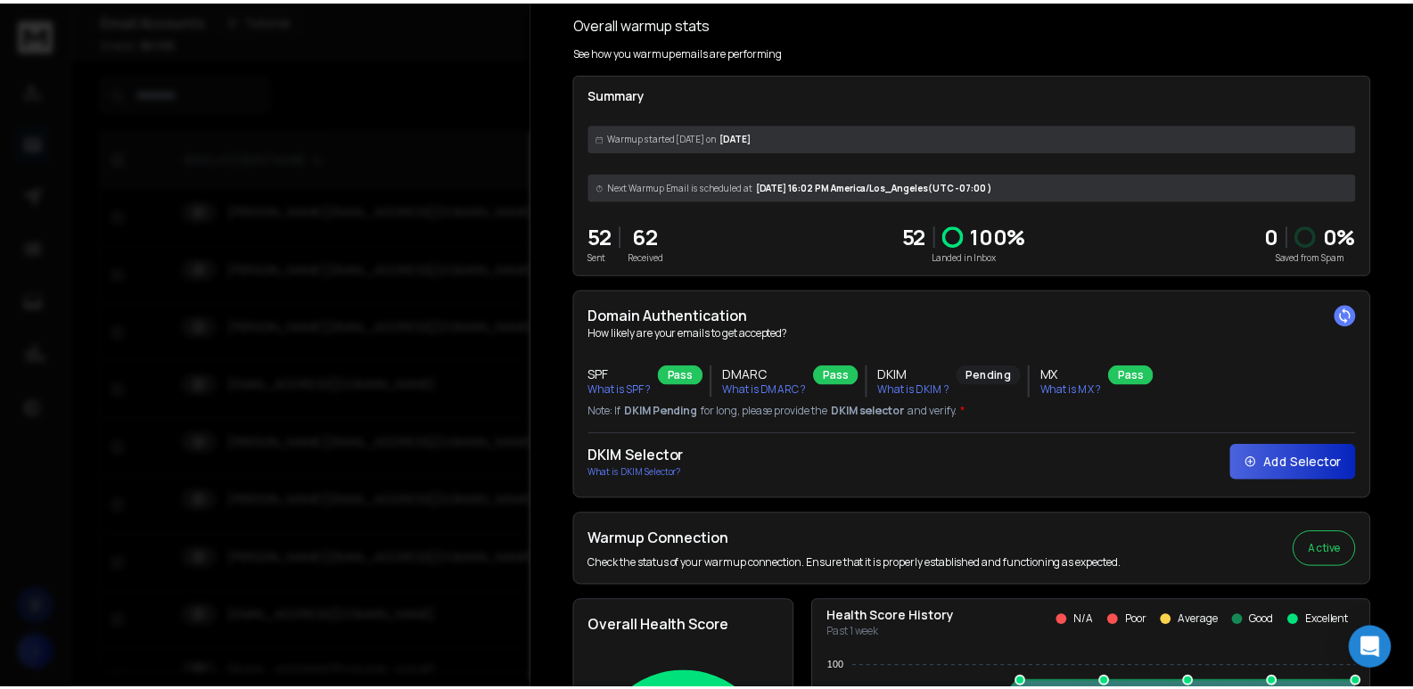
scroll to position [0, 0]
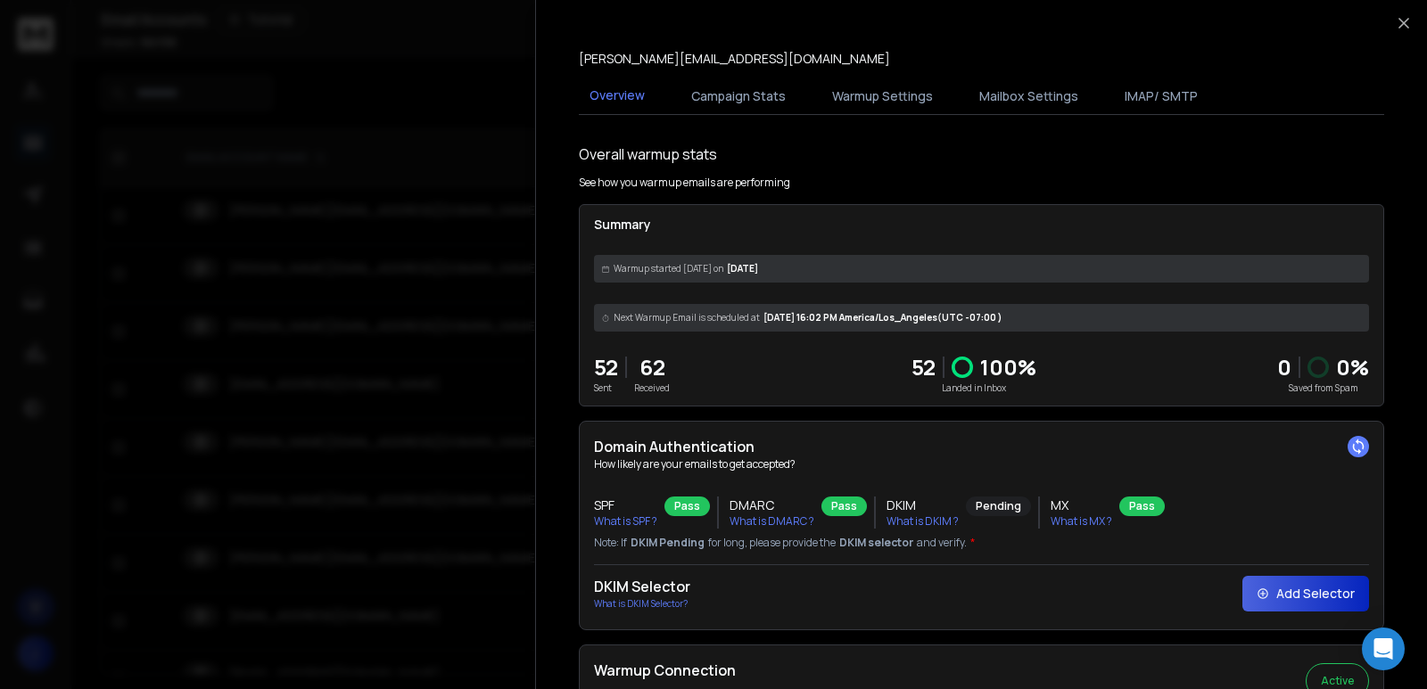
click at [425, 123] on div at bounding box center [713, 344] width 1427 height 689
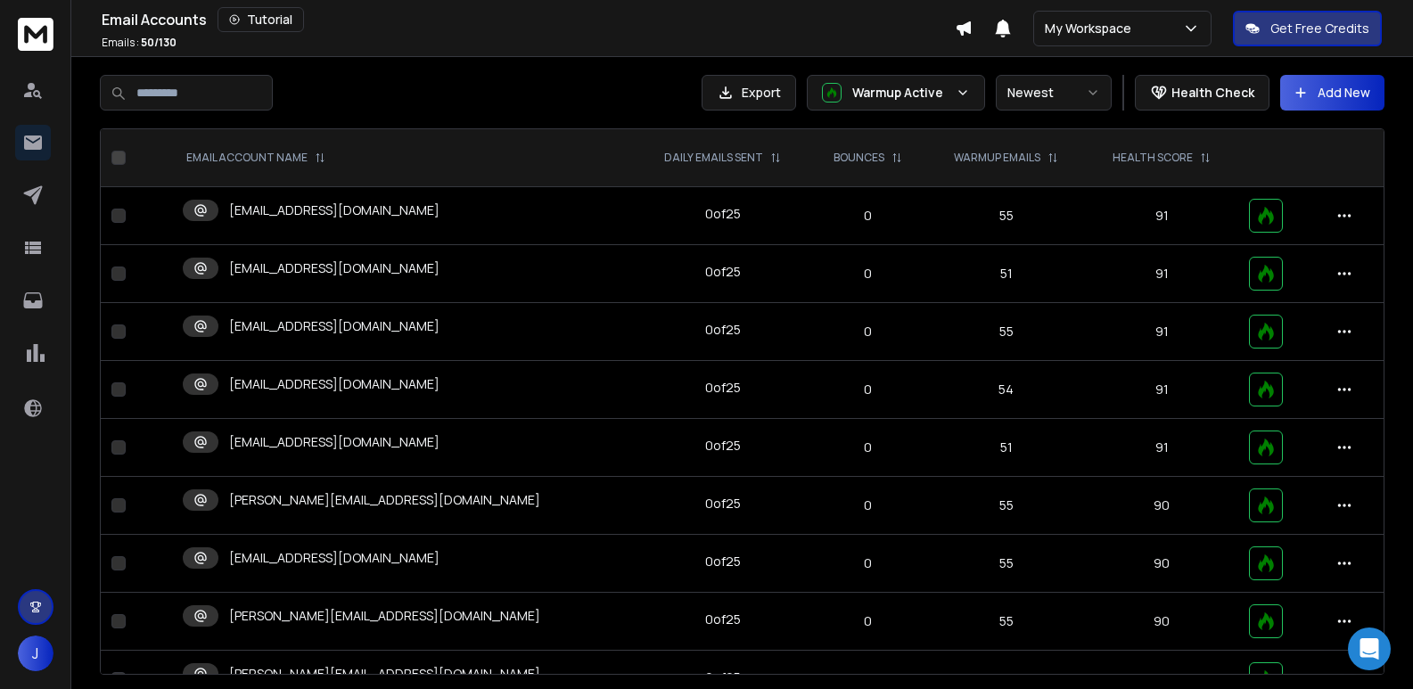
click at [1048, 156] on icon at bounding box center [1053, 157] width 11 height 11
click at [116, 214] on button "button" at bounding box center [118, 216] width 14 height 14
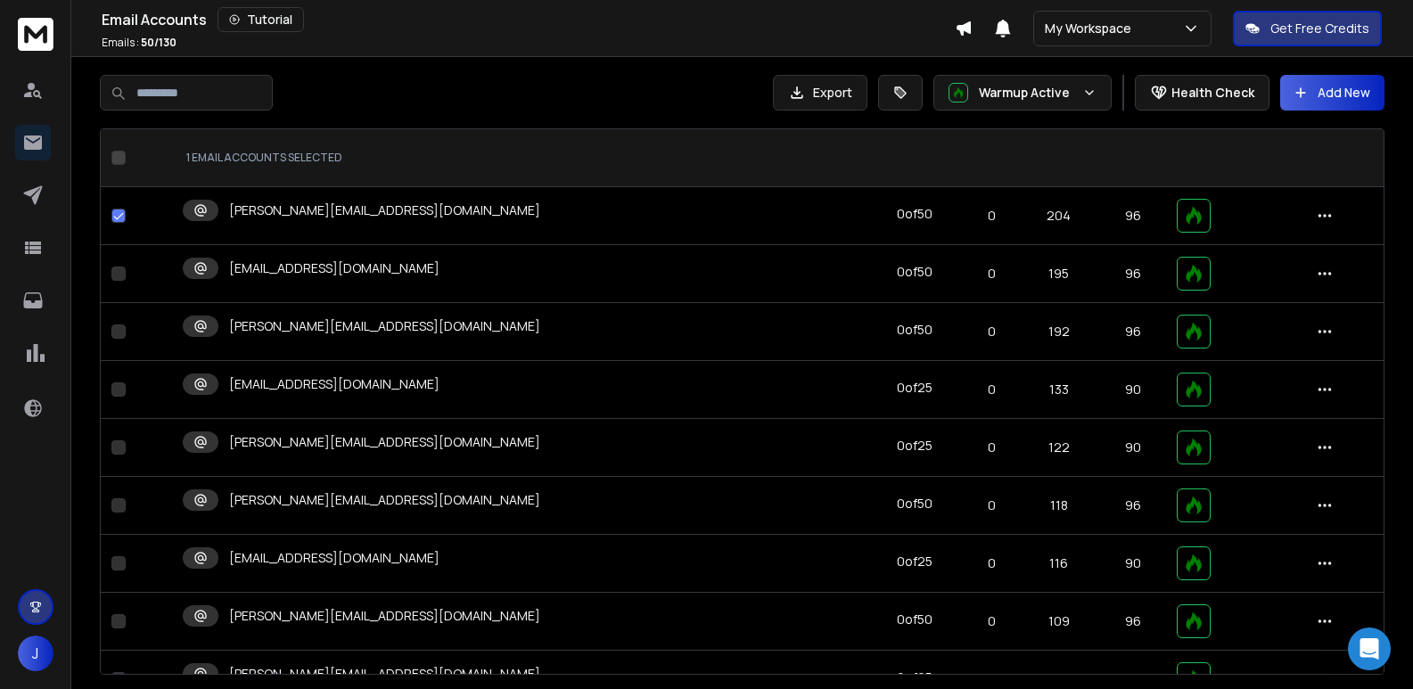
click at [116, 214] on button "button" at bounding box center [118, 216] width 14 height 14
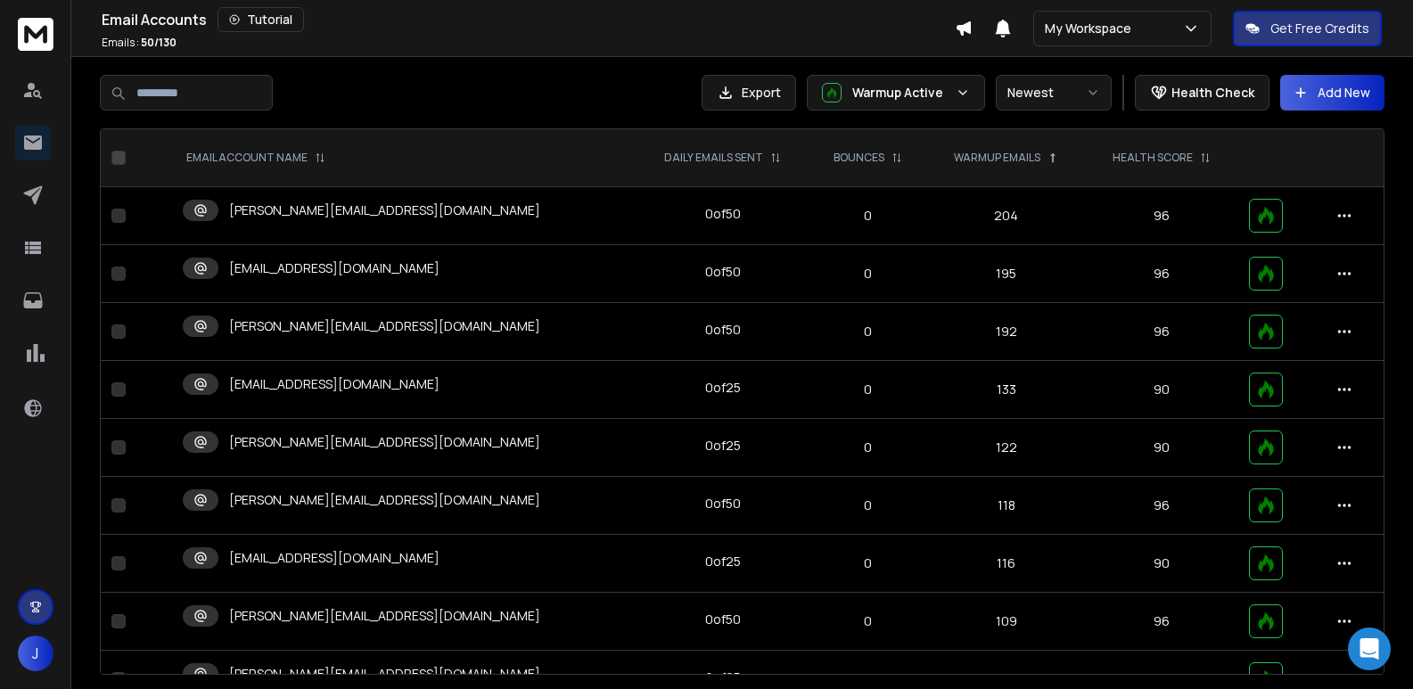
click at [114, 218] on button "button" at bounding box center [118, 216] width 14 height 14
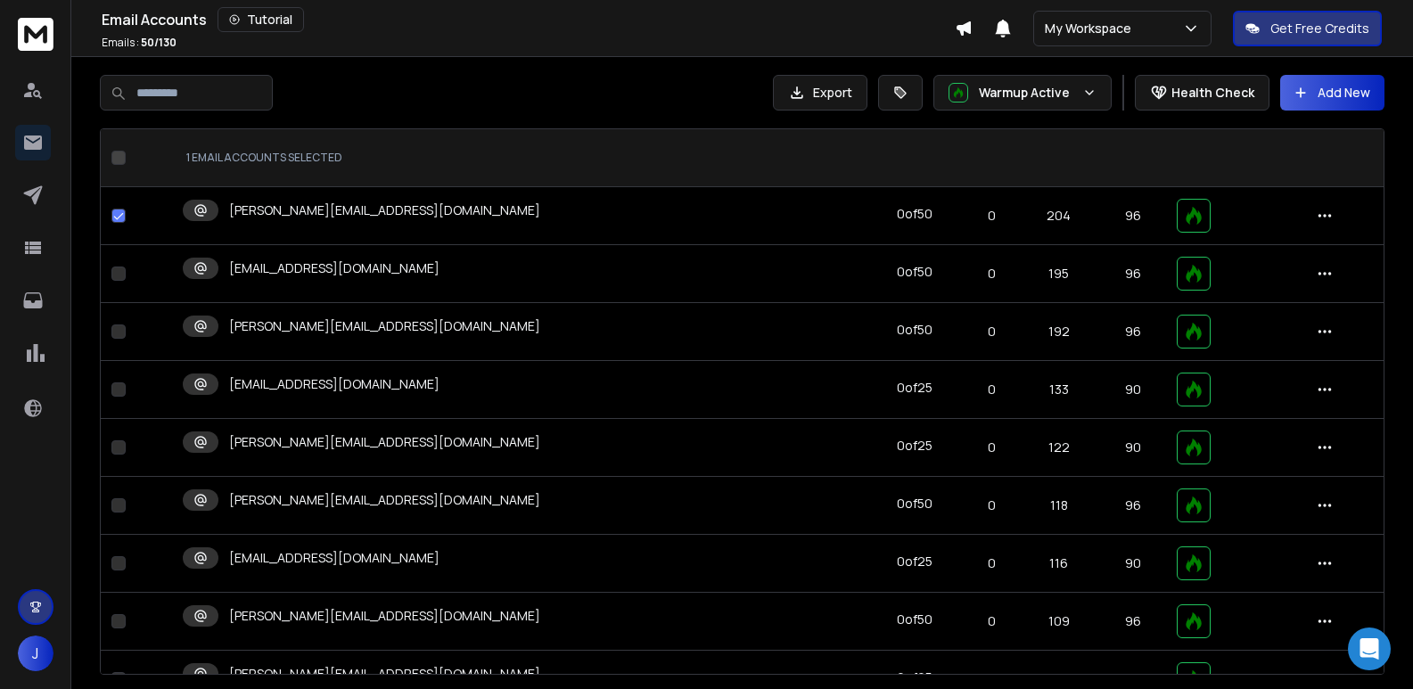
click at [118, 277] on button "button" at bounding box center [118, 274] width 14 height 14
click at [122, 338] on button "button" at bounding box center [118, 332] width 14 height 14
click at [225, 98] on input at bounding box center [186, 93] width 173 height 36
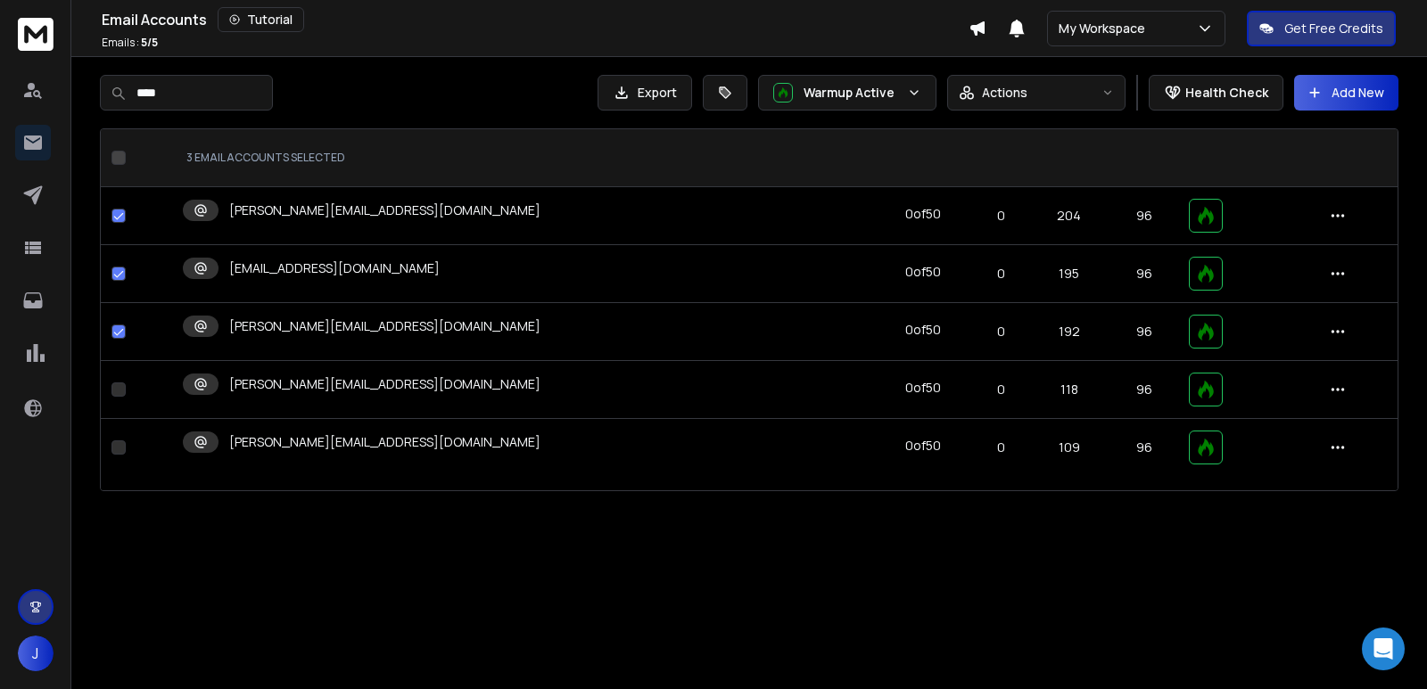
type input "****"
click at [119, 388] on button "button" at bounding box center [118, 390] width 14 height 14
click at [119, 452] on button "button" at bounding box center [118, 447] width 14 height 14
click at [119, 395] on button "button" at bounding box center [118, 390] width 14 height 14
click at [122, 452] on button "button" at bounding box center [118, 447] width 14 height 14
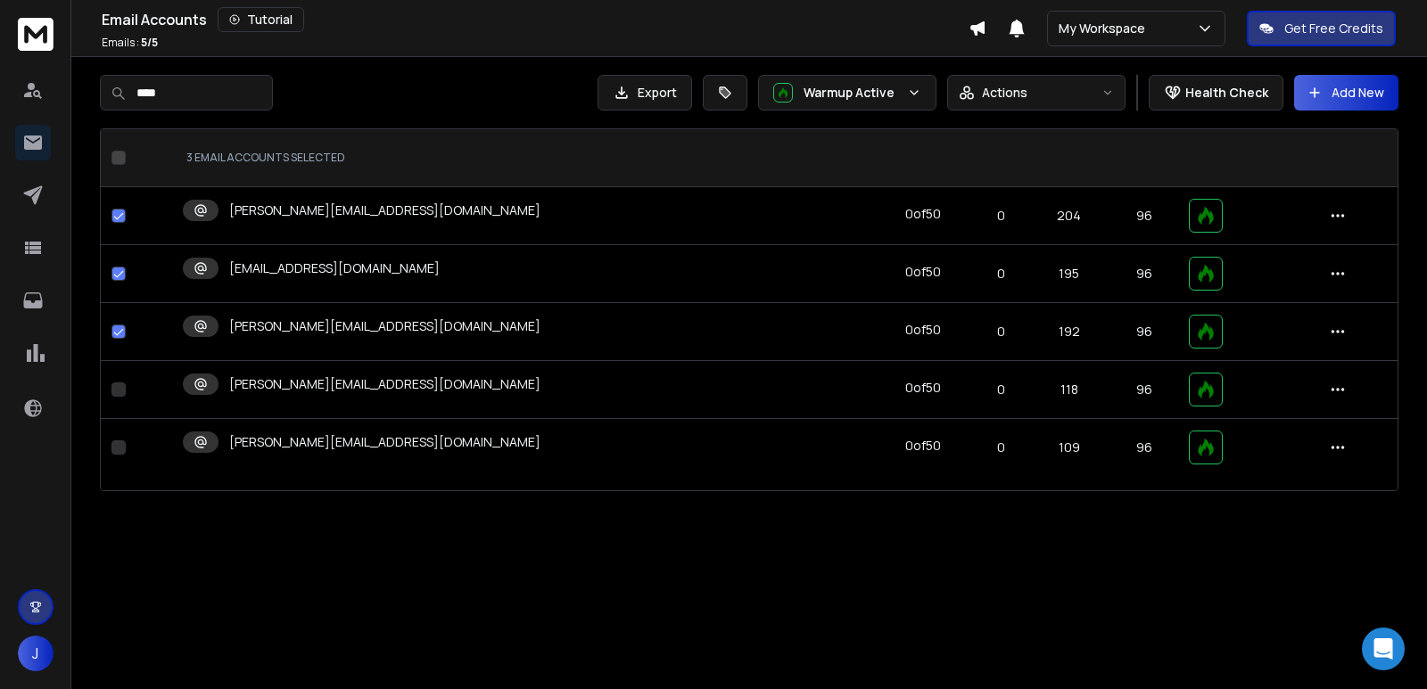
click at [122, 333] on button "button" at bounding box center [118, 332] width 14 height 14
click at [116, 291] on td at bounding box center [136, 274] width 71 height 58
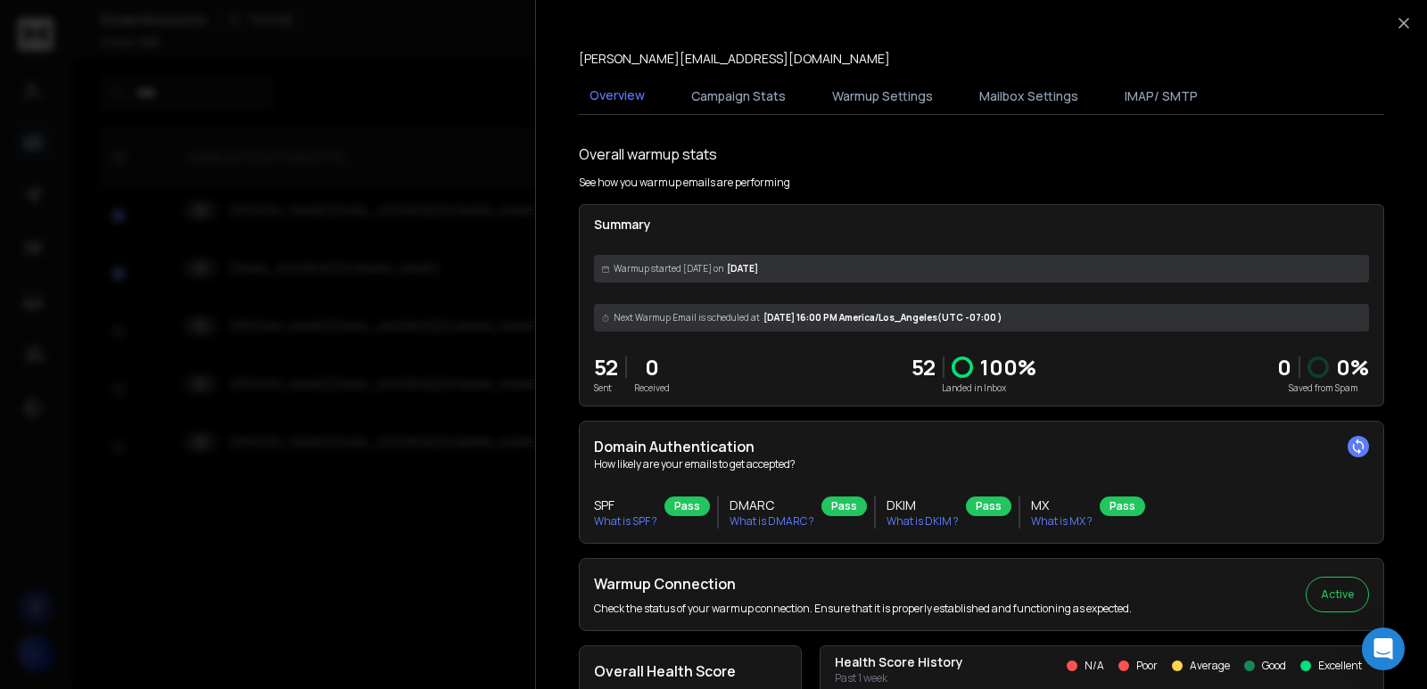
click at [926, 90] on button "Warmup Settings" at bounding box center [882, 96] width 122 height 39
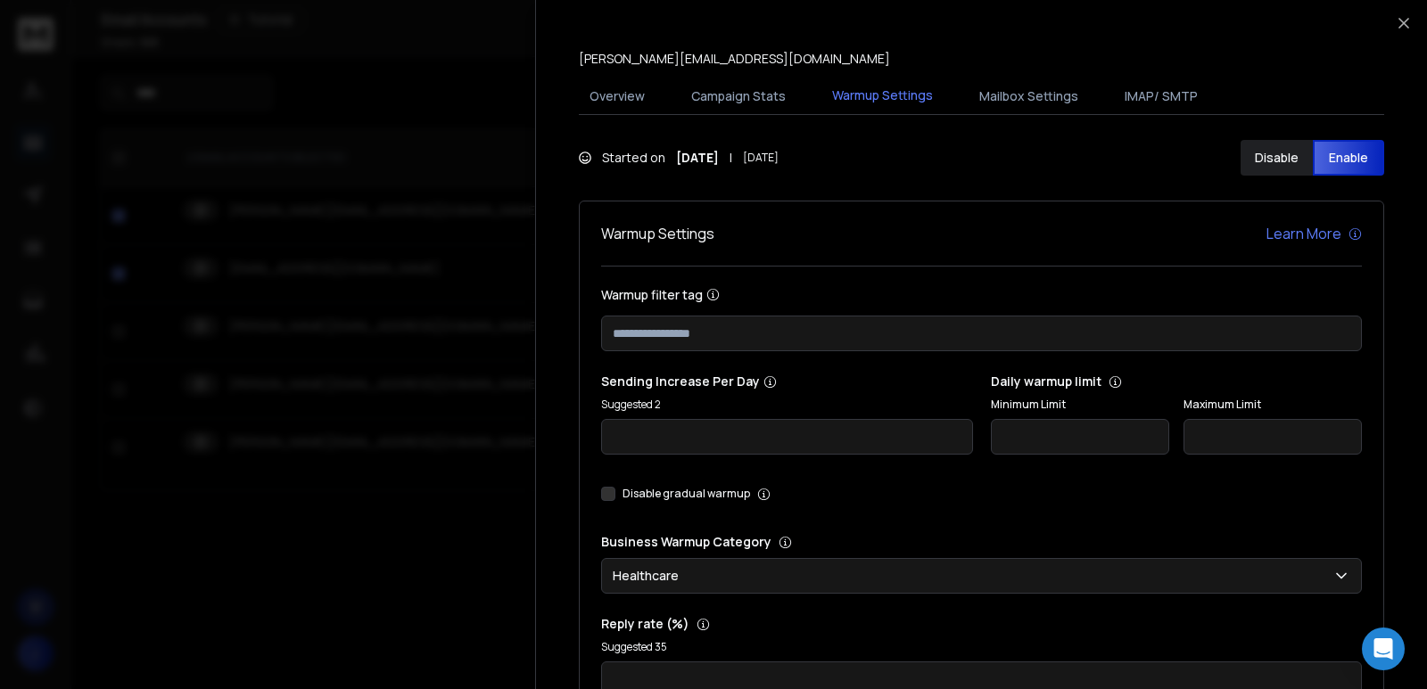
click at [396, 106] on div at bounding box center [713, 344] width 1427 height 689
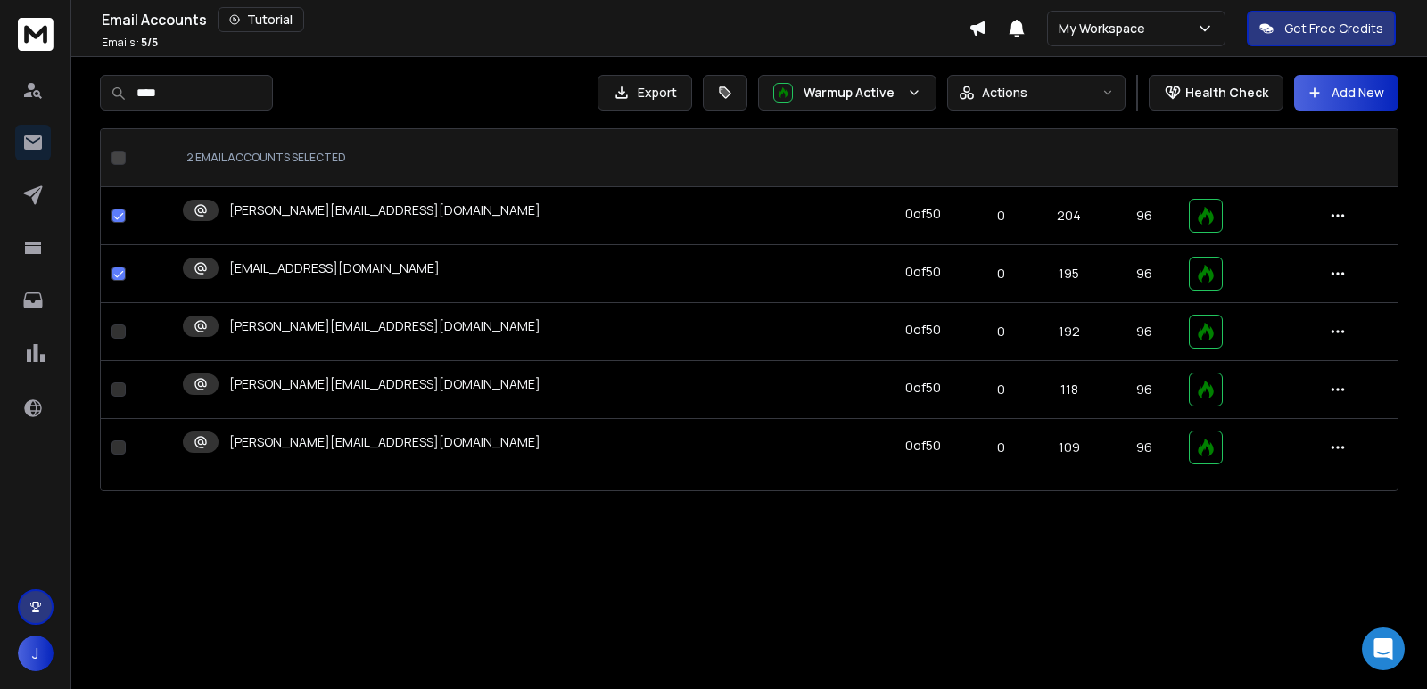
click at [152, 276] on div at bounding box center [141, 274] width 61 height 14
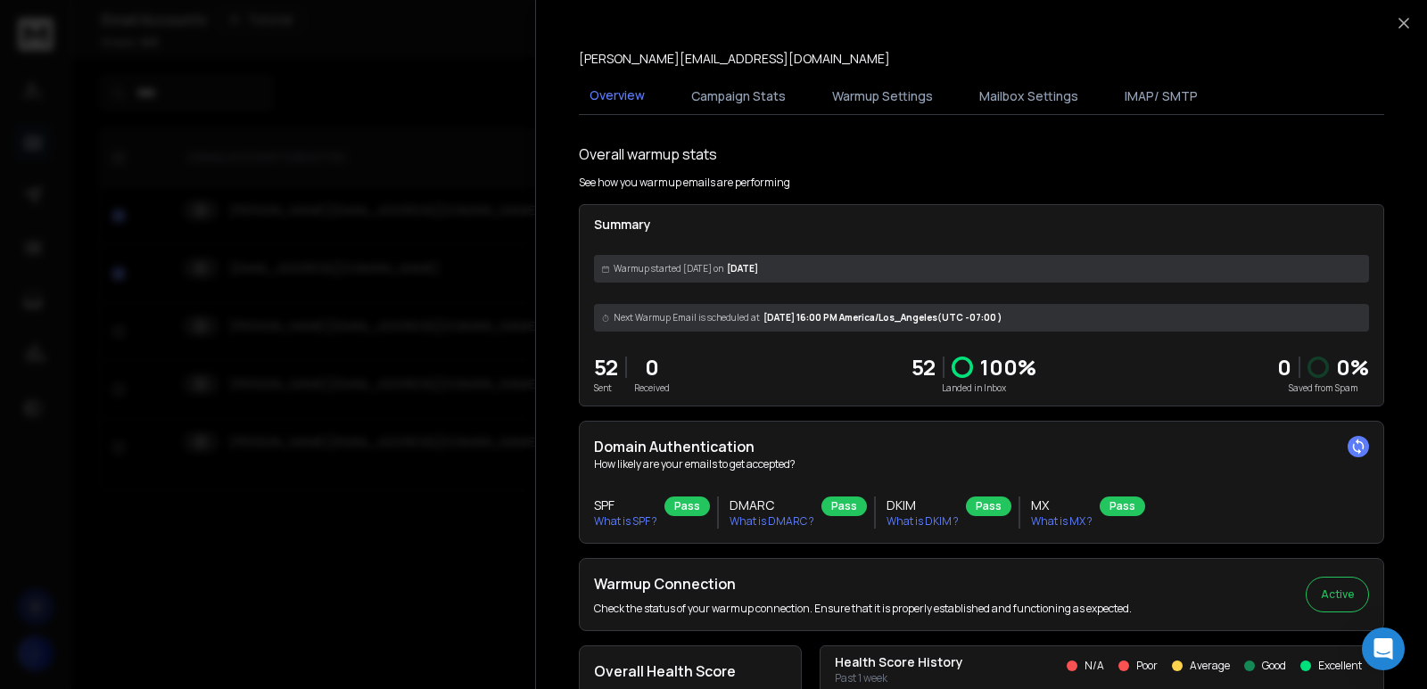
click at [1398, 21] on icon "button" at bounding box center [1404, 23] width 18 height 18
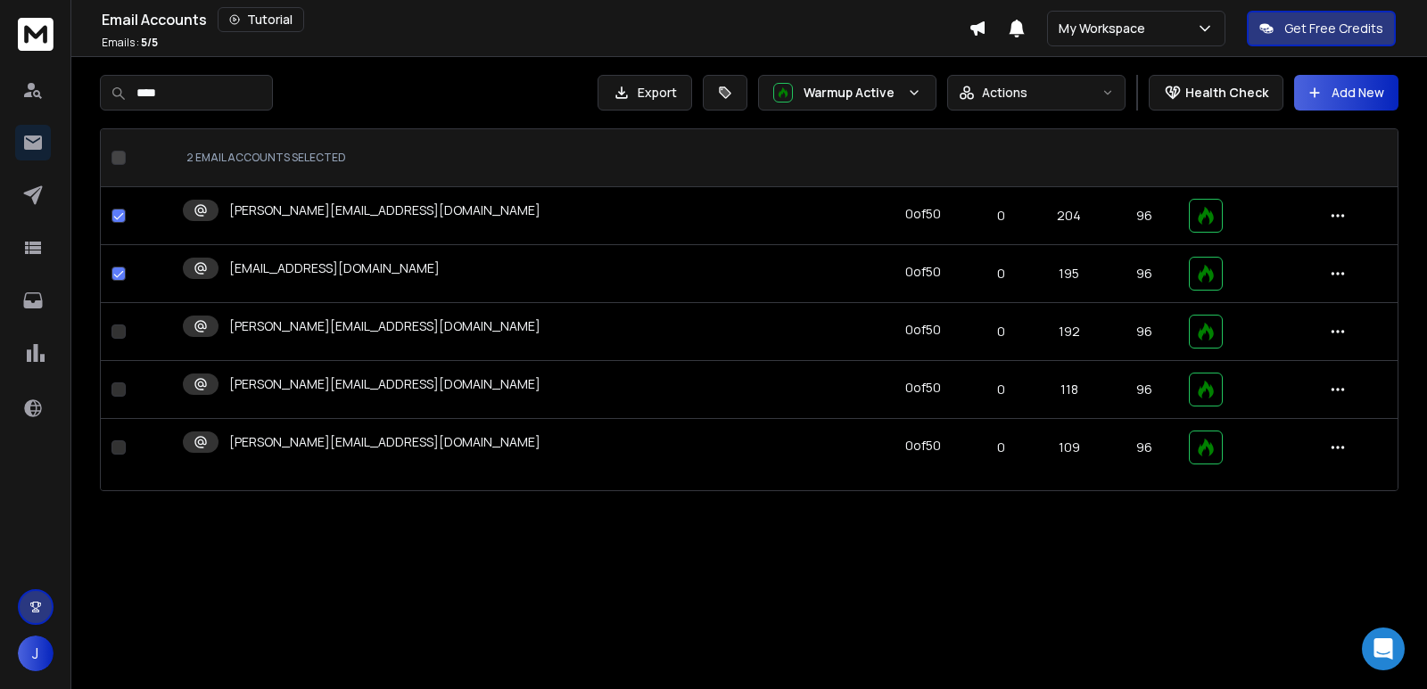
click at [300, 267] on p "[EMAIL_ADDRESS][DOMAIN_NAME]" at bounding box center [334, 268] width 210 height 18
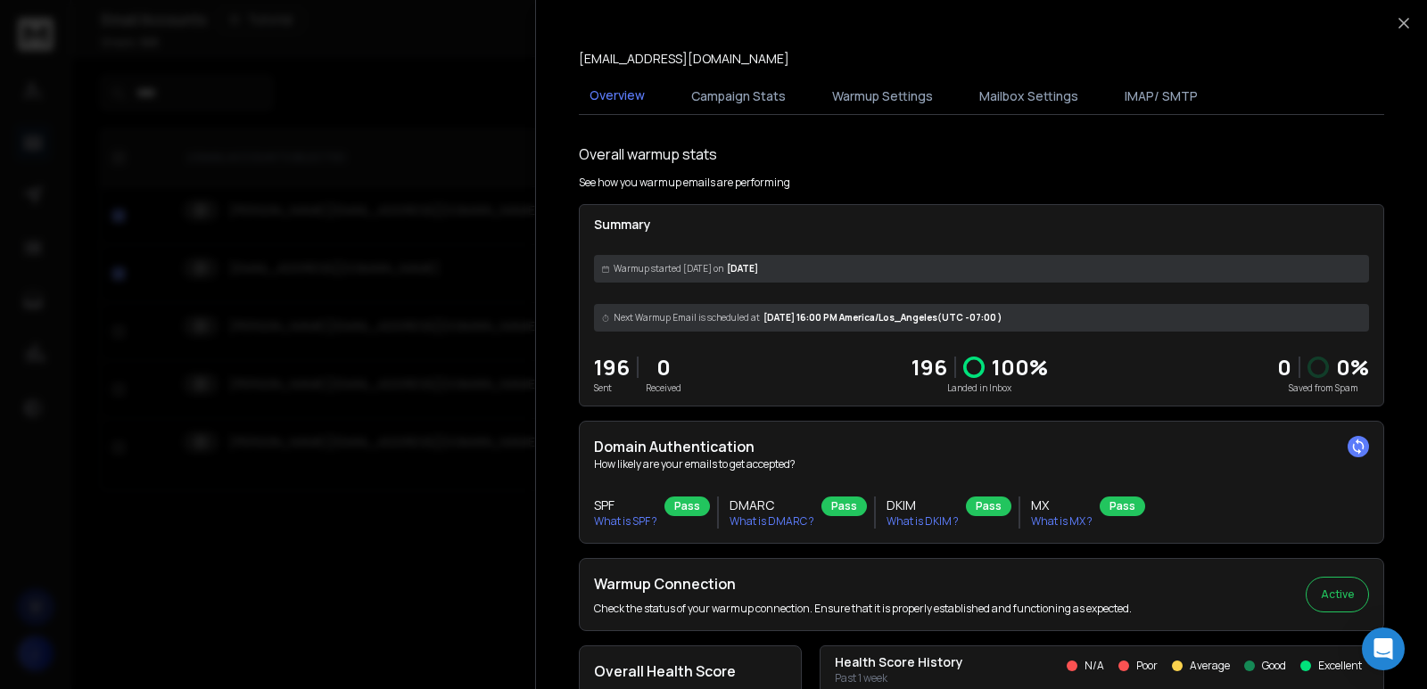
click at [293, 224] on div at bounding box center [713, 344] width 1427 height 689
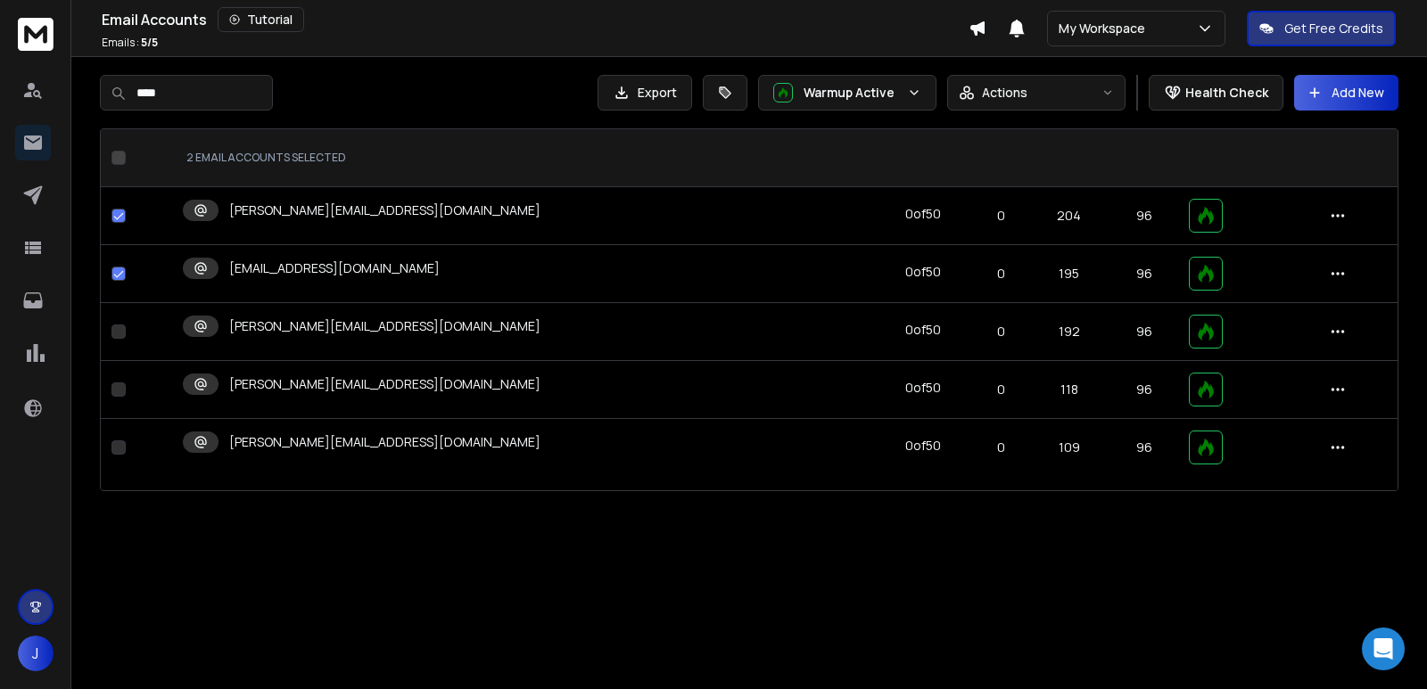
click at [293, 214] on p "[PERSON_NAME][EMAIL_ADDRESS][DOMAIN_NAME]" at bounding box center [384, 211] width 311 height 18
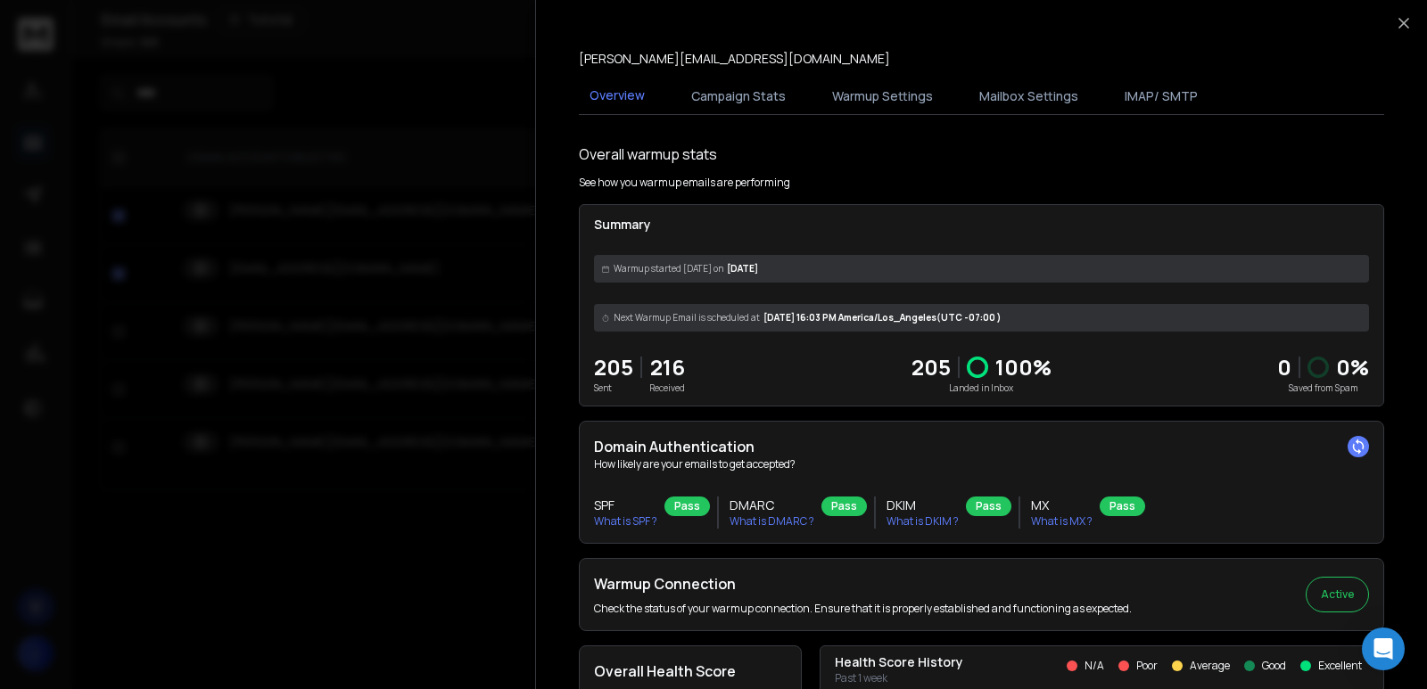
click at [280, 303] on div at bounding box center [713, 344] width 1427 height 689
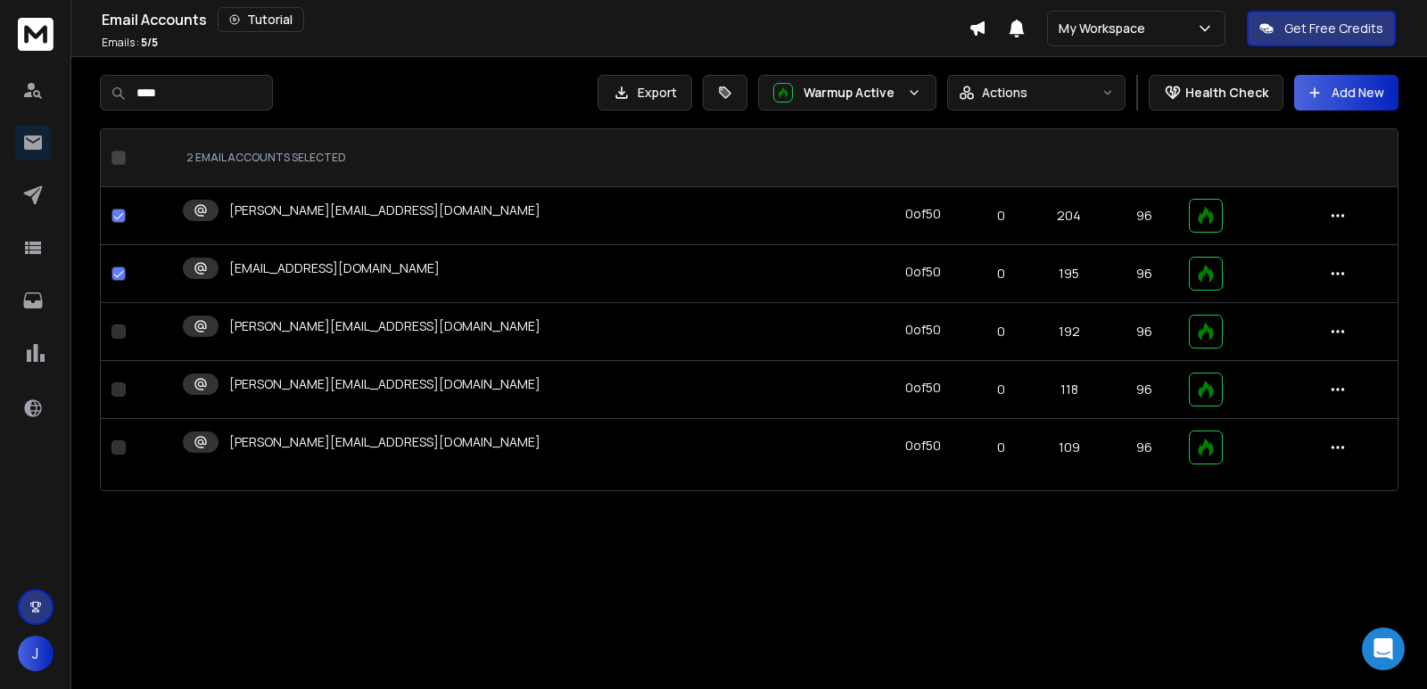
click at [275, 328] on p "[PERSON_NAME][EMAIL_ADDRESS][DOMAIN_NAME]" at bounding box center [384, 326] width 311 height 18
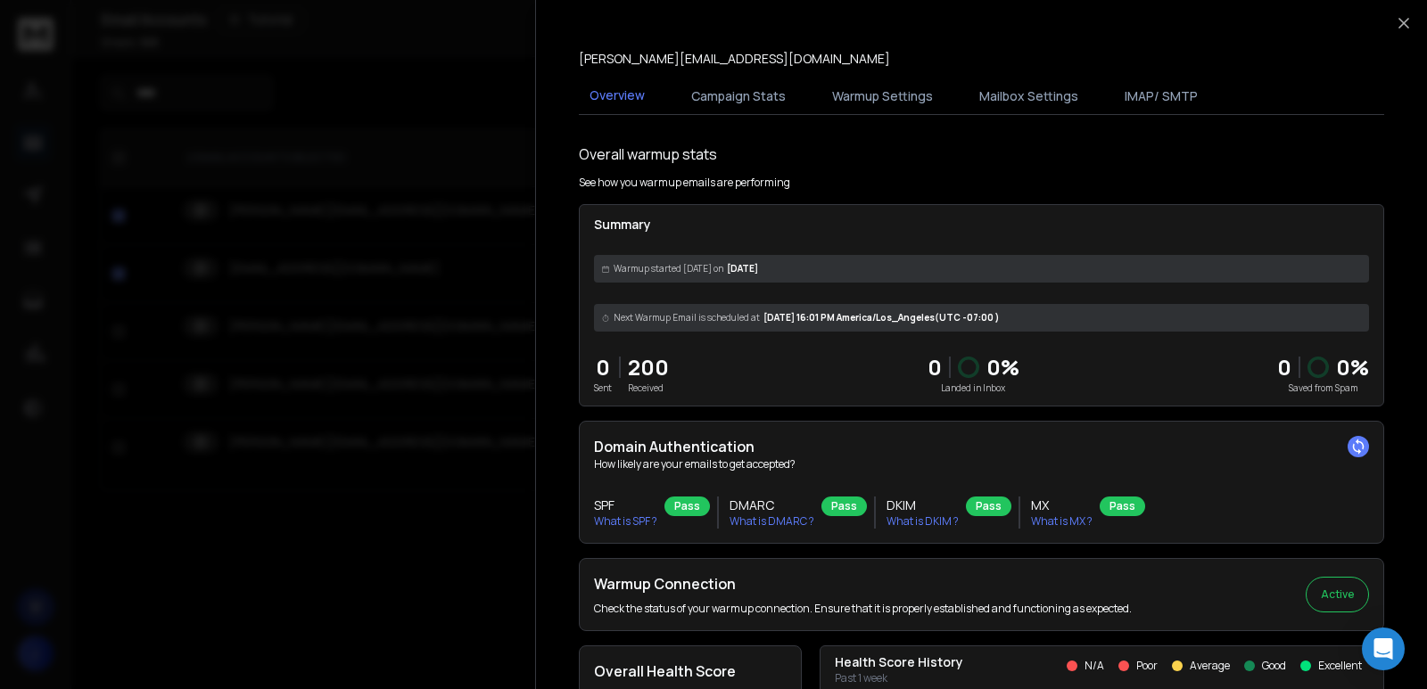
click at [275, 328] on div at bounding box center [713, 344] width 1427 height 689
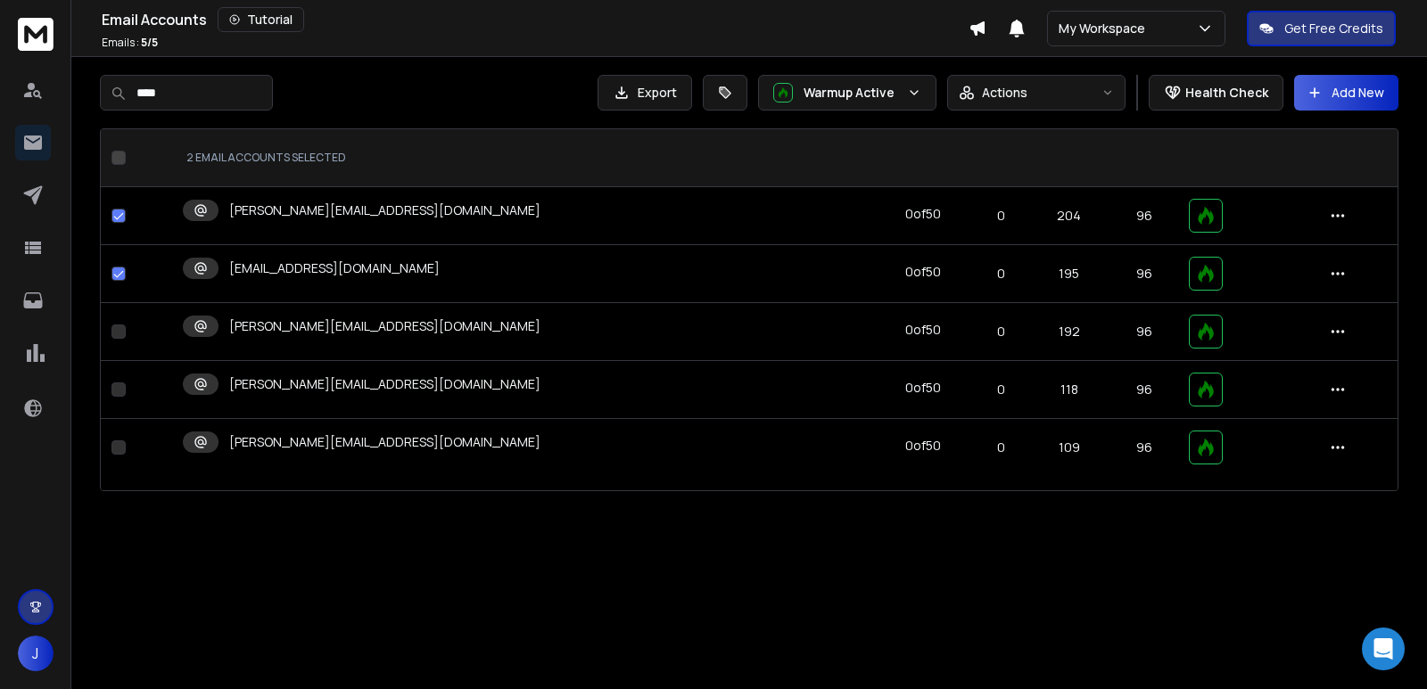
click at [271, 377] on p "[PERSON_NAME][EMAIL_ADDRESS][DOMAIN_NAME]" at bounding box center [384, 384] width 311 height 18
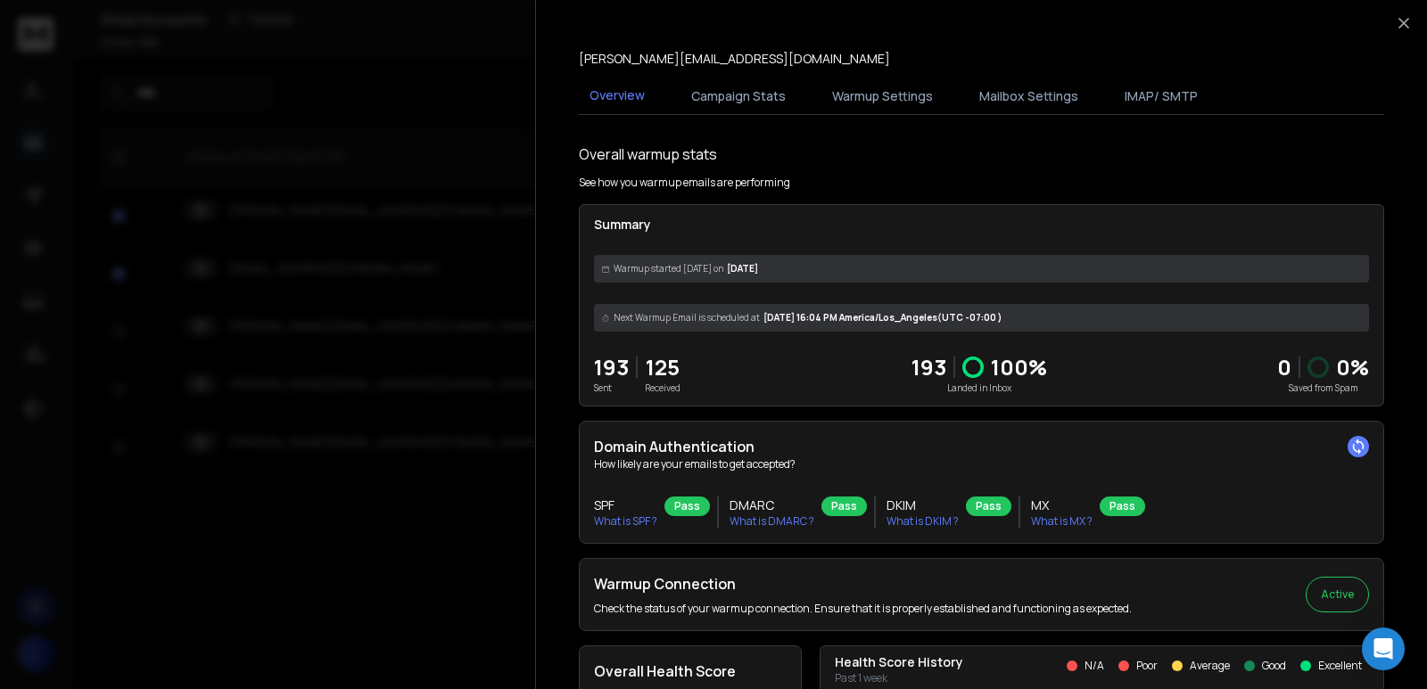
click at [271, 383] on div at bounding box center [713, 344] width 1427 height 689
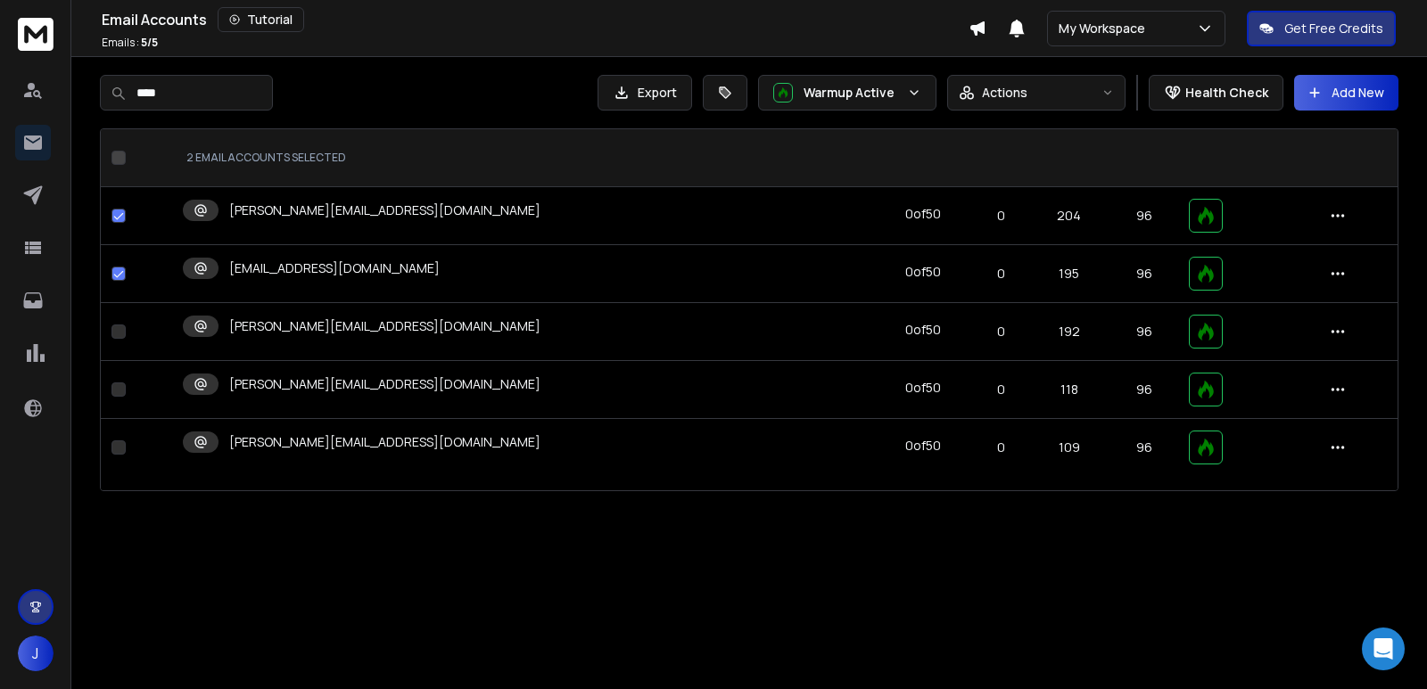
click at [266, 447] on p "[PERSON_NAME][EMAIL_ADDRESS][DOMAIN_NAME]" at bounding box center [384, 442] width 311 height 18
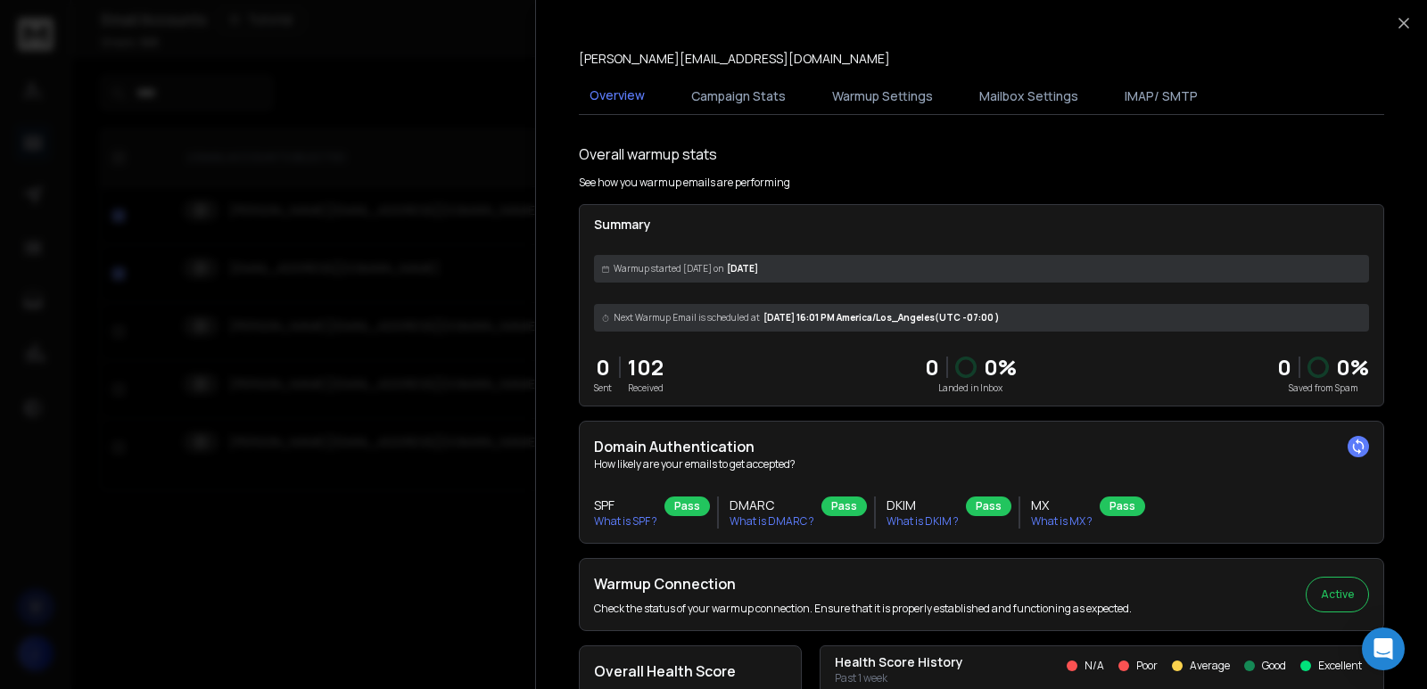
click at [266, 447] on div at bounding box center [713, 344] width 1427 height 689
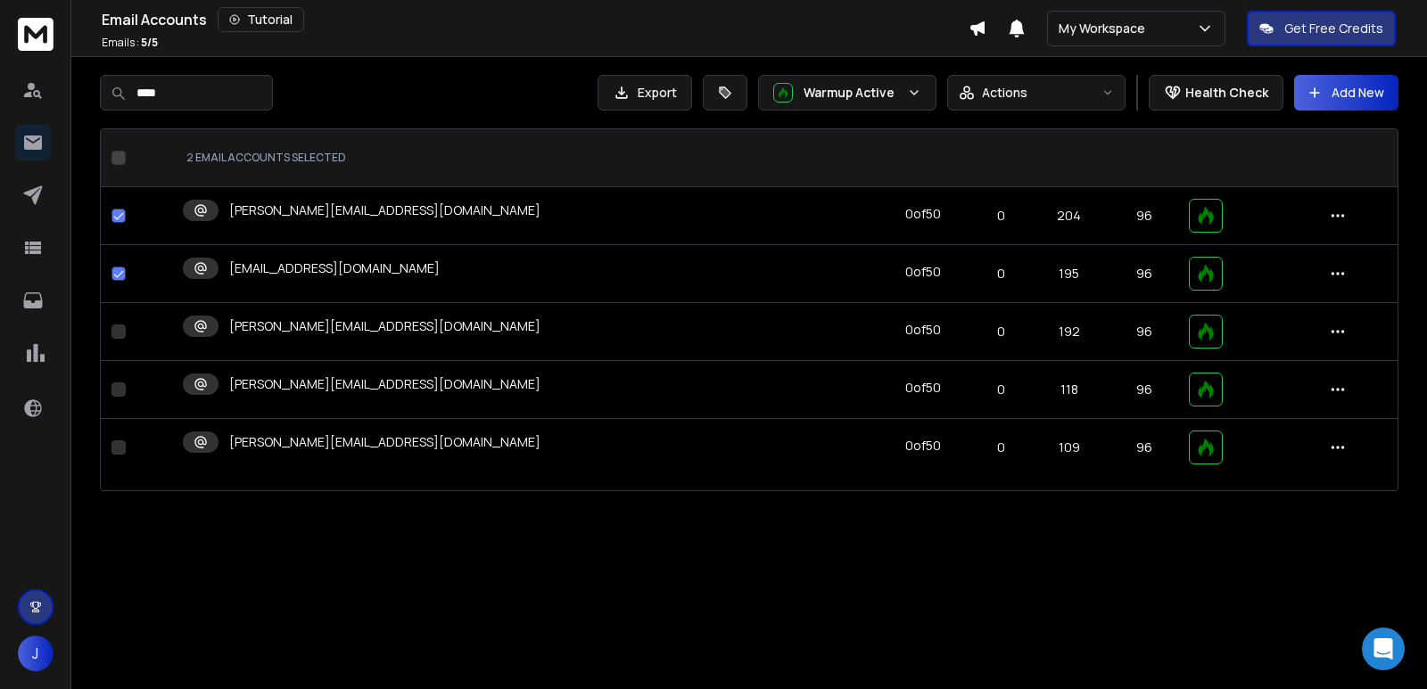
click at [304, 225] on td "[PERSON_NAME][EMAIL_ADDRESS][DOMAIN_NAME]" at bounding box center [521, 216] width 699 height 58
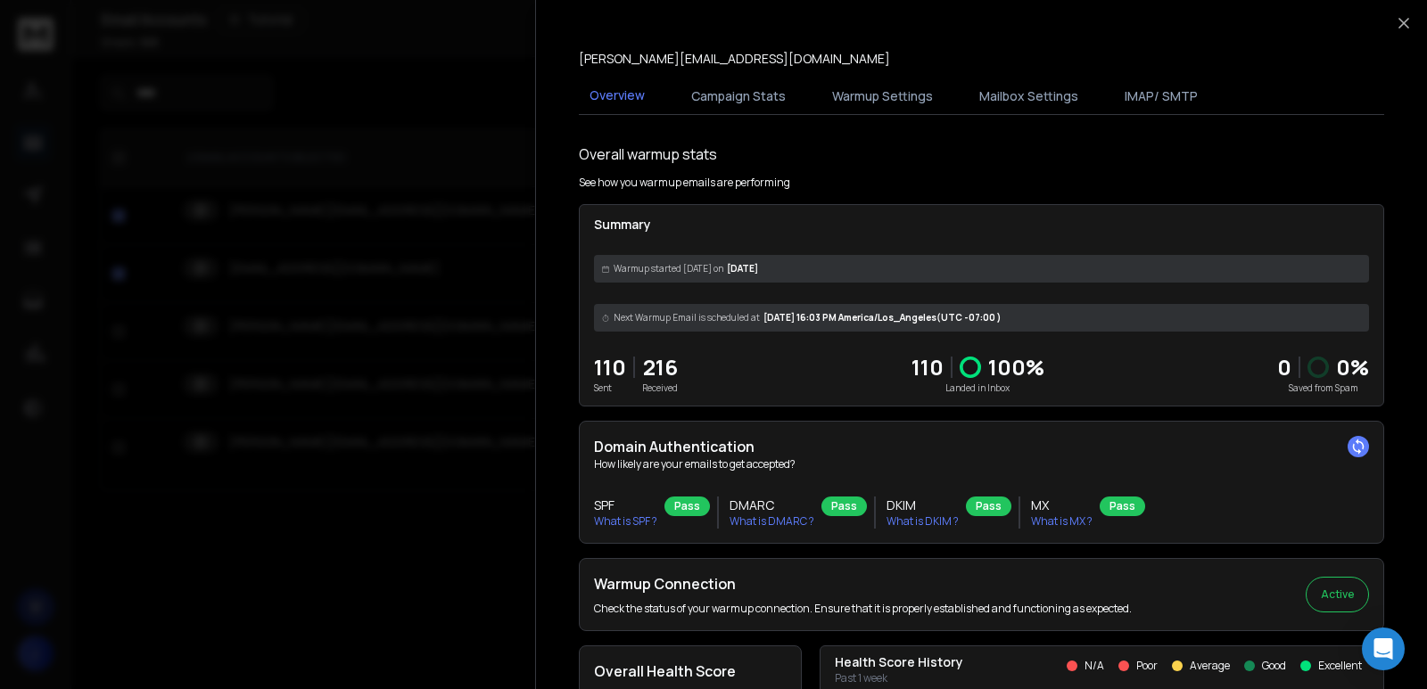
click at [933, 93] on button "Warmup Settings" at bounding box center [882, 96] width 122 height 39
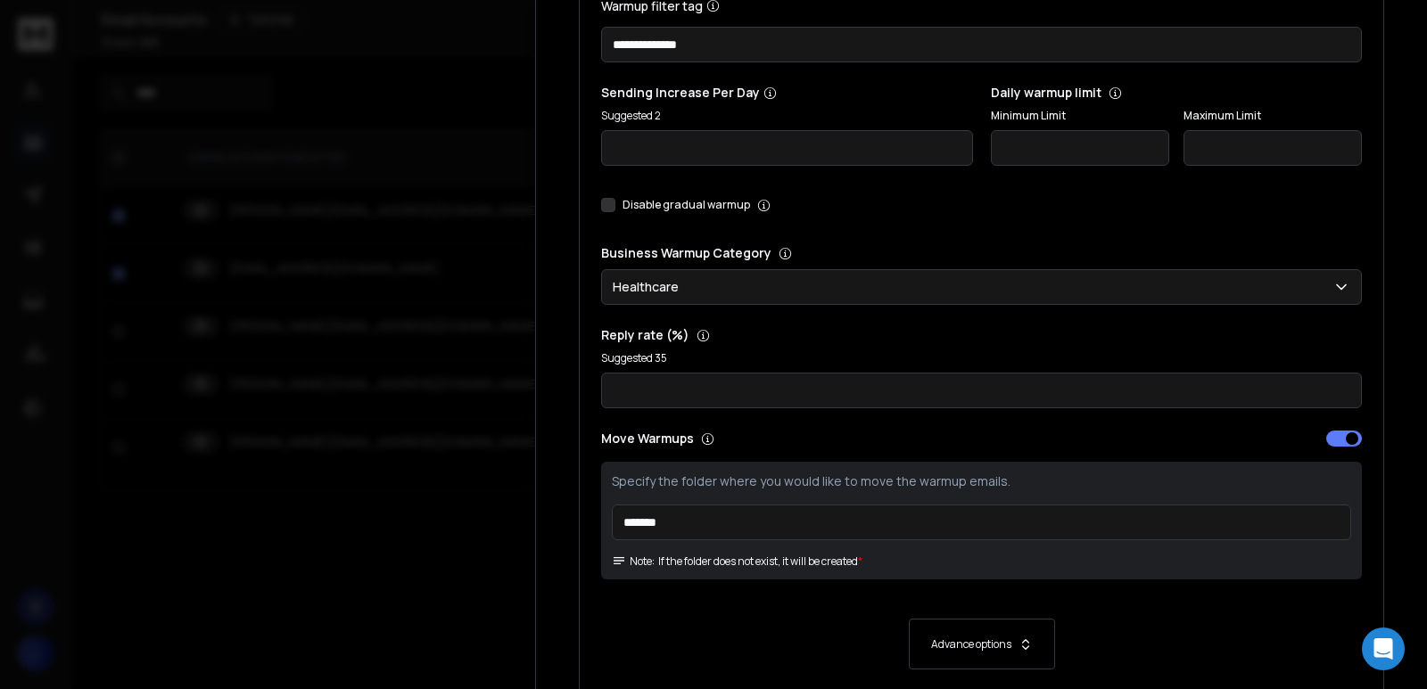
scroll to position [424, 0]
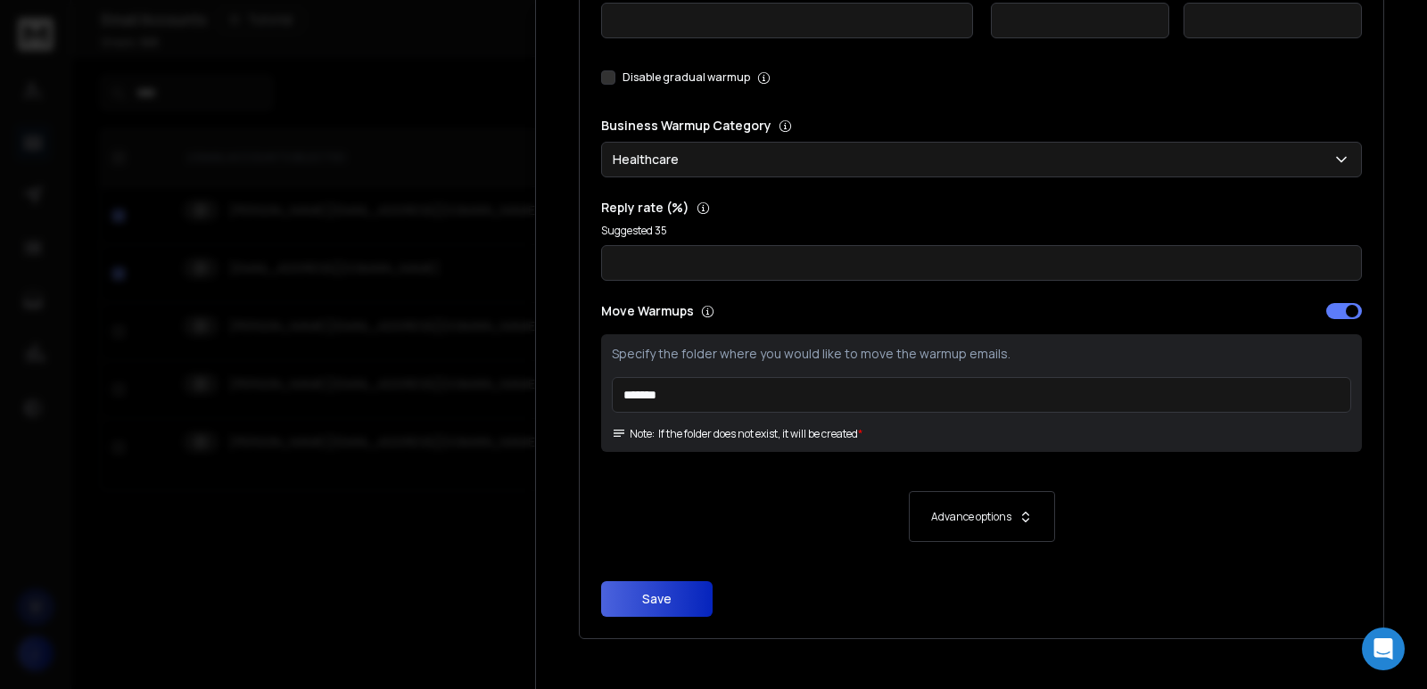
click at [1010, 534] on div "Advance options" at bounding box center [982, 516] width 146 height 51
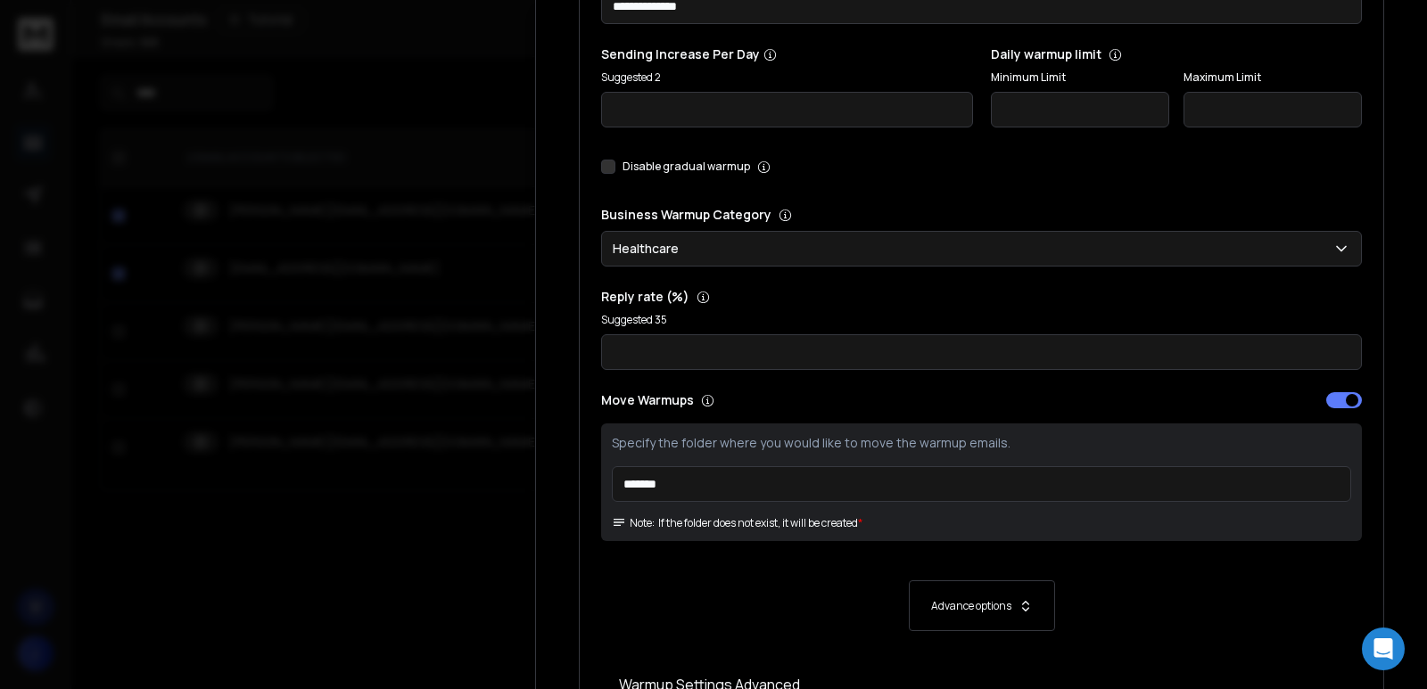
scroll to position [53, 0]
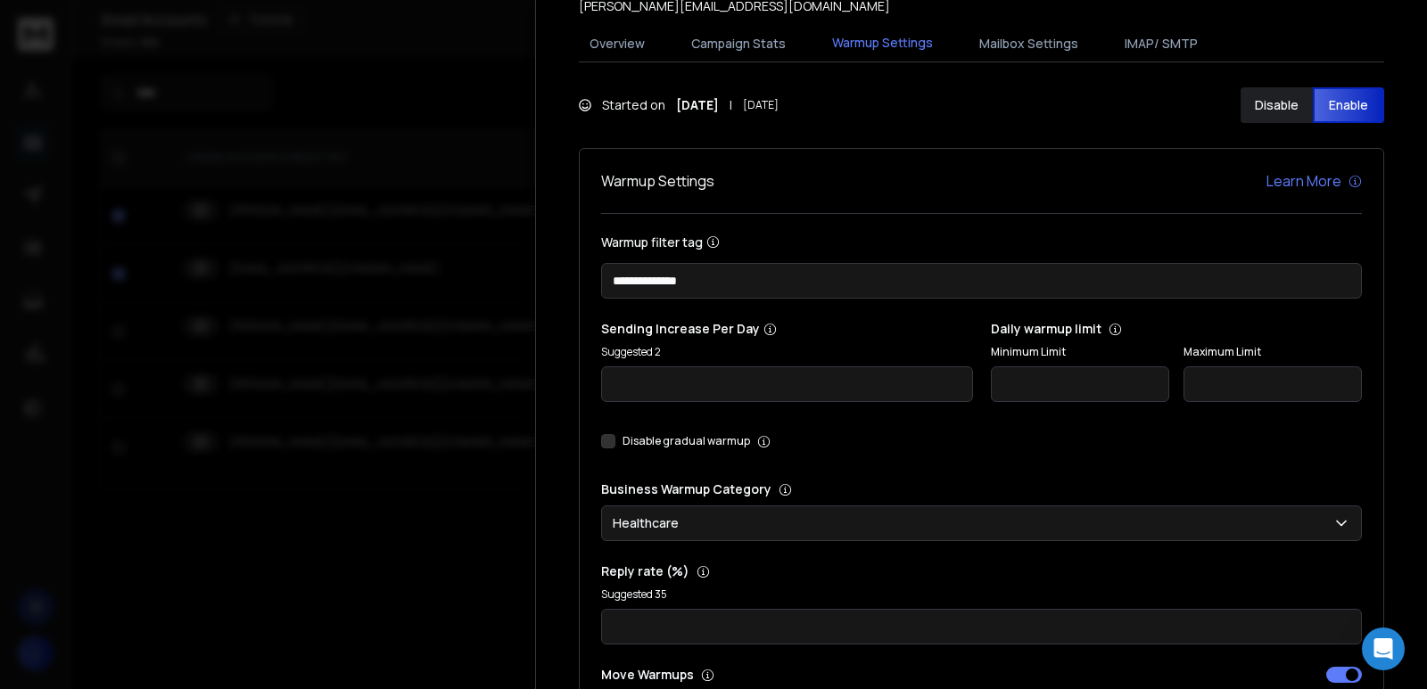
click at [1008, 37] on button "Mailbox Settings" at bounding box center [1028, 43] width 120 height 39
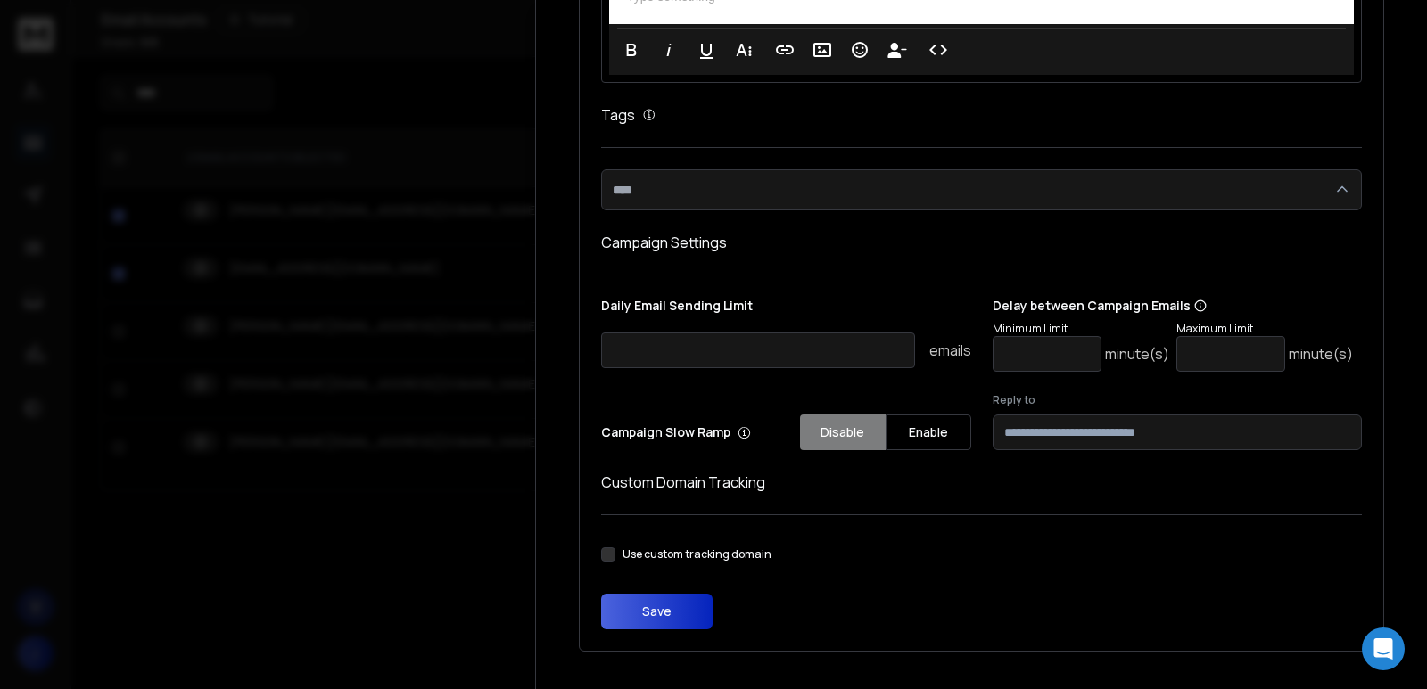
scroll to position [379, 0]
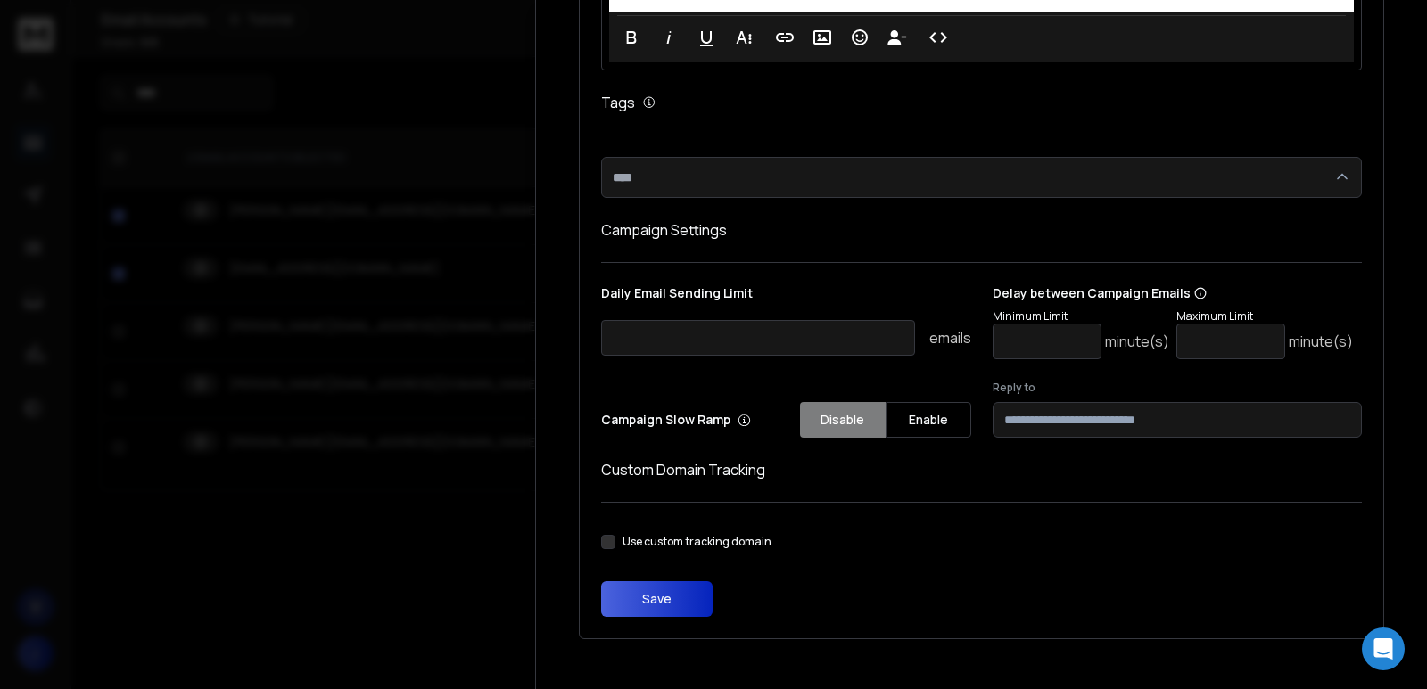
click at [646, 613] on button "Save" at bounding box center [656, 599] width 111 height 36
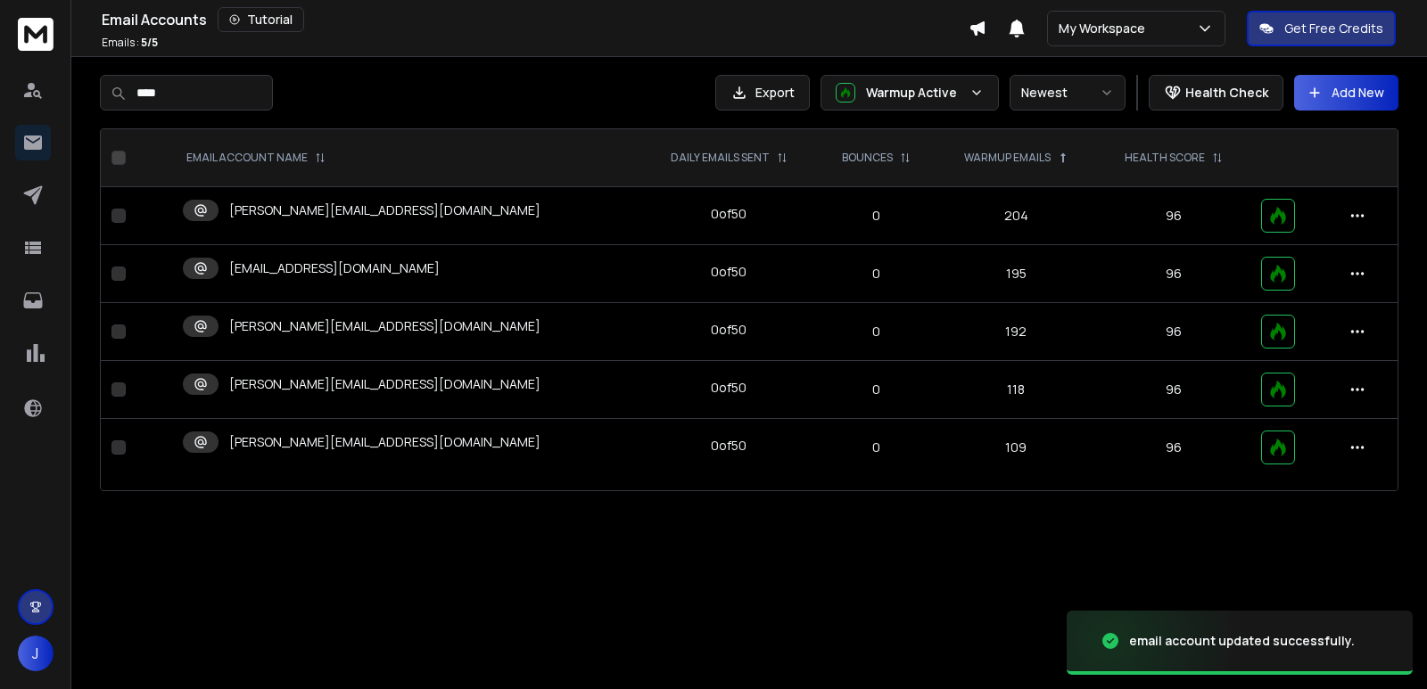
click at [115, 216] on button "button" at bounding box center [118, 216] width 14 height 14
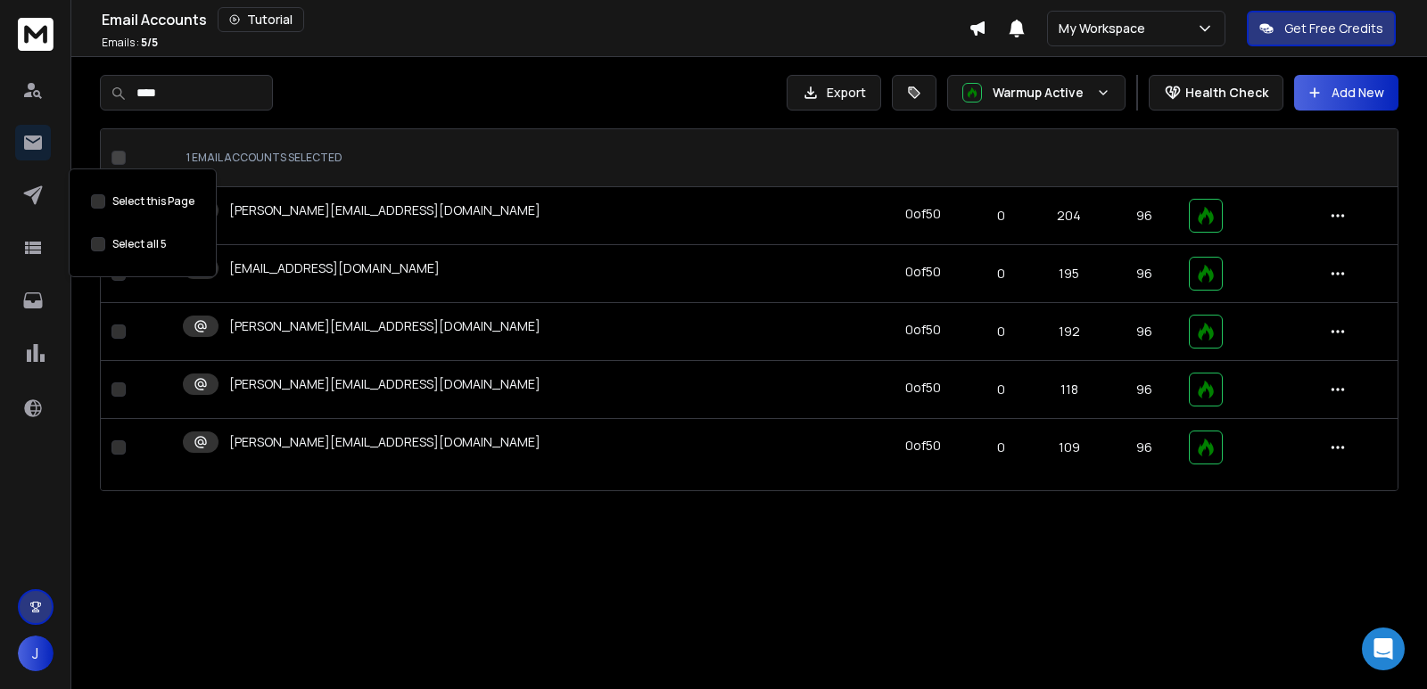
click at [116, 156] on button "Select this Page" at bounding box center [118, 158] width 14 height 14
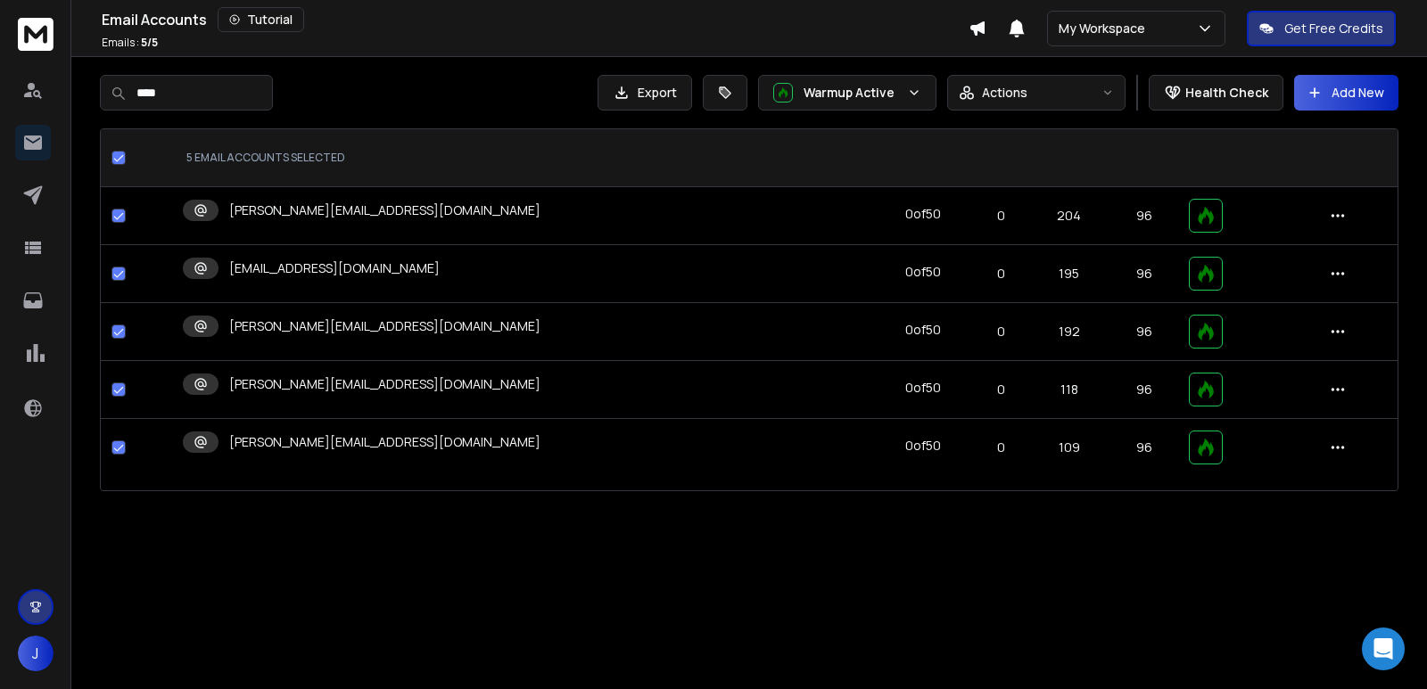
click at [1099, 95] on button "Actions" at bounding box center [1036, 93] width 178 height 36
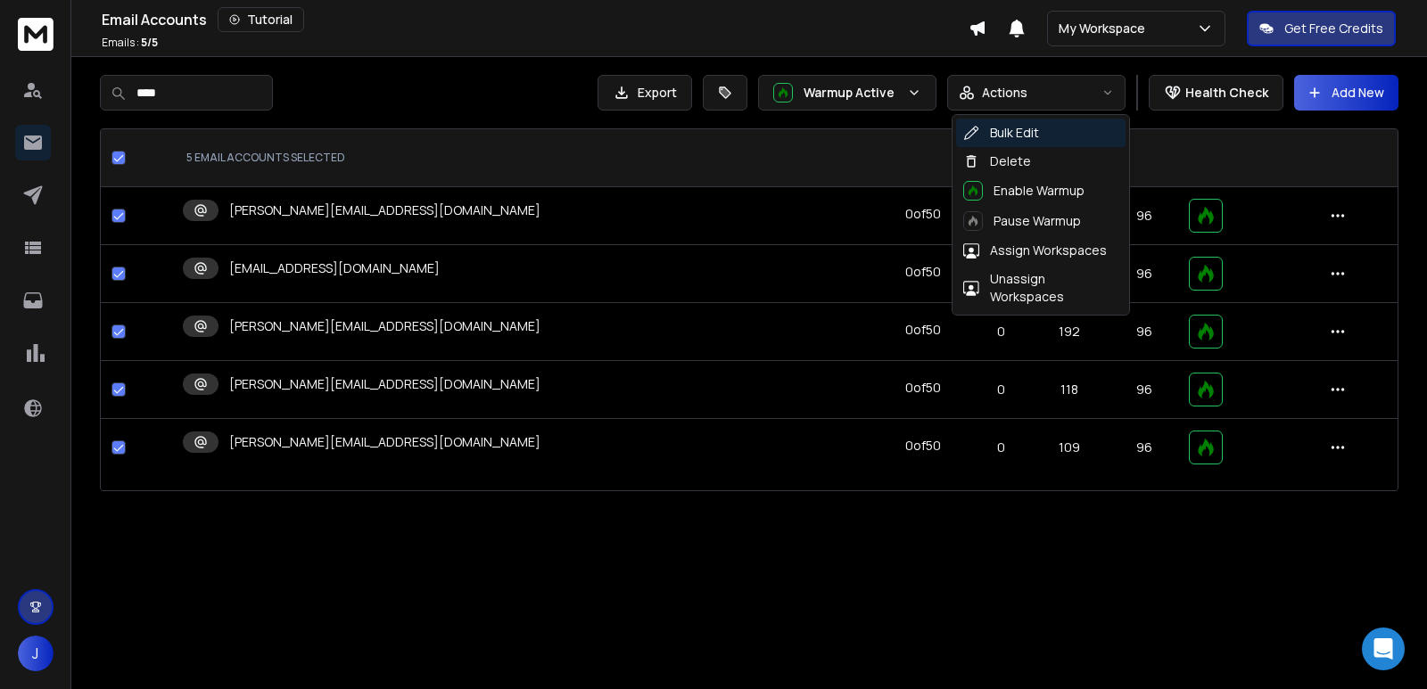
click at [1005, 131] on div "Bulk Edit" at bounding box center [1001, 133] width 76 height 18
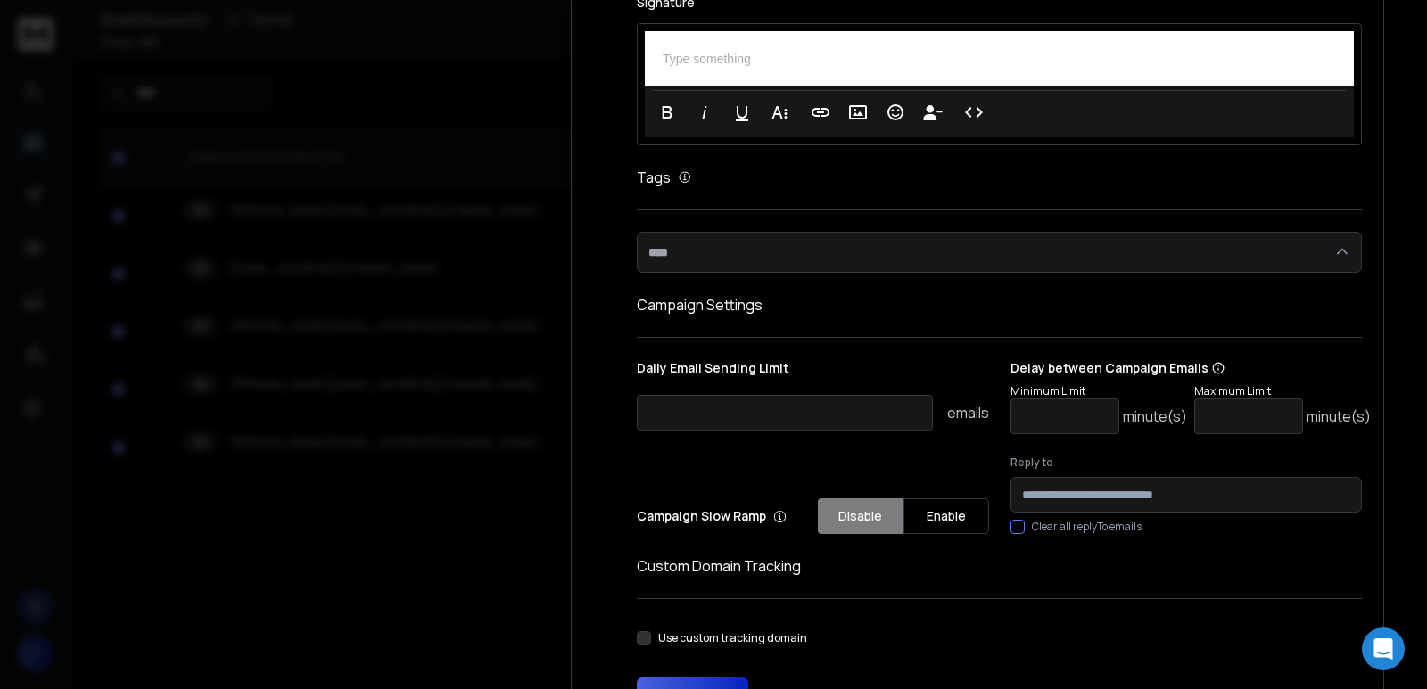
scroll to position [279, 0]
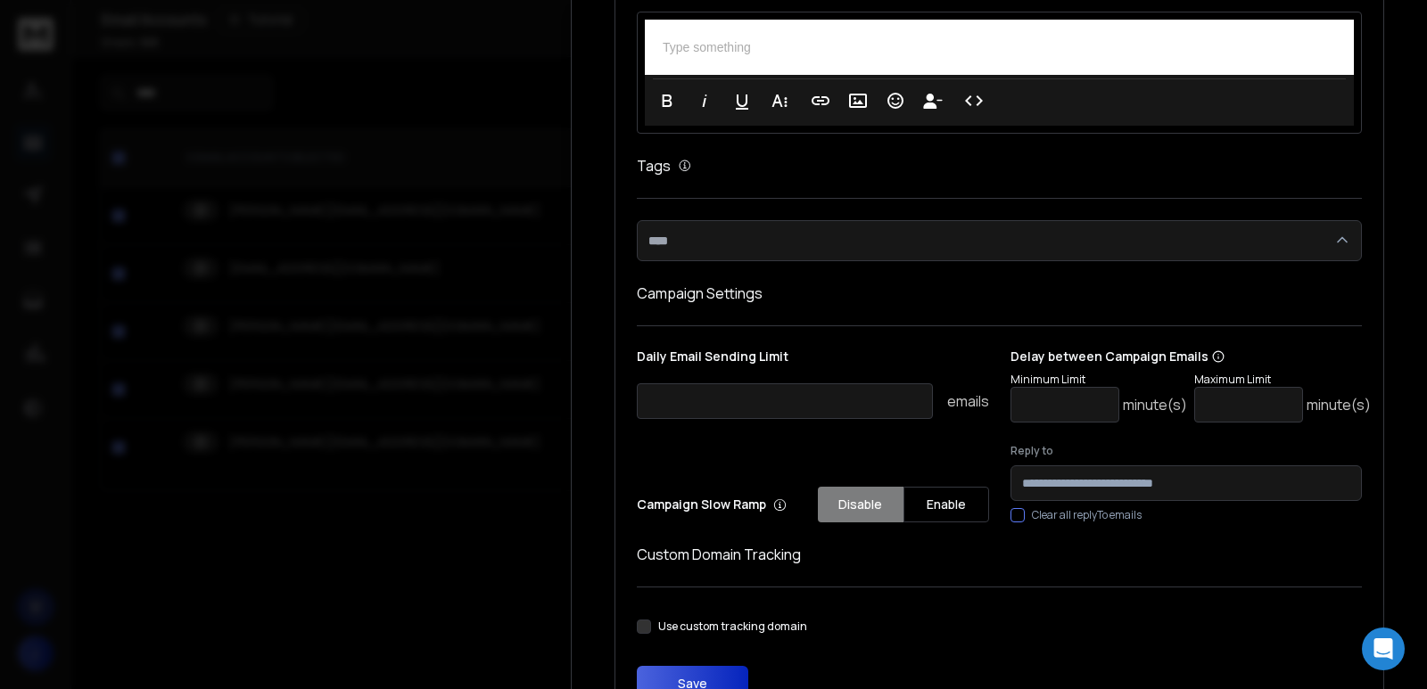
click at [691, 407] on input "number" at bounding box center [785, 401] width 296 height 36
type input "**"
click at [1025, 405] on input "number" at bounding box center [1064, 405] width 109 height 36
type input "*"
click at [1243, 399] on input "number" at bounding box center [1248, 405] width 109 height 36
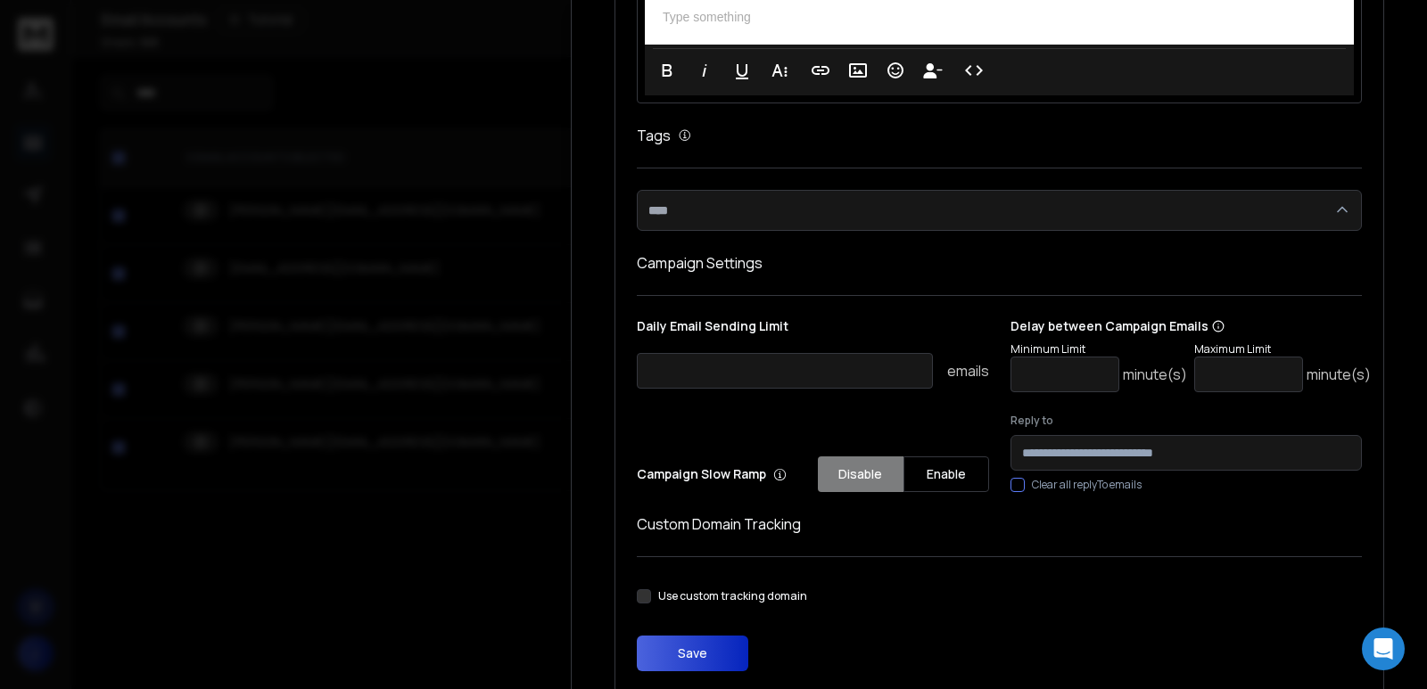
scroll to position [364, 0]
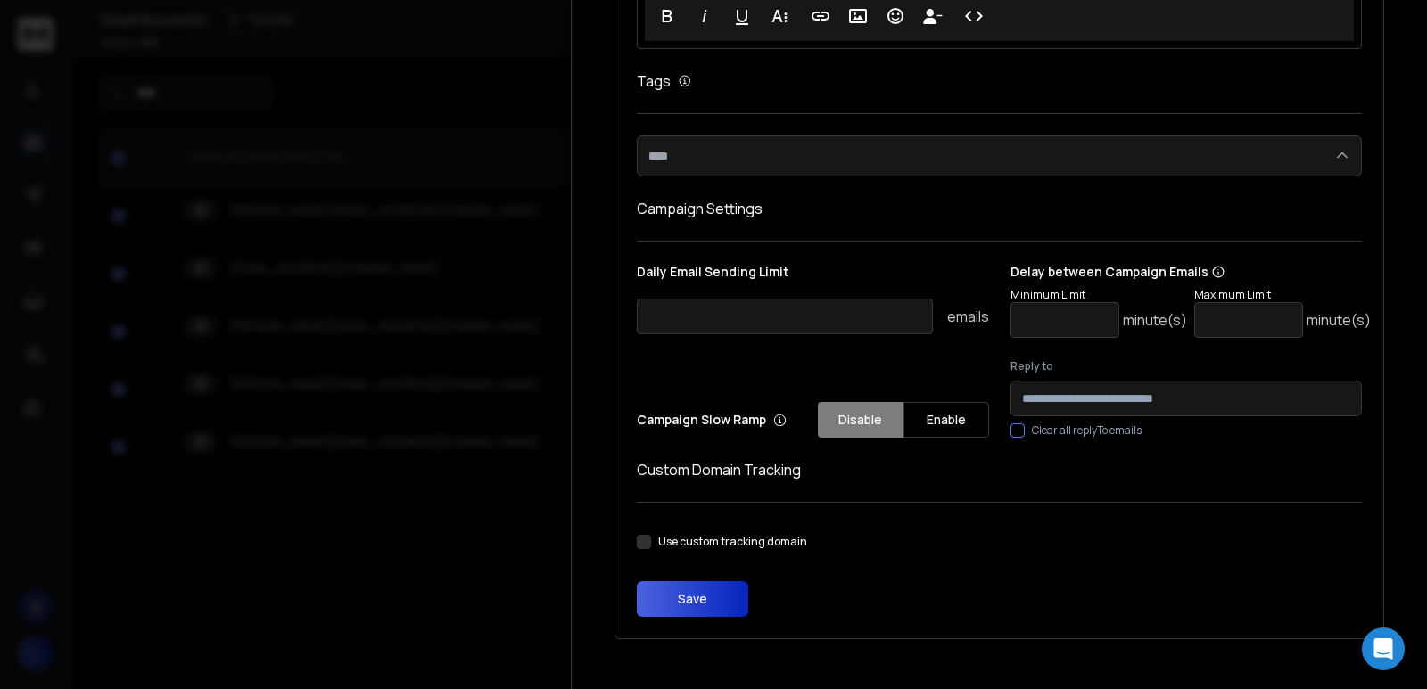
type input "*"
click at [698, 614] on button "Save" at bounding box center [692, 599] width 111 height 36
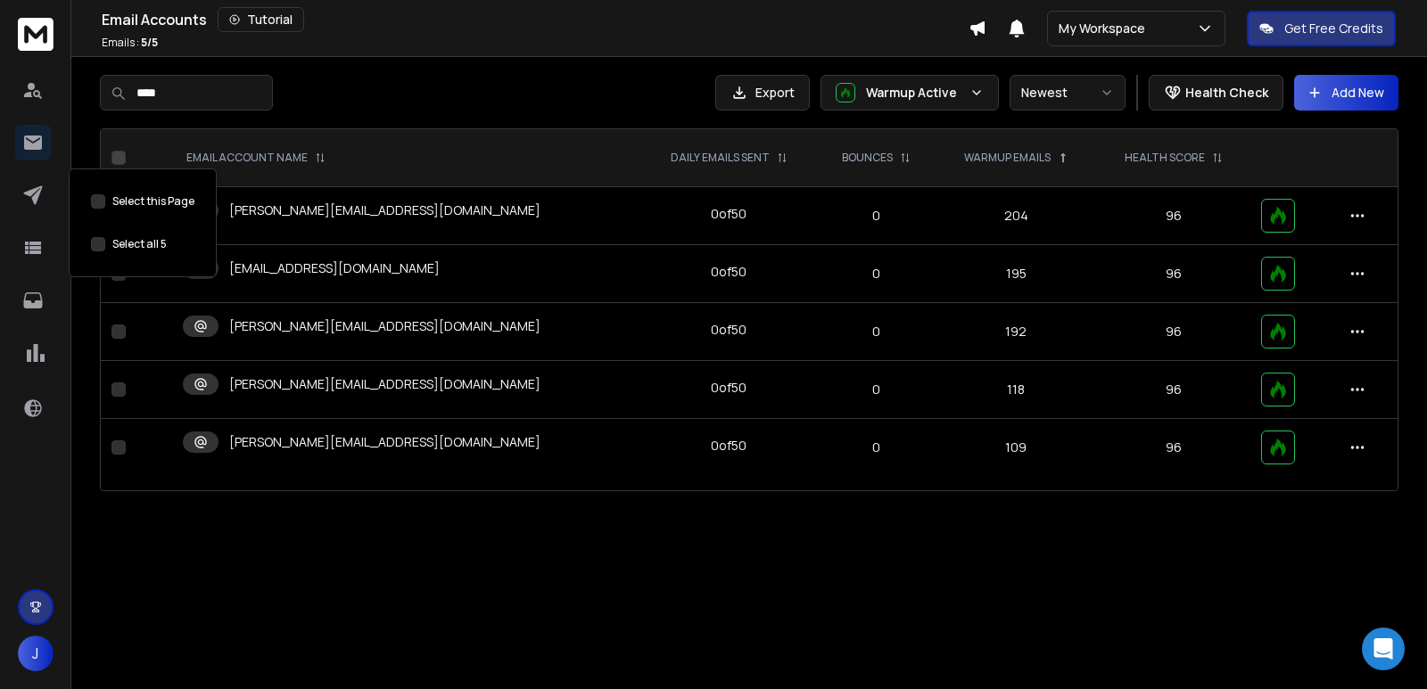
click at [119, 157] on button "Select this Page" at bounding box center [118, 158] width 14 height 14
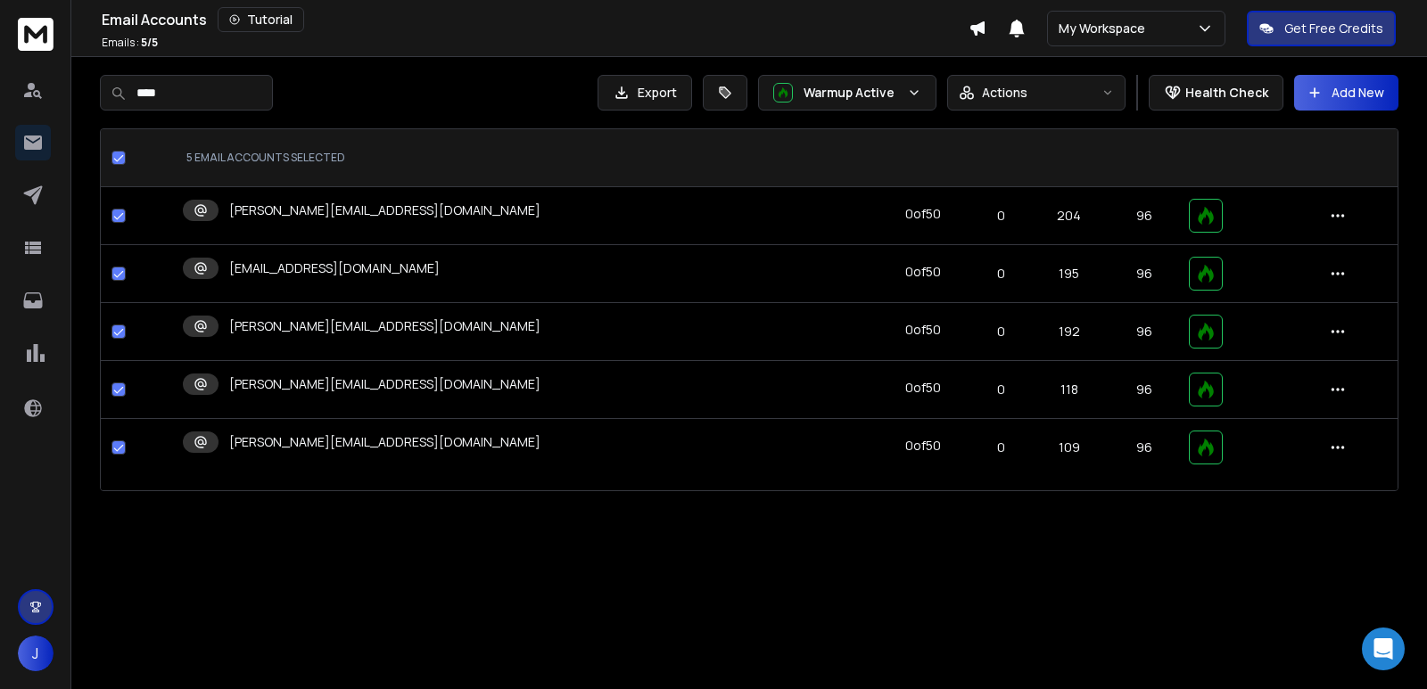
click at [1012, 87] on p "Actions" at bounding box center [1004, 93] width 45 height 18
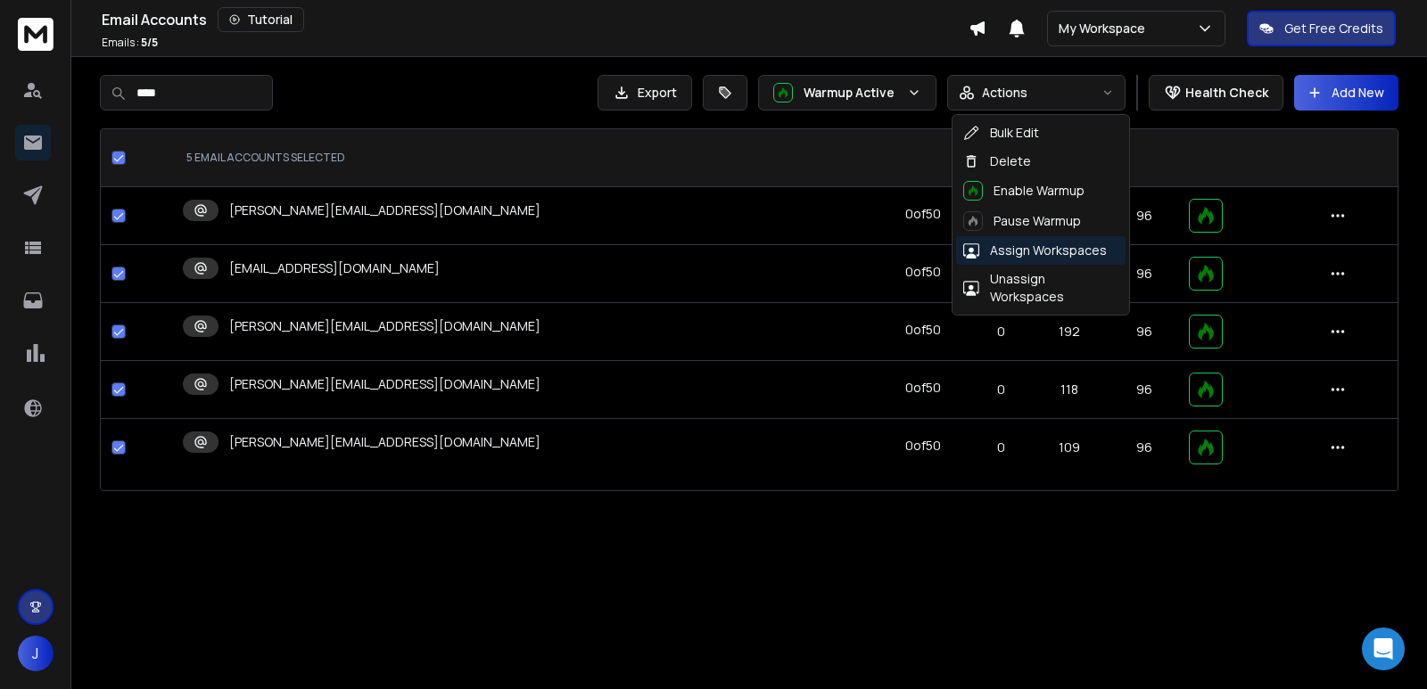
click at [1014, 253] on div "Assign Workspaces" at bounding box center [1035, 251] width 144 height 18
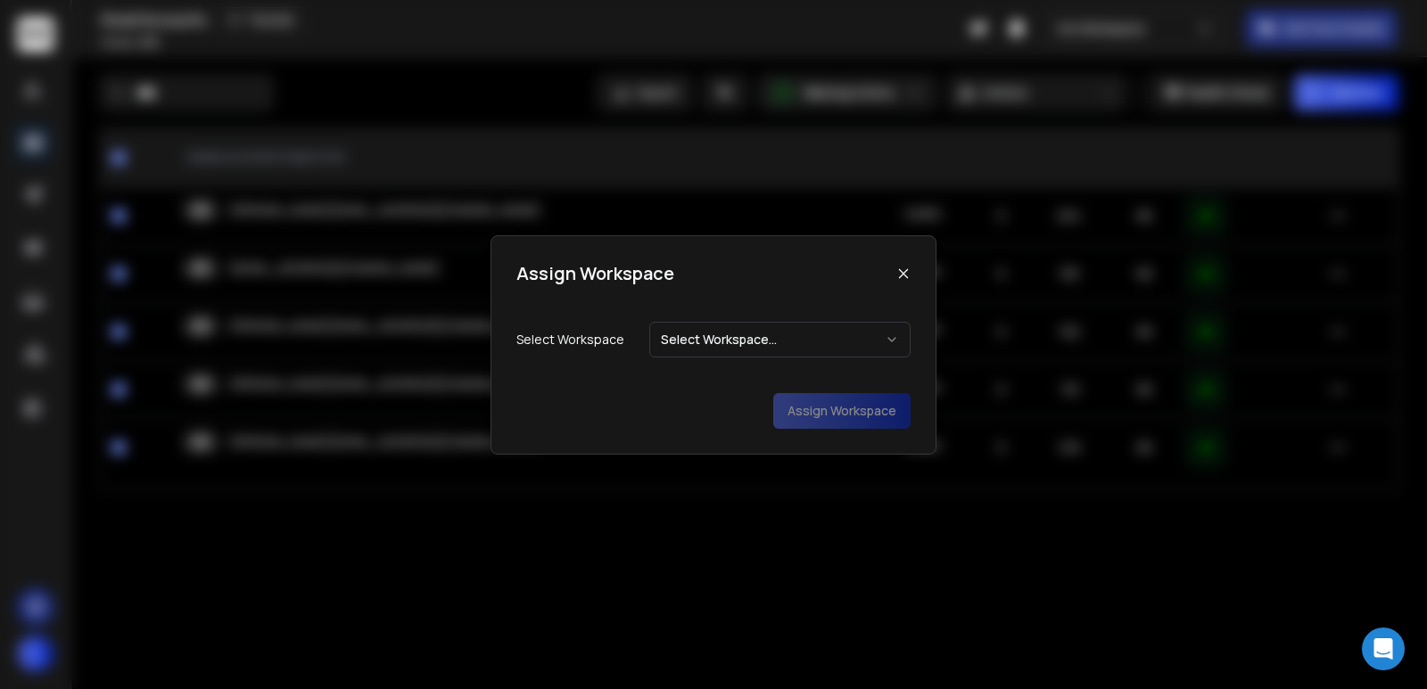
click at [850, 339] on button "Select Workspace..." at bounding box center [779, 340] width 261 height 36
click at [708, 287] on div "Assign Workspace" at bounding box center [713, 291] width 394 height 61
click at [901, 276] on icon at bounding box center [904, 273] width 10 height 10
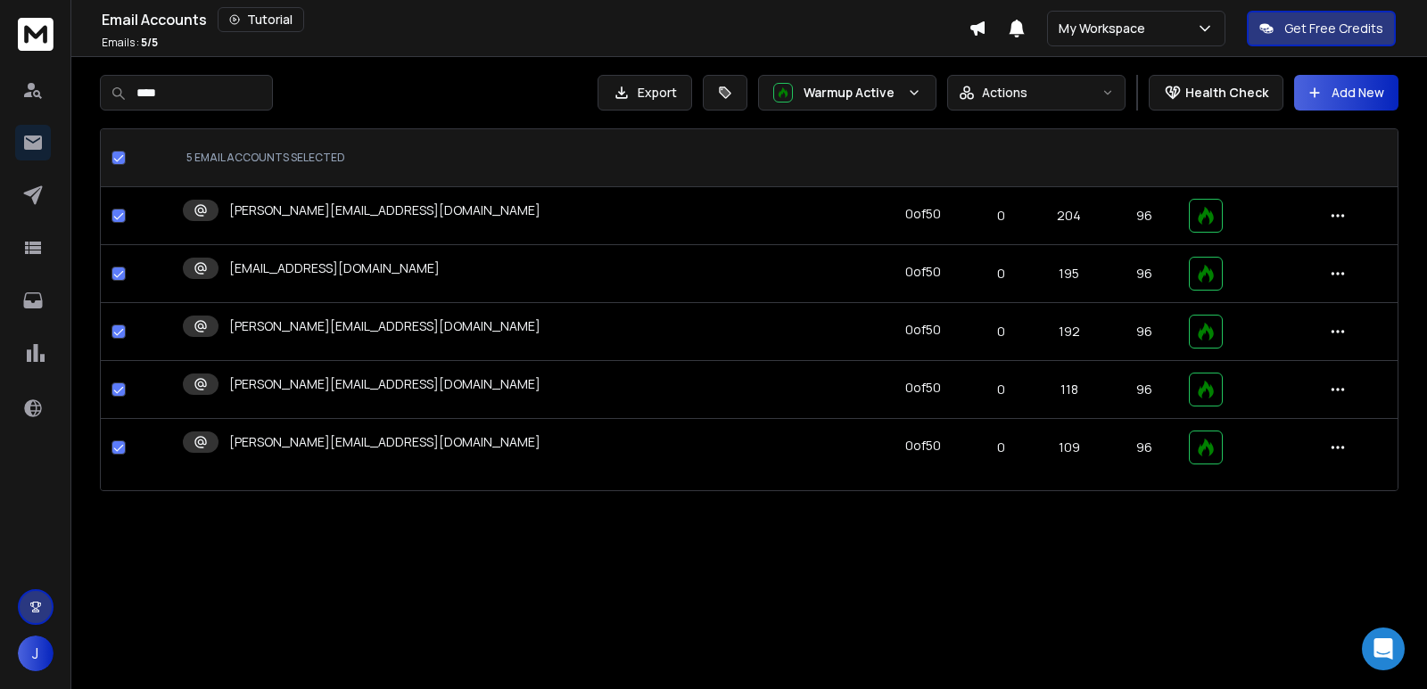
click at [1189, 27] on div "My Workspace" at bounding box center [1135, 29] width 155 height 18
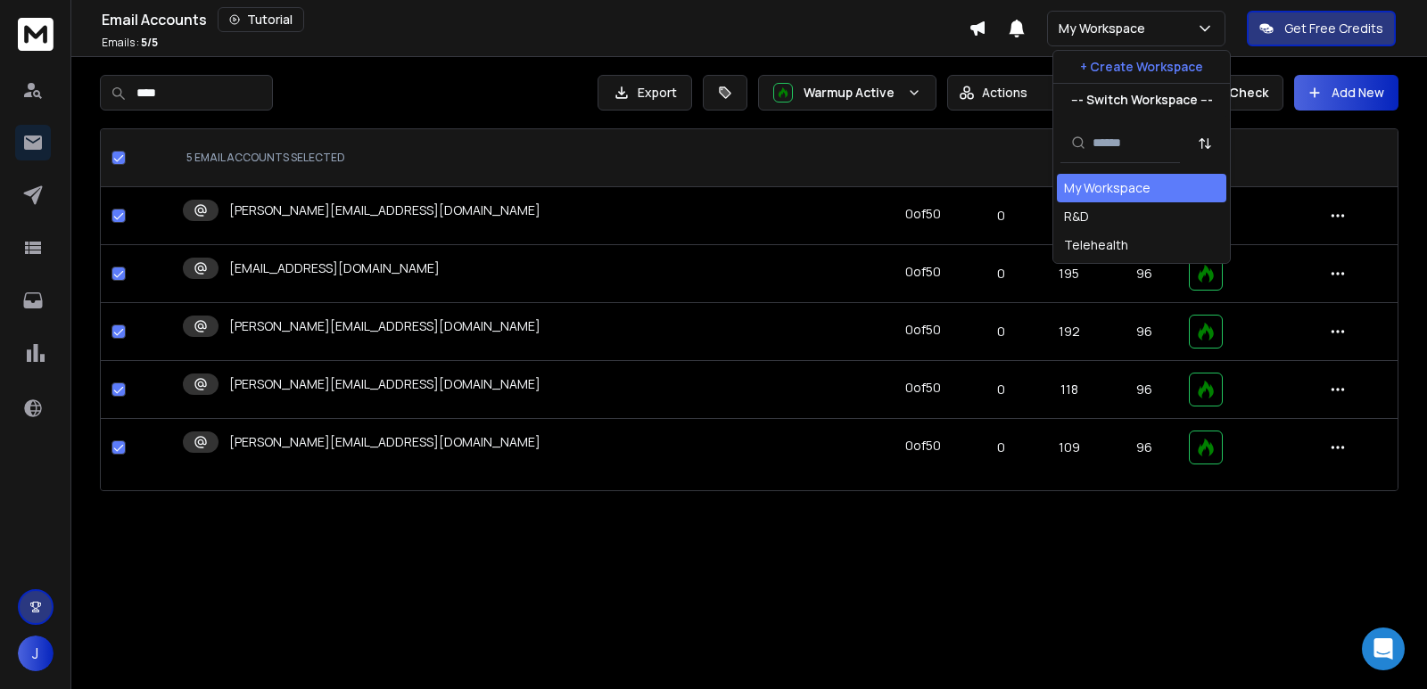
click at [1110, 66] on p "+ Create Workspace" at bounding box center [1141, 67] width 123 height 18
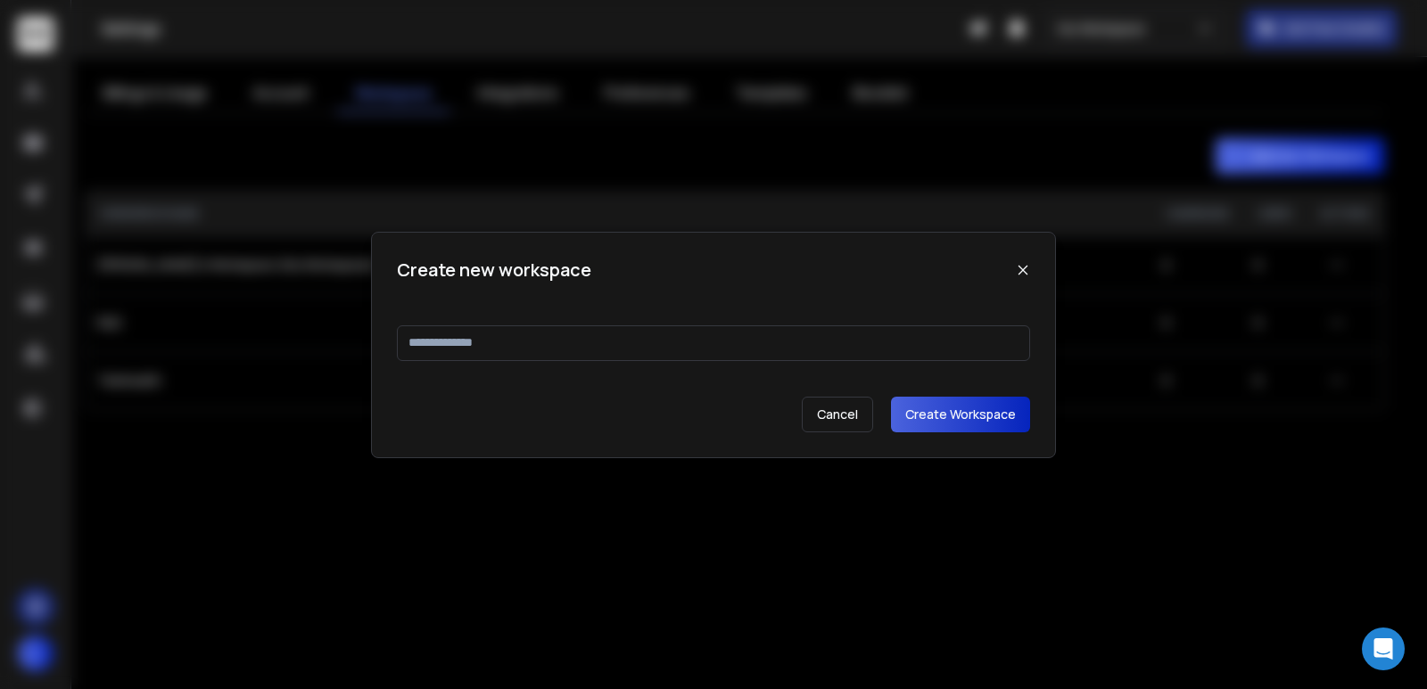
click at [481, 344] on input at bounding box center [713, 343] width 633 height 36
type input "**********"
click at [954, 413] on button "Create Workspace" at bounding box center [960, 415] width 139 height 36
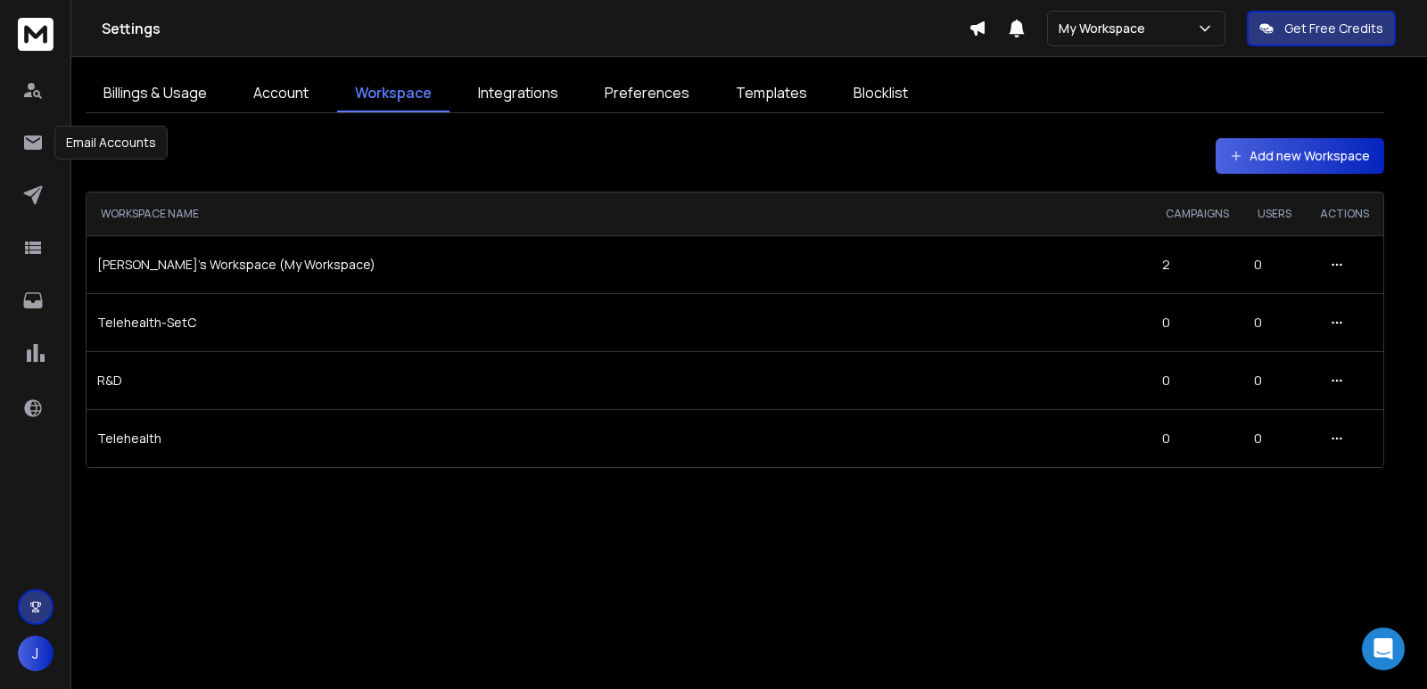
click at [35, 152] on icon at bounding box center [32, 142] width 21 height 21
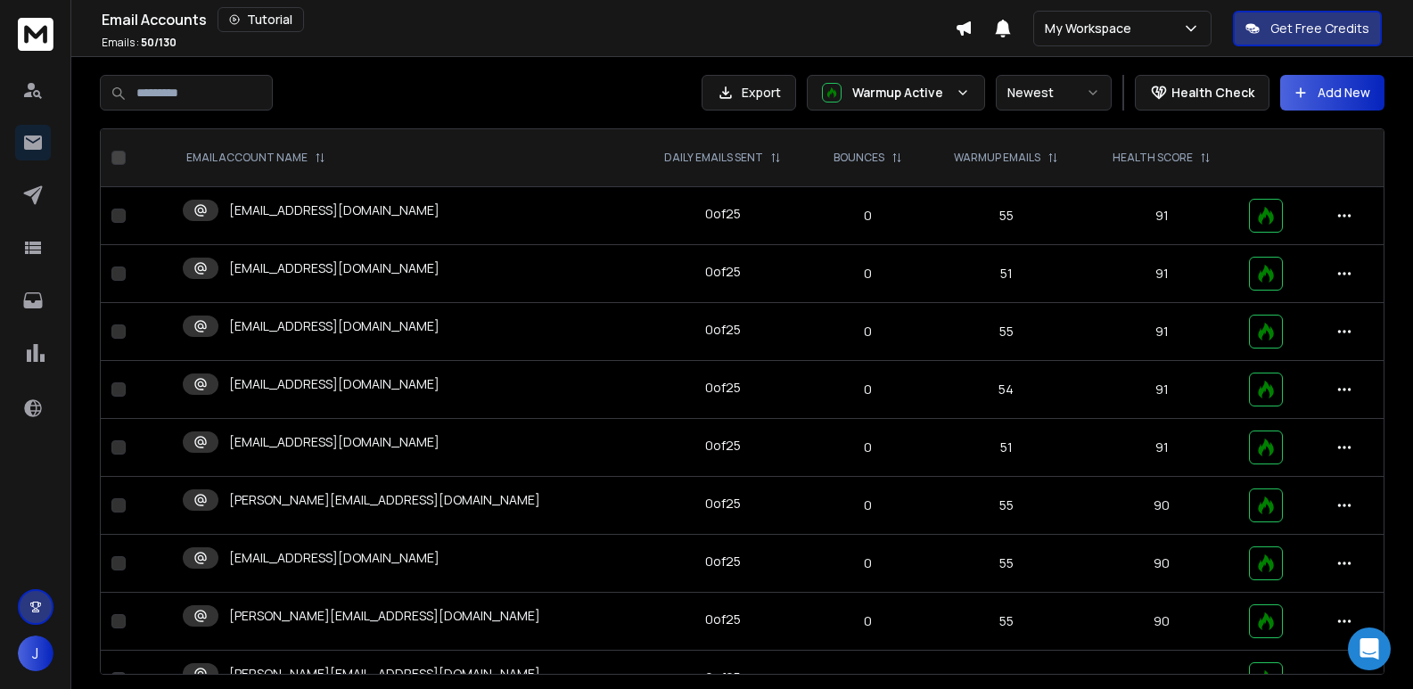
click at [193, 105] on input at bounding box center [186, 93] width 173 height 36
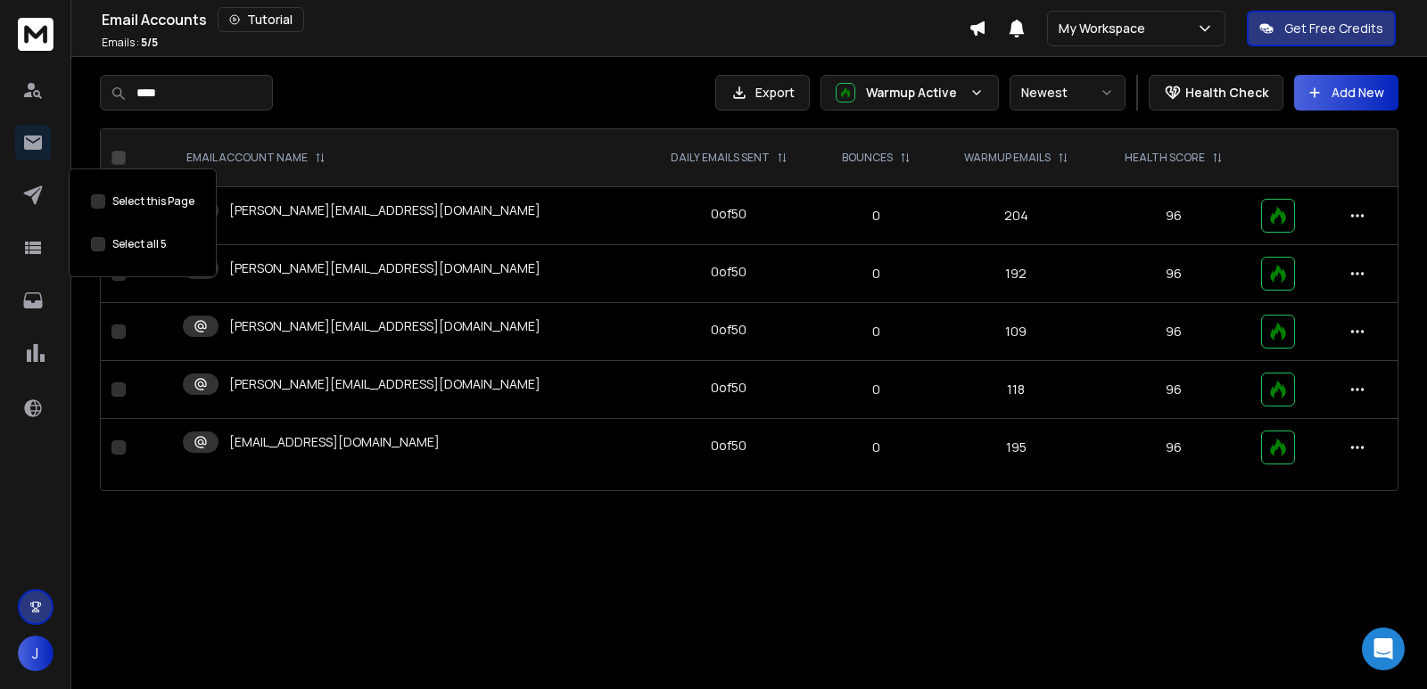
type input "****"
click at [119, 161] on button "Select this Page" at bounding box center [118, 158] width 14 height 14
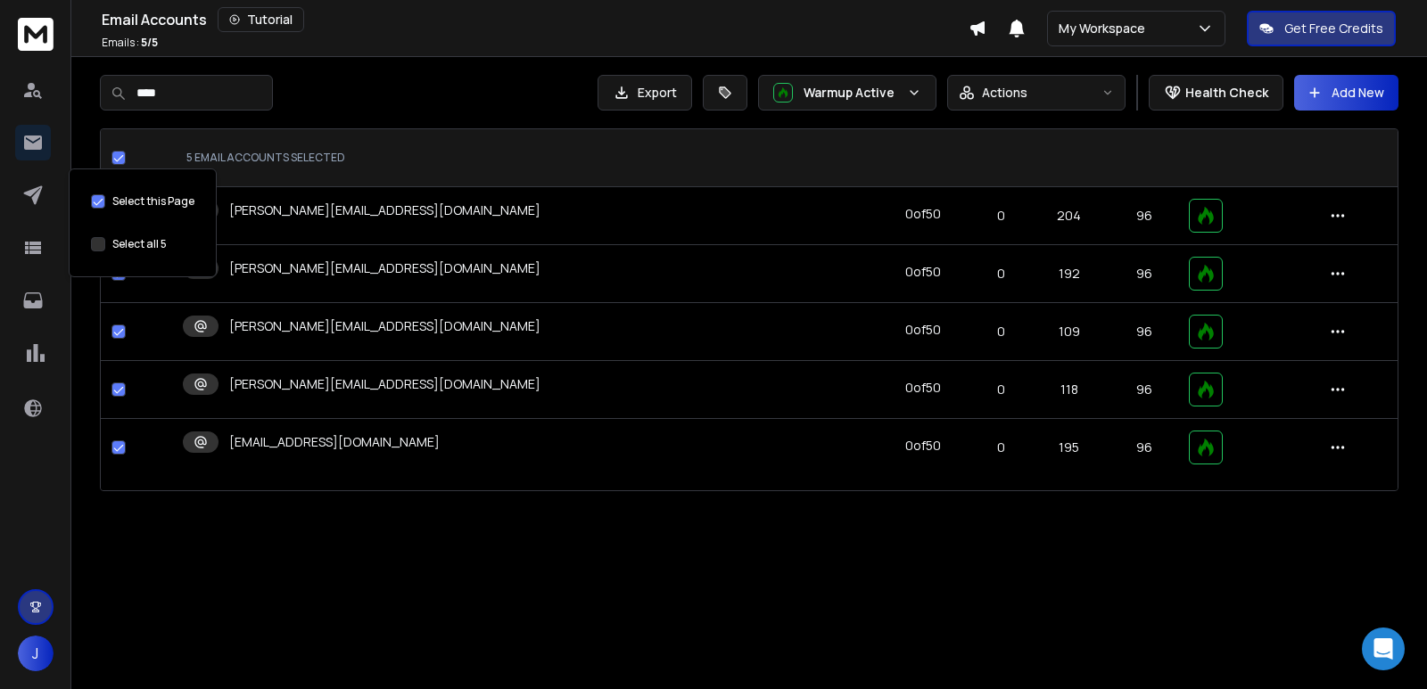
click at [101, 247] on button "Select this Page" at bounding box center [98, 244] width 14 height 14
click at [1001, 87] on p "Actions" at bounding box center [1004, 93] width 45 height 18
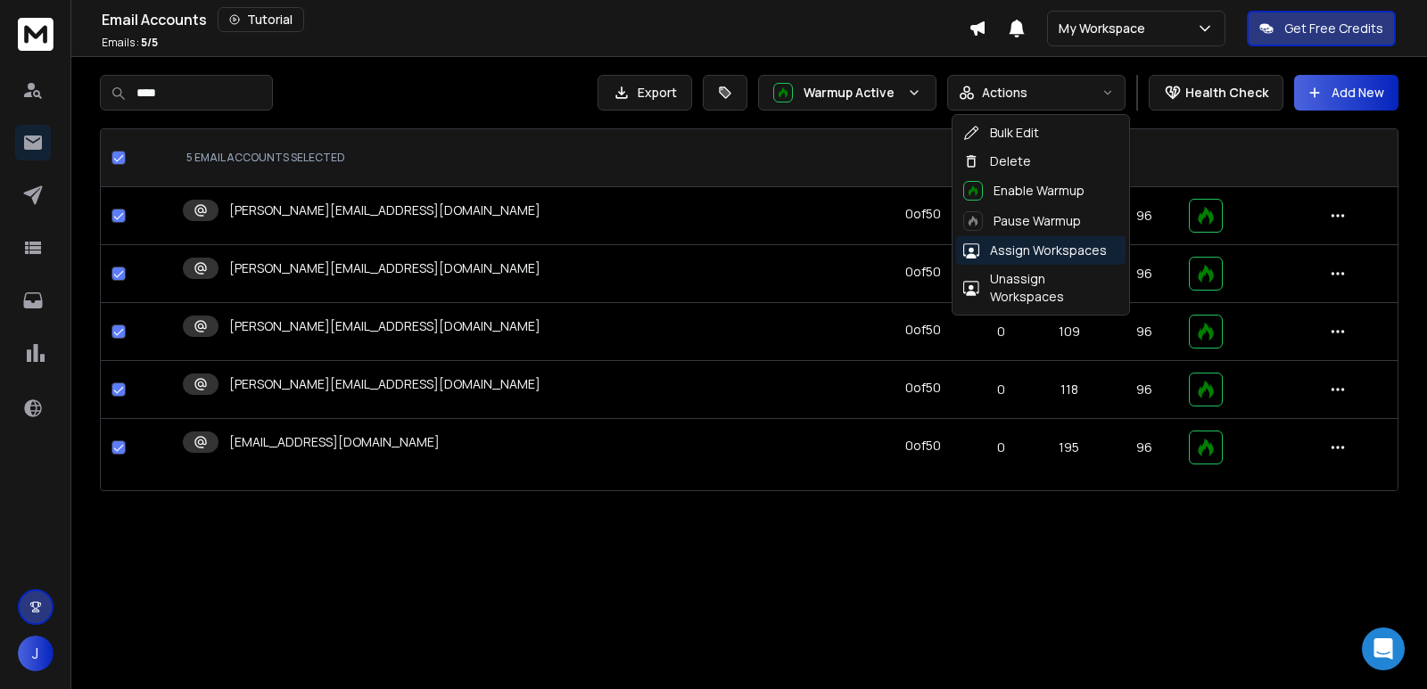
click at [995, 251] on div "Assign Workspaces" at bounding box center [1035, 251] width 144 height 18
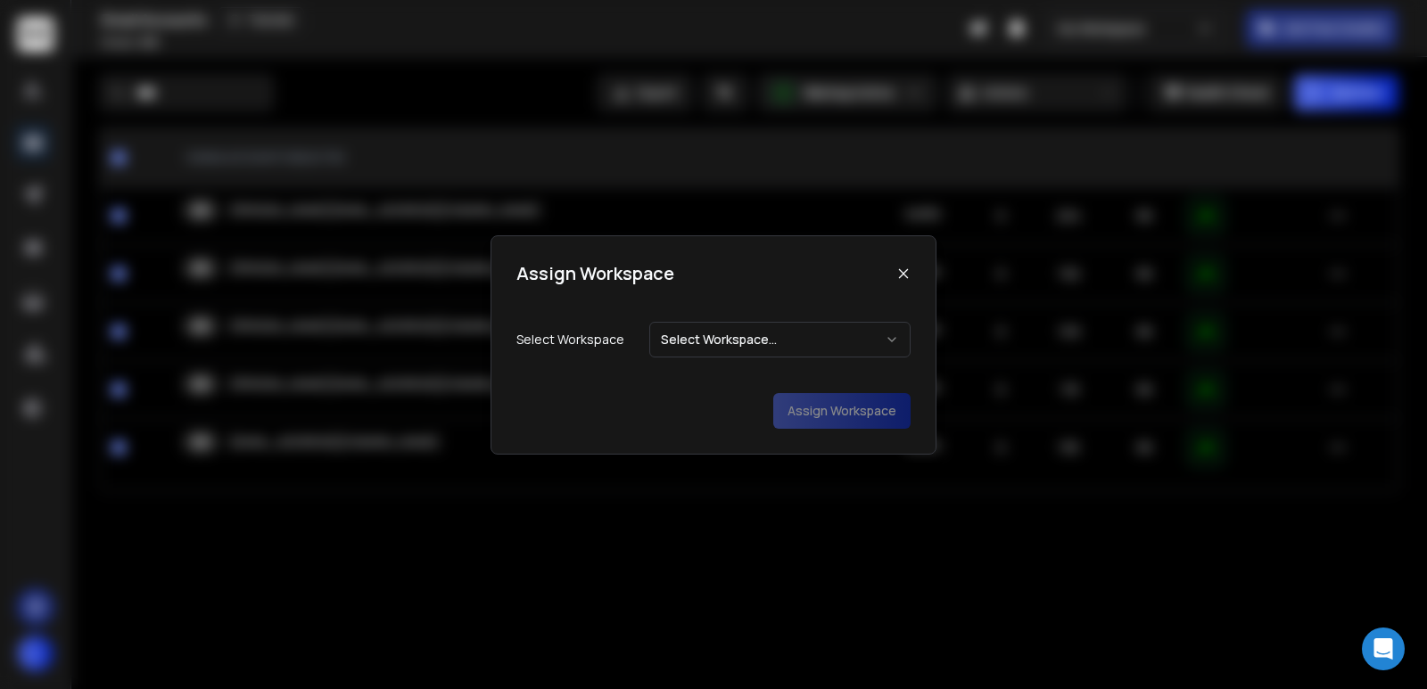
click at [885, 339] on icon "button" at bounding box center [892, 340] width 14 height 14
click at [859, 415] on button "Assign Workspace" at bounding box center [841, 411] width 137 height 36
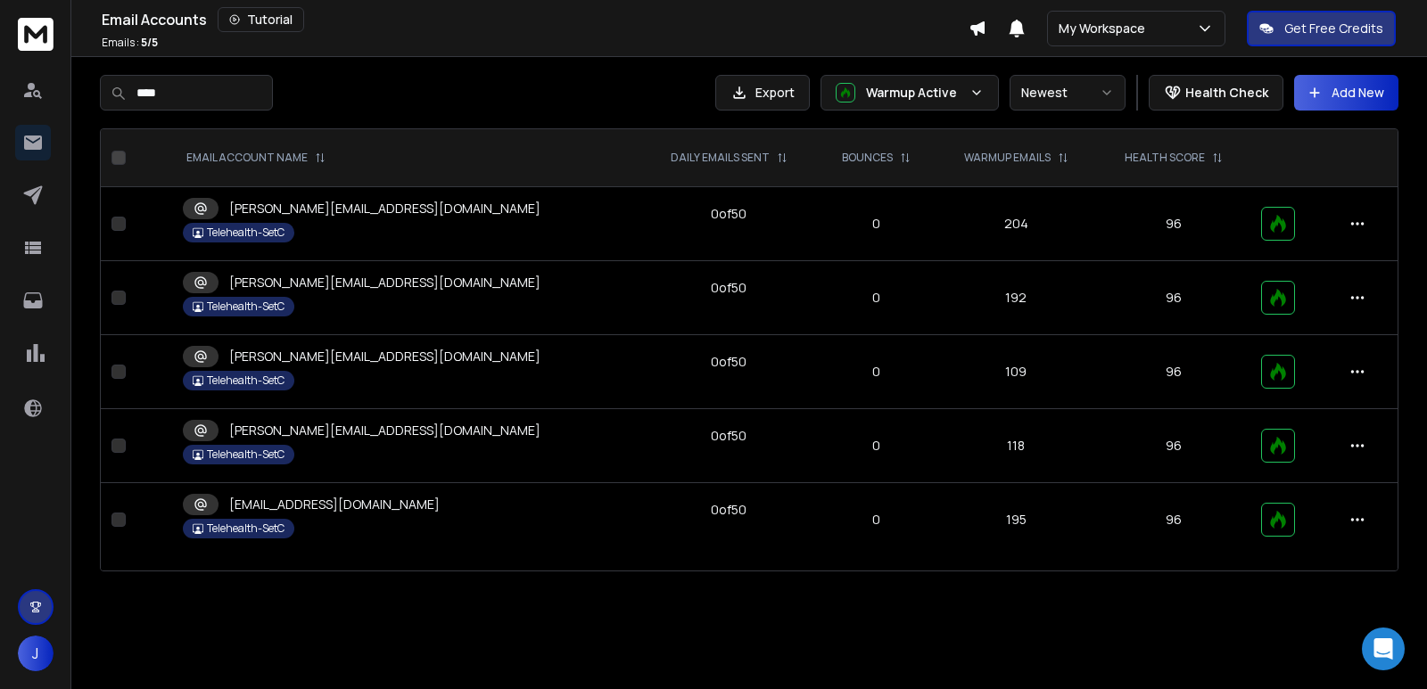
click at [374, 201] on p "[PERSON_NAME][EMAIL_ADDRESS][DOMAIN_NAME]" at bounding box center [384, 209] width 311 height 18
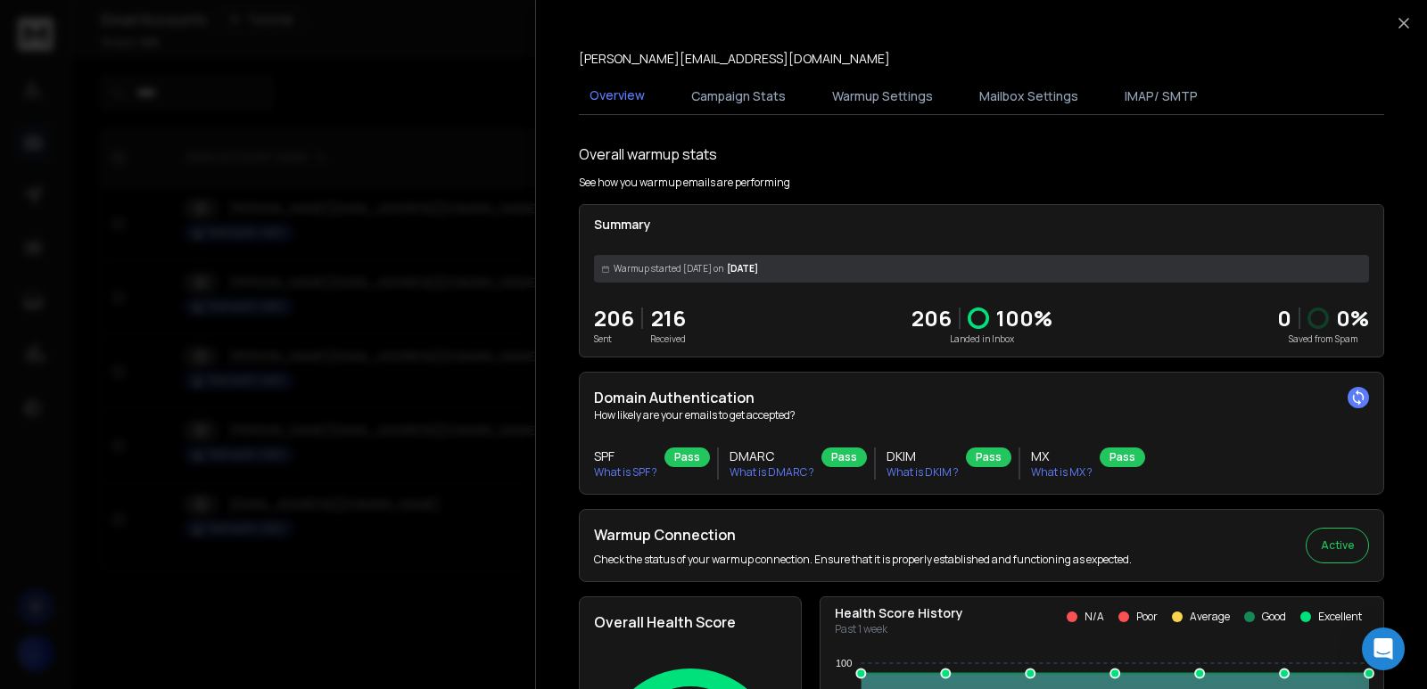
click at [760, 95] on button "Campaign Stats" at bounding box center [738, 96] width 116 height 39
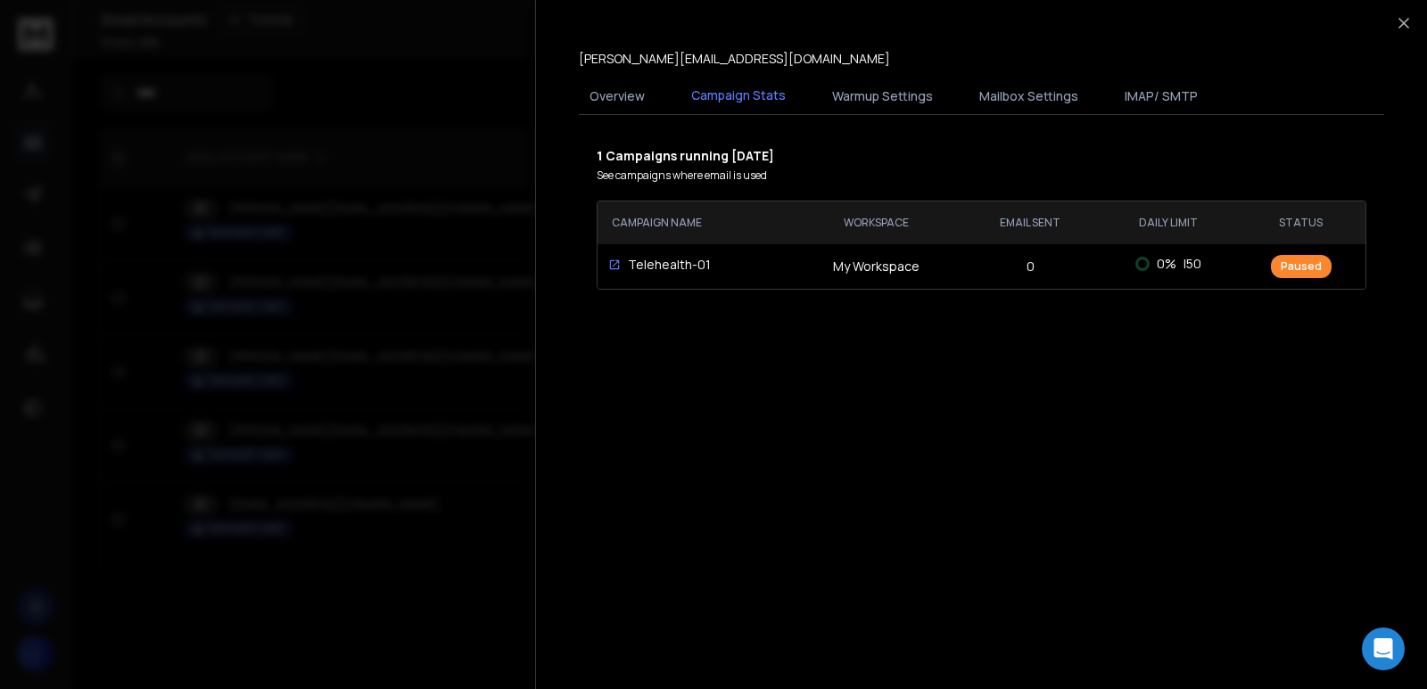
click at [988, 93] on button "Mailbox Settings" at bounding box center [1028, 96] width 120 height 39
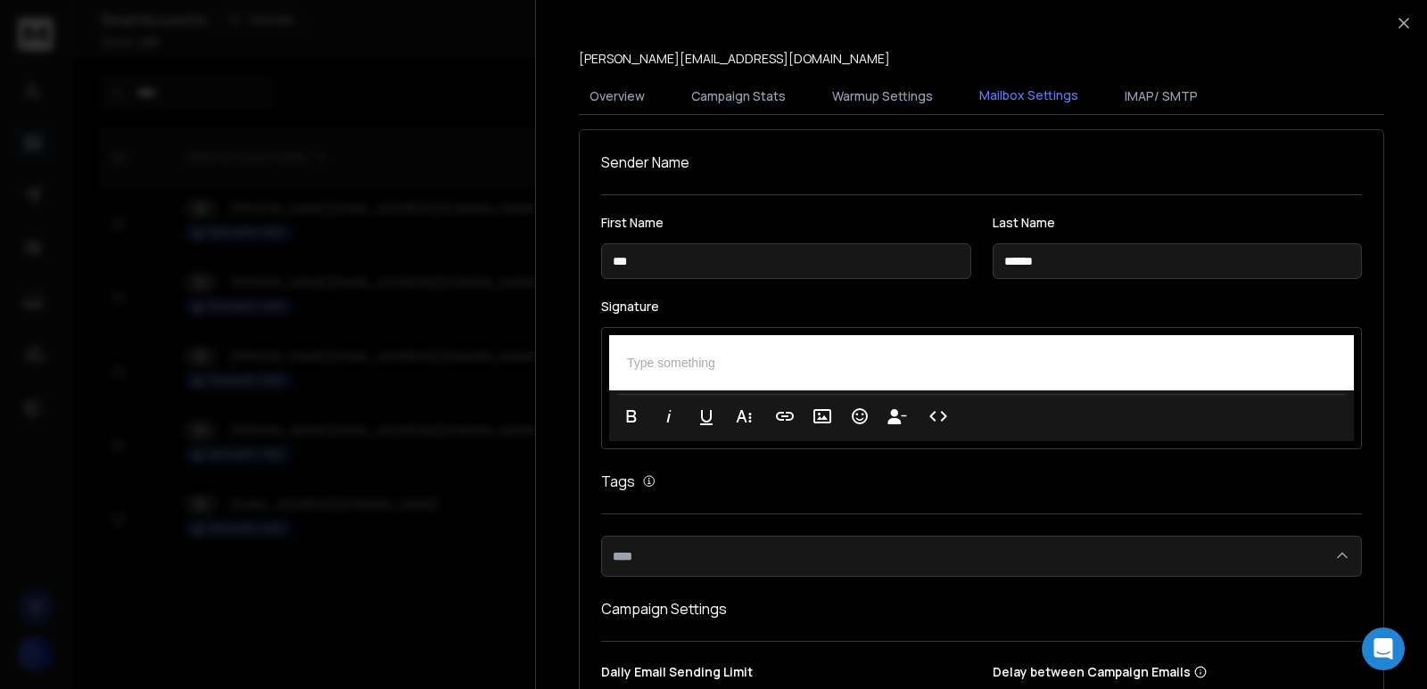
click at [522, 111] on div at bounding box center [713, 344] width 1427 height 689
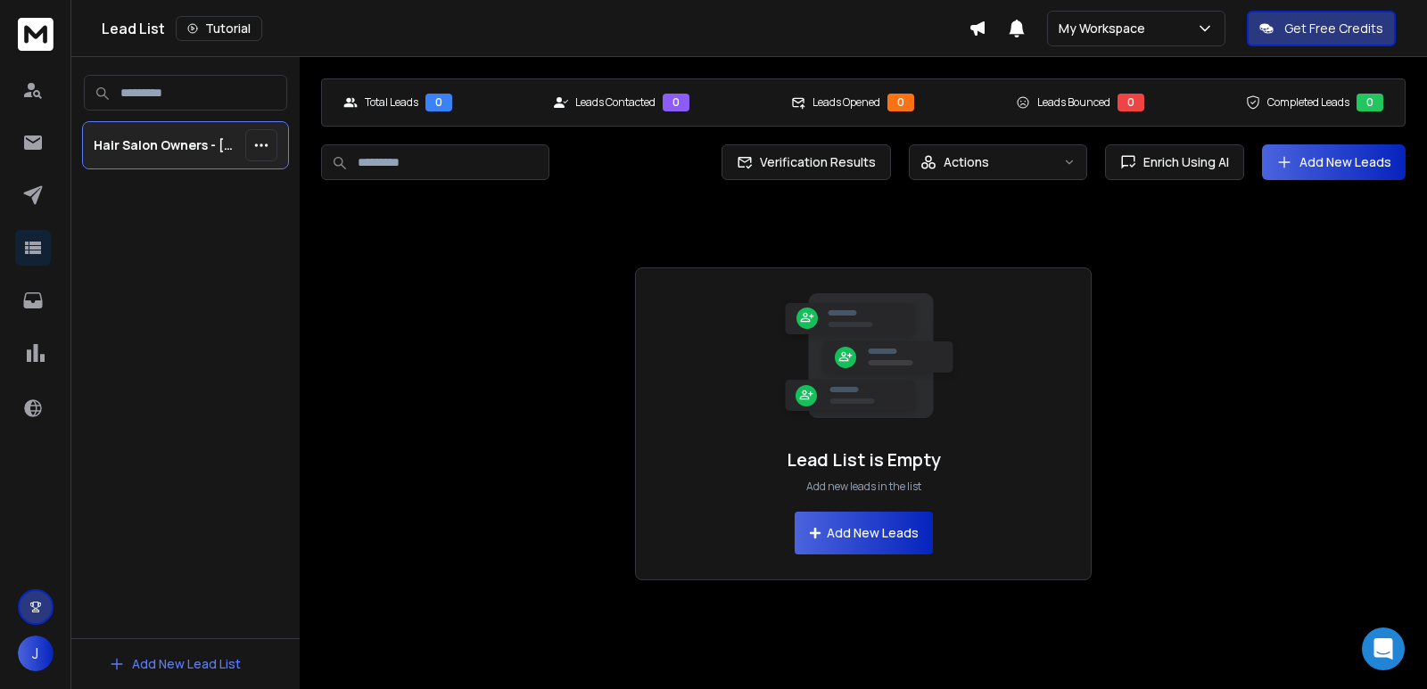
click at [182, 148] on p "Hair Salon Owners - CA - 1-5000" at bounding box center [166, 145] width 144 height 18
click at [259, 144] on icon "button" at bounding box center [261, 145] width 16 height 16
click at [269, 496] on div "Hair Salon Owners - CA - 1-5000" at bounding box center [185, 369] width 228 height 497
click at [30, 201] on icon at bounding box center [32, 195] width 21 height 21
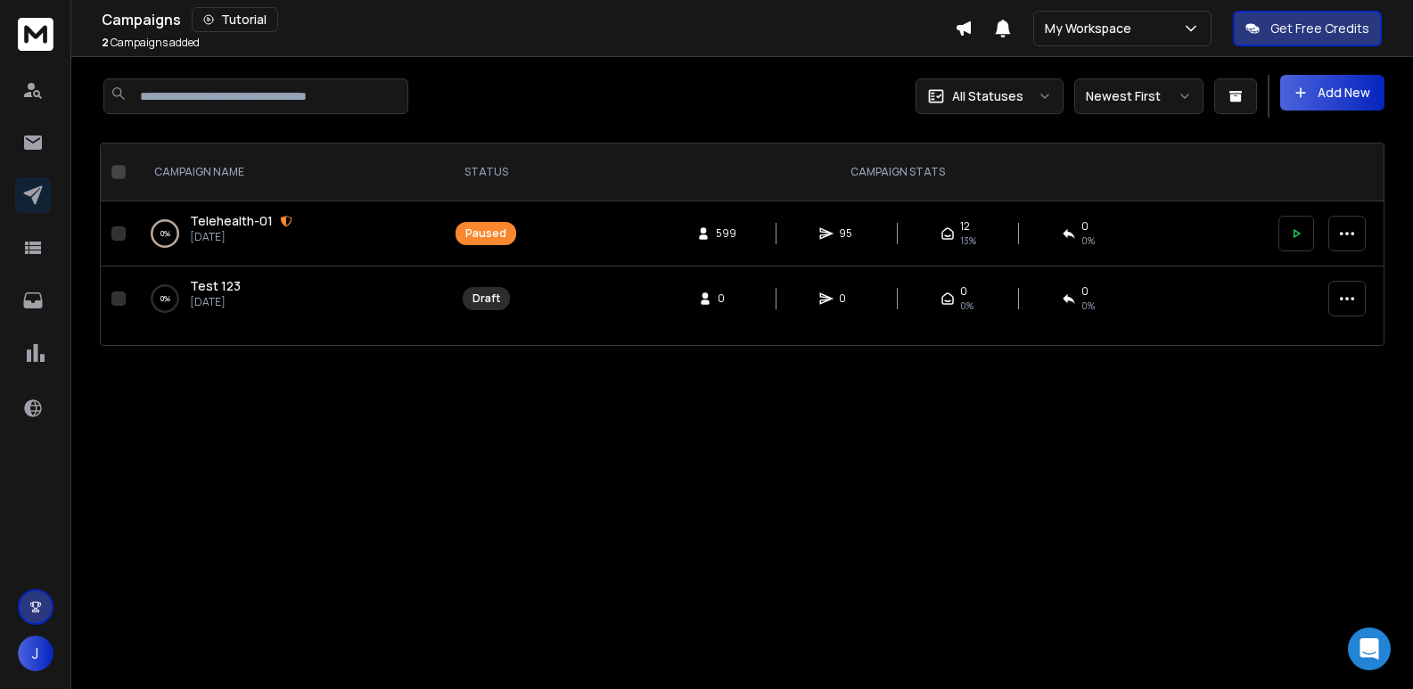
click at [234, 236] on p "[DATE]" at bounding box center [241, 237] width 103 height 14
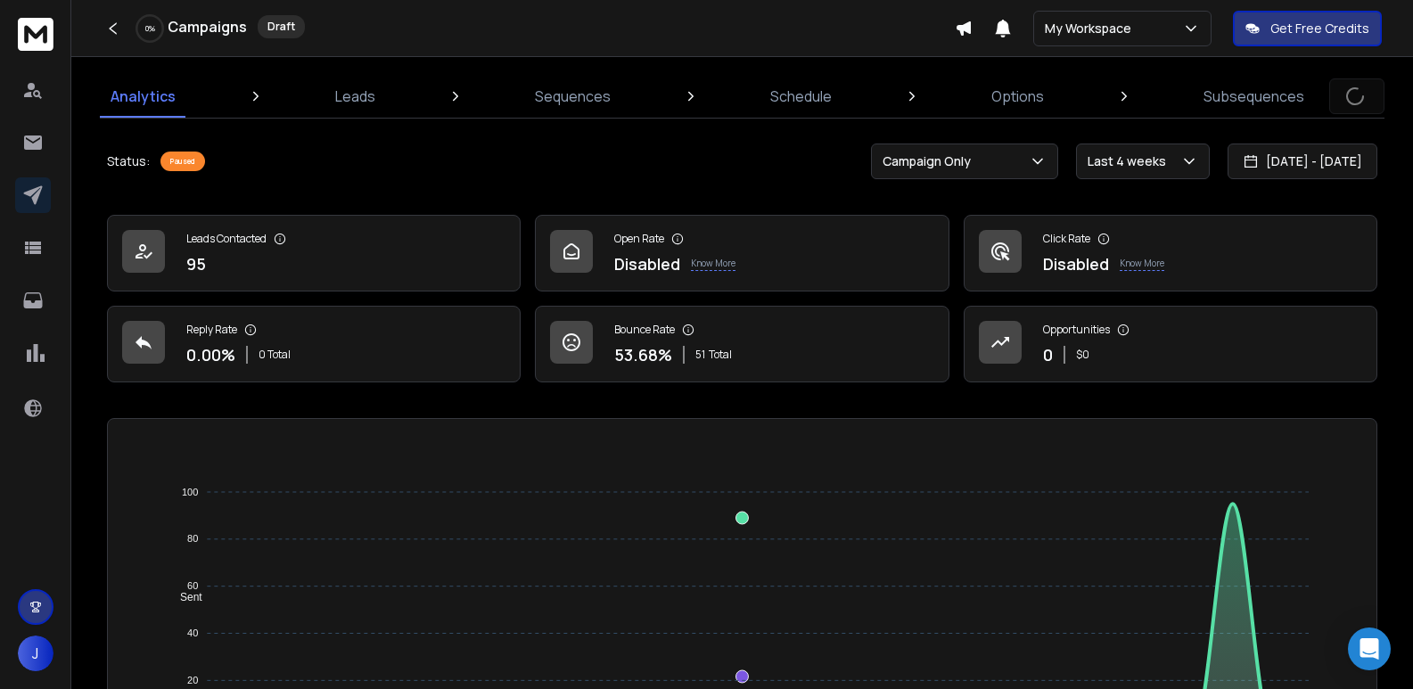
click at [1022, 100] on p "Options" at bounding box center [1018, 96] width 53 height 21
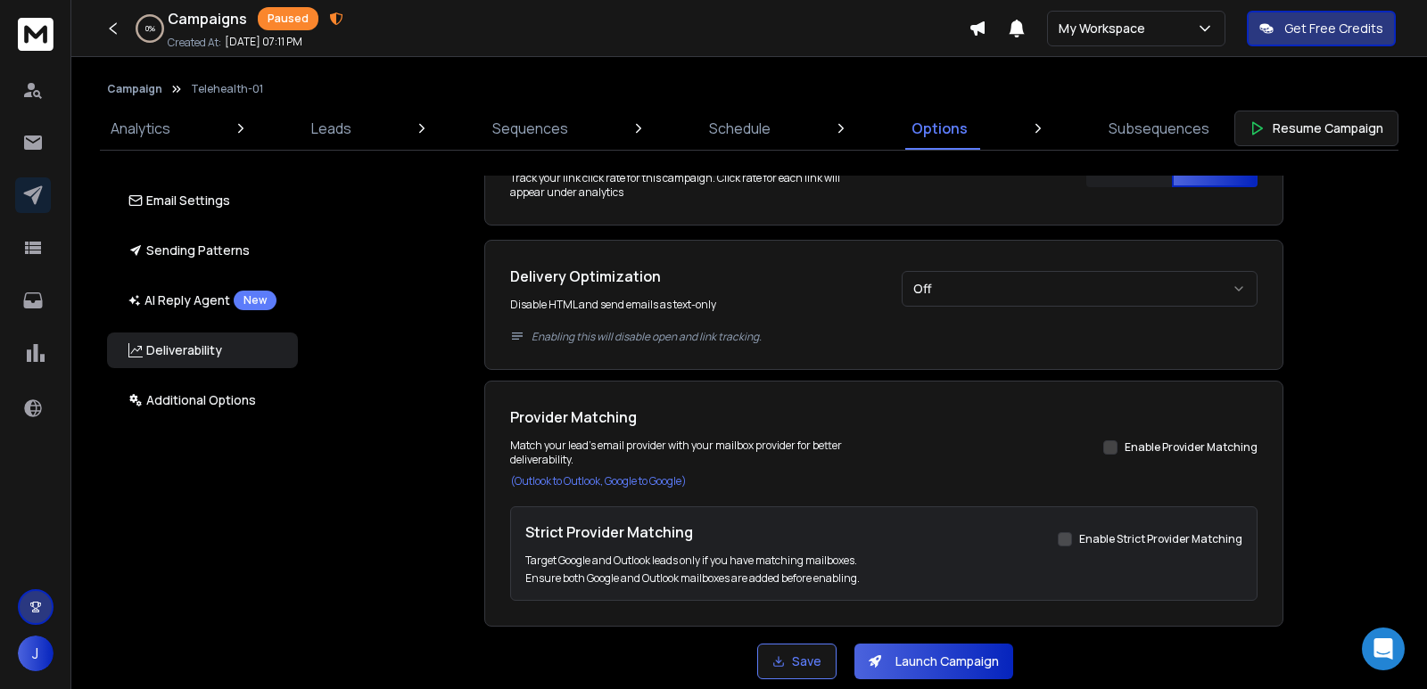
scroll to position [2136, 0]
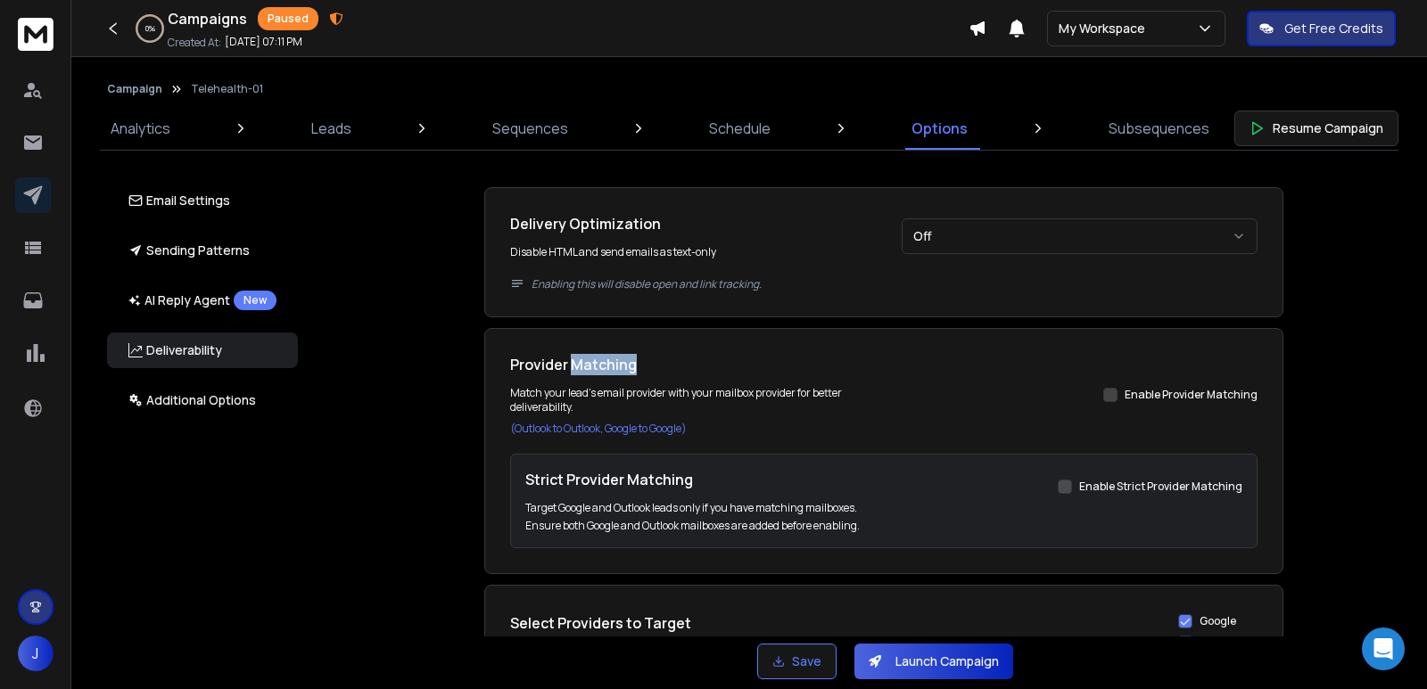
drag, startPoint x: 650, startPoint y: 360, endPoint x: 539, endPoint y: 365, distance: 110.7
click at [539, 365] on h1 "Provider Matching" at bounding box center [688, 364] width 356 height 21
click at [516, 369] on h1 "Provider Matching" at bounding box center [688, 364] width 356 height 21
click at [520, 369] on h1 "Provider Matching" at bounding box center [688, 364] width 356 height 21
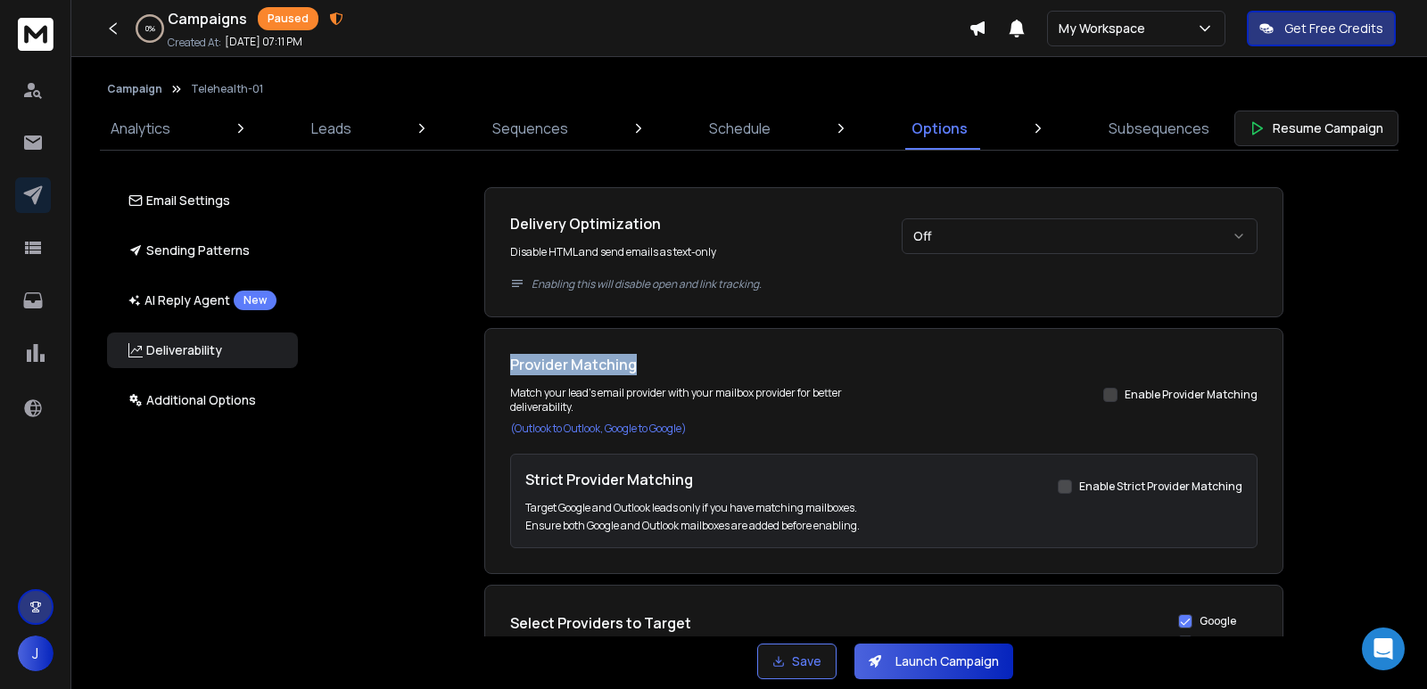
drag, startPoint x: 515, startPoint y: 362, endPoint x: 678, endPoint y: 367, distance: 162.4
click at [678, 367] on div "Provider Matching Match your lead's email provider with your mailbox provider f…" at bounding box center [883, 451] width 799 height 246
click at [1366, 651] on div "Open Intercom Messenger" at bounding box center [1383, 649] width 43 height 43
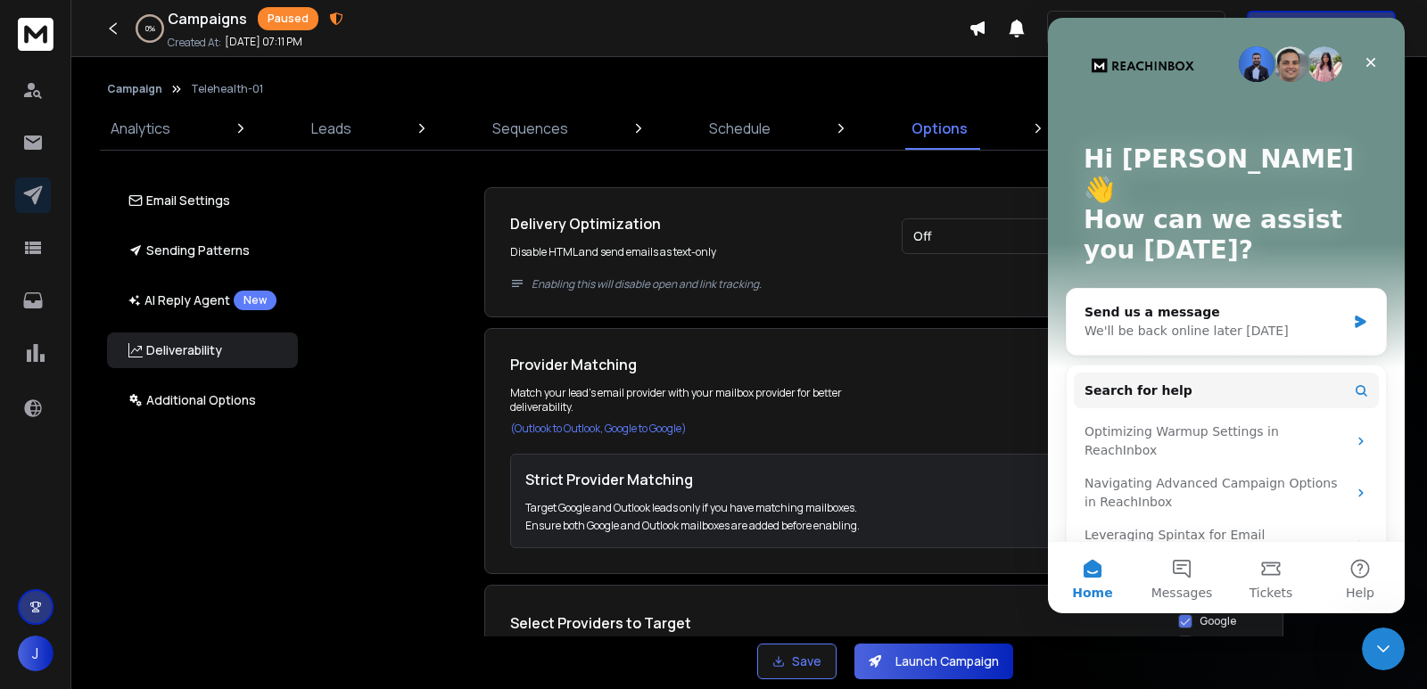
scroll to position [0, 0]
click at [1173, 587] on span "Messages" at bounding box center [1182, 593] width 62 height 12
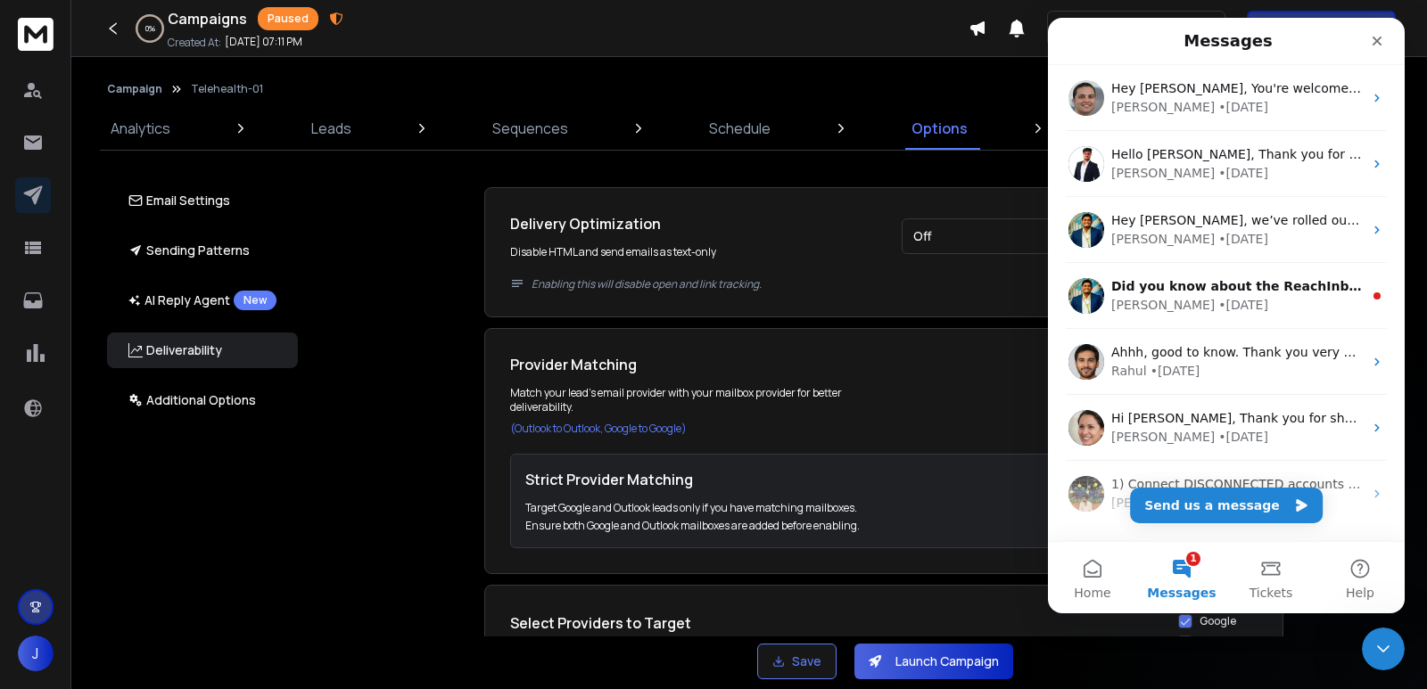
click at [1091, 575] on button "Home" at bounding box center [1092, 577] width 89 height 71
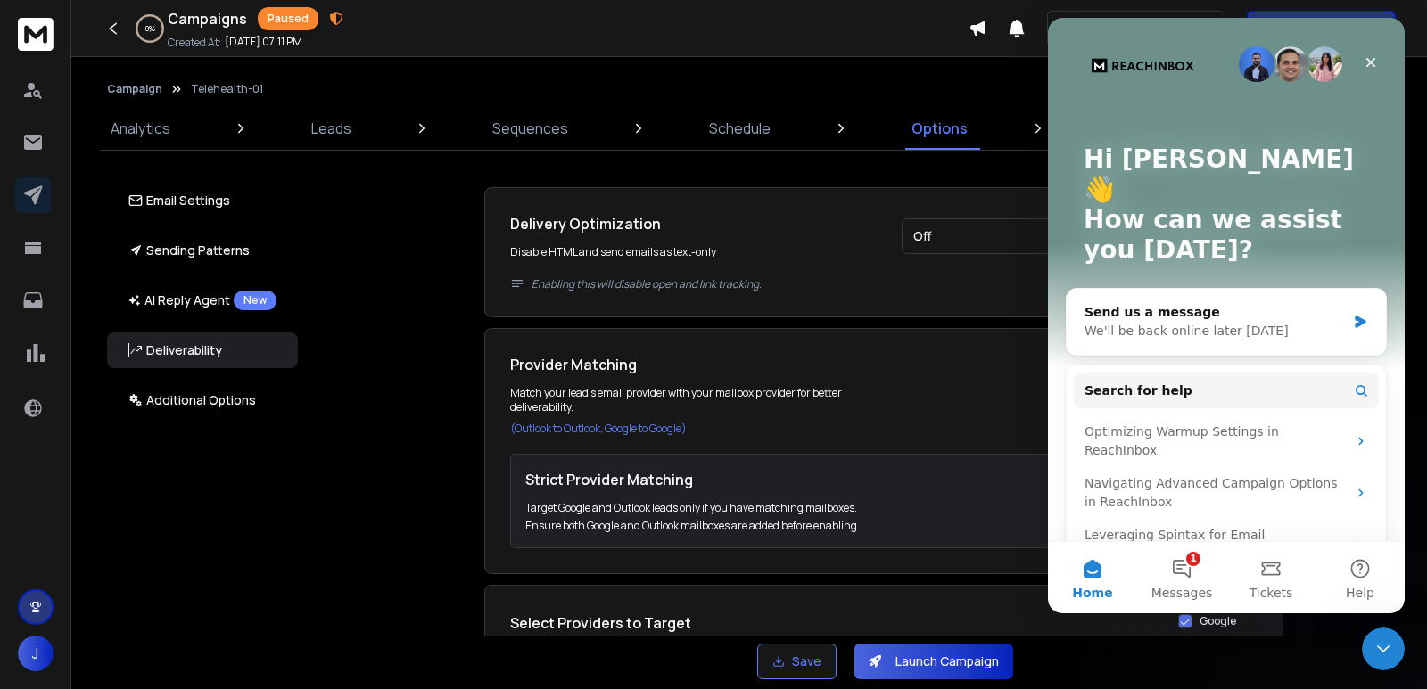
click at [1157, 382] on span "Search for help" at bounding box center [1138, 391] width 108 height 19
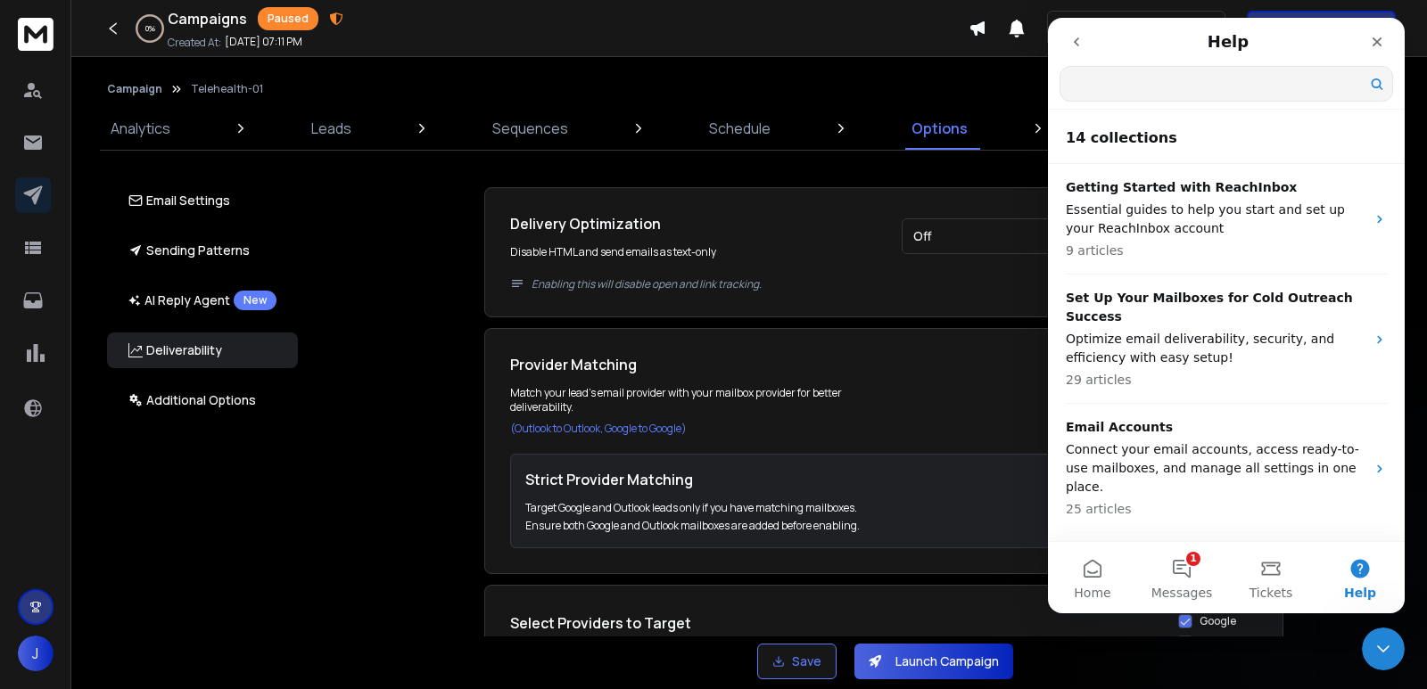
click at [1111, 86] on input "Search for help" at bounding box center [1226, 84] width 332 height 34
type input "**********"
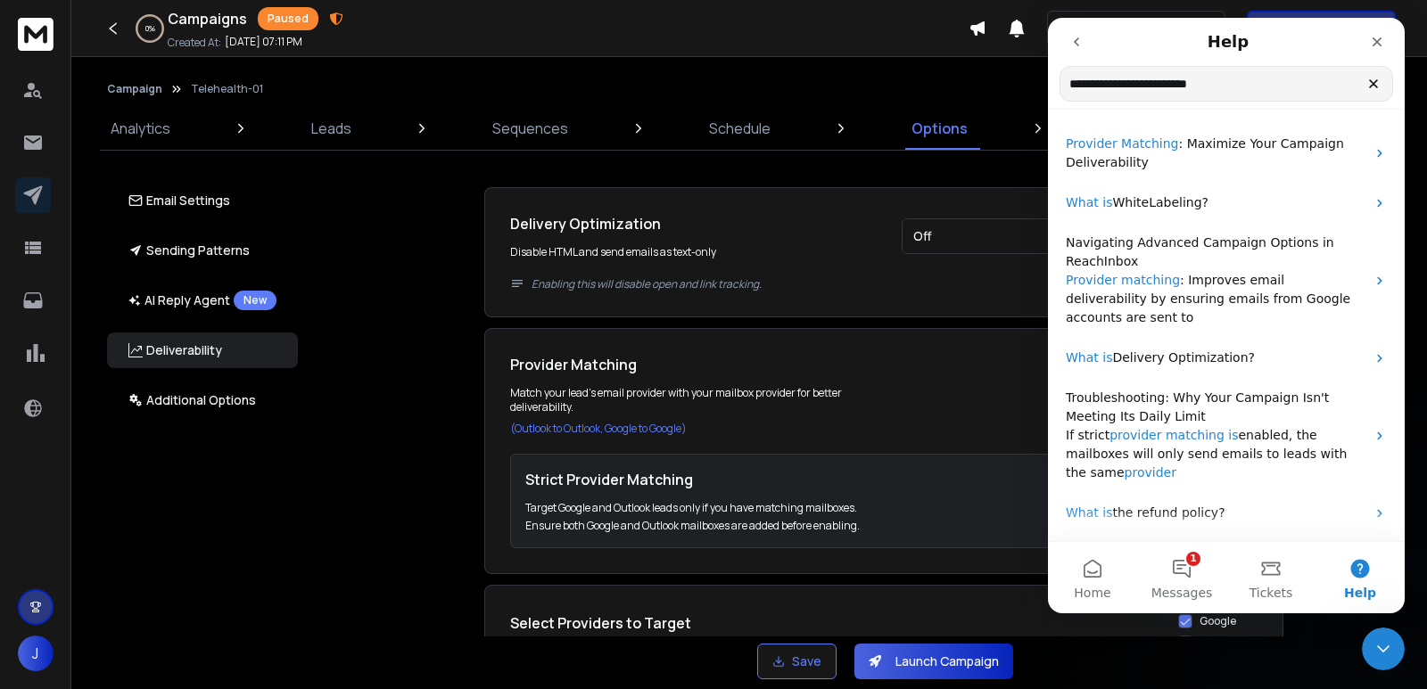
click at [1292, 149] on span ": Maximize Your Campaign Deliverability" at bounding box center [1205, 152] width 278 height 33
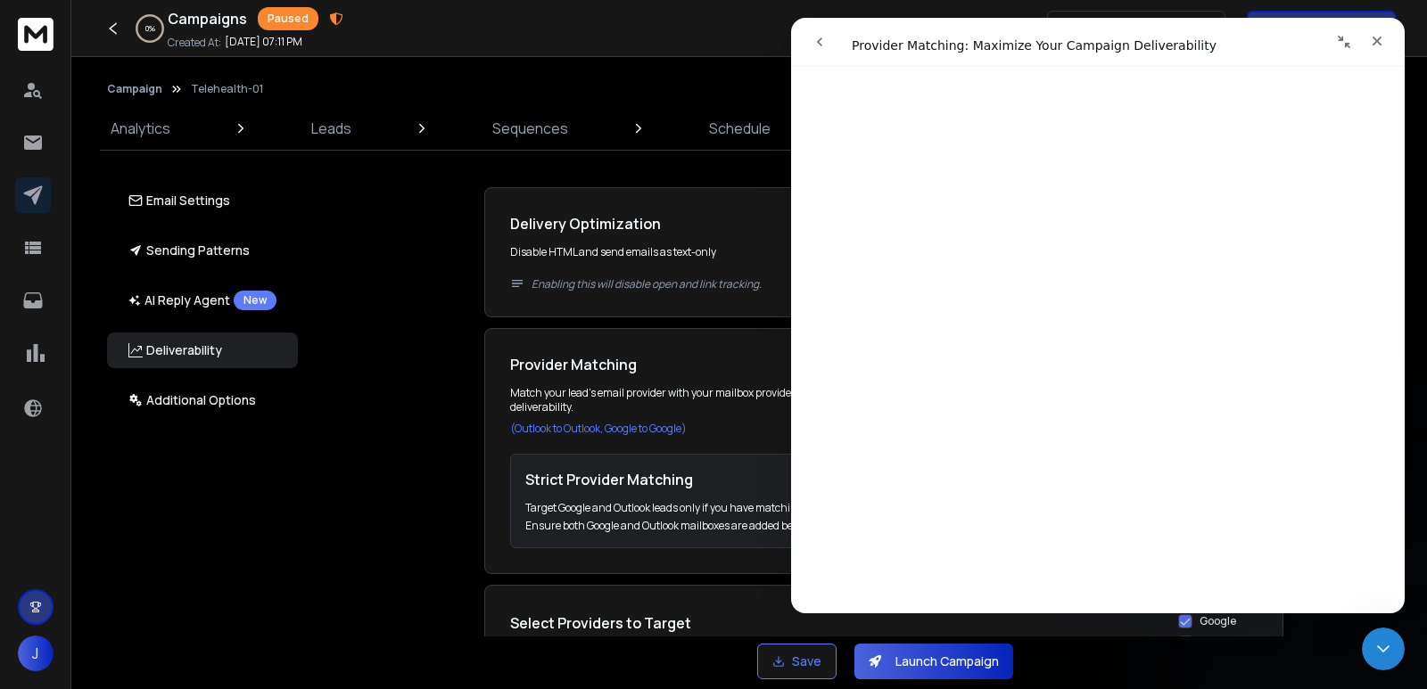
scroll to position [3251, 0]
click at [741, 105] on div "Campaign Telehealth-01 Analytics Leads Sequences Schedule Options Subsequences …" at bounding box center [749, 113] width 1298 height 76
click at [374, 452] on div "Email Accounts Accounts to Use Select one or more accounts to send emails from …" at bounding box center [894, 406] width 1136 height 461
